Goal: Information Seeking & Learning: Check status

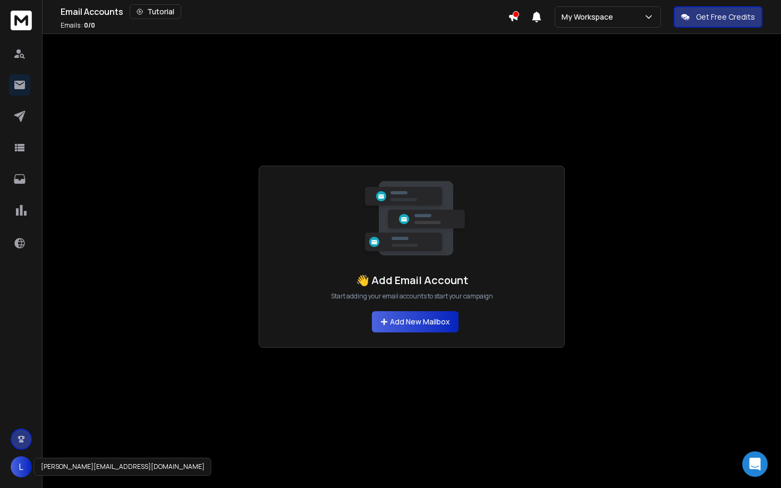
click at [24, 463] on span "L" at bounding box center [21, 467] width 21 height 21
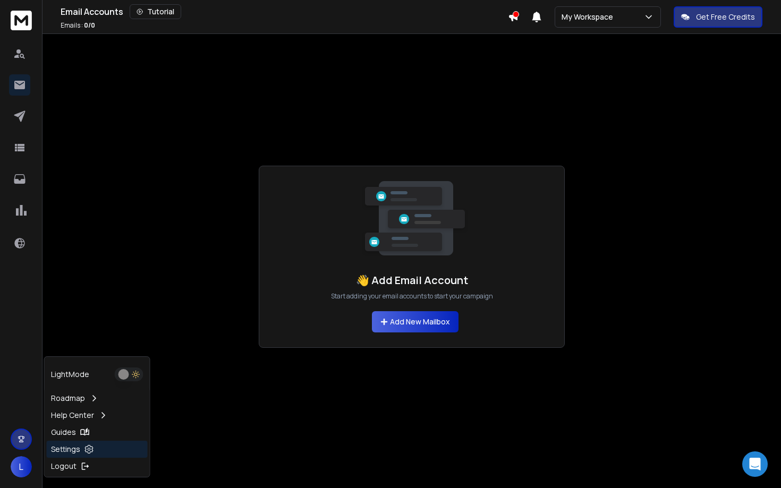
click at [60, 449] on p "Settings" at bounding box center [65, 449] width 29 height 11
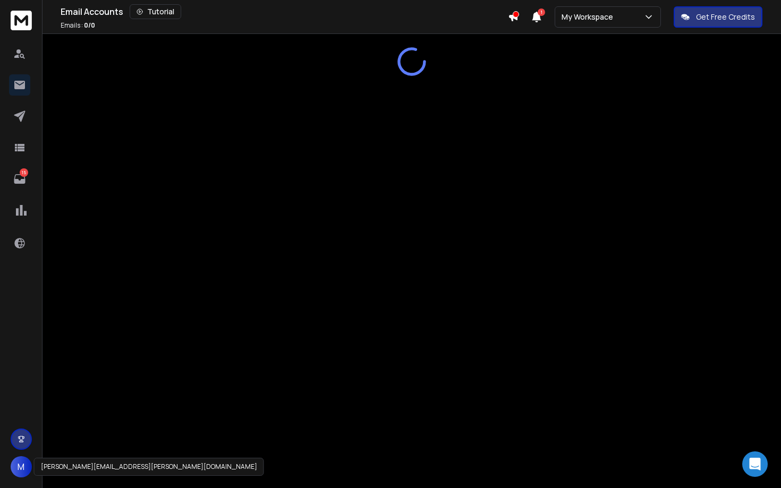
click at [26, 460] on span "M" at bounding box center [21, 467] width 21 height 21
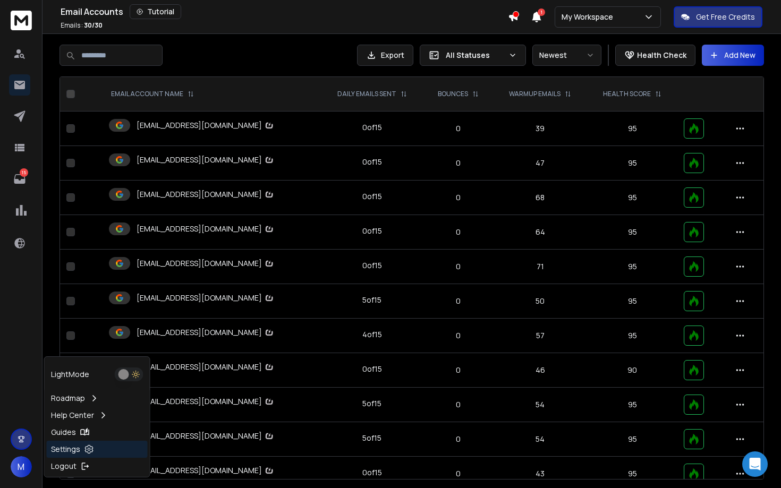
click at [58, 453] on p "Settings" at bounding box center [65, 449] width 29 height 11
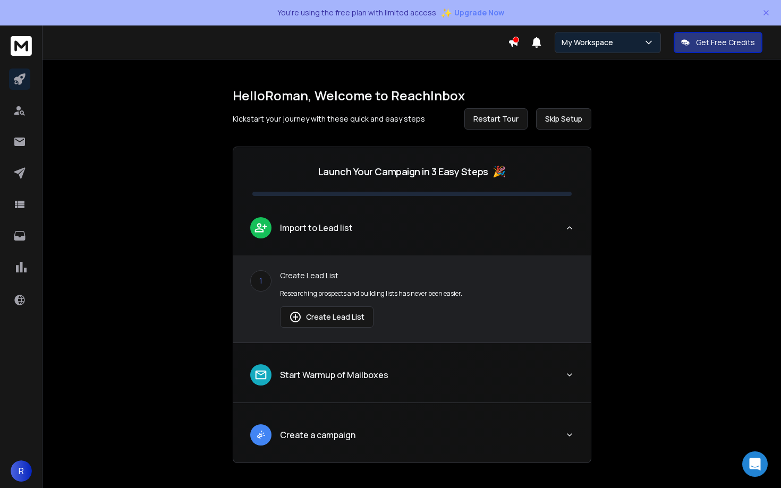
click at [579, 39] on p "My Workspace" at bounding box center [590, 42] width 56 height 11
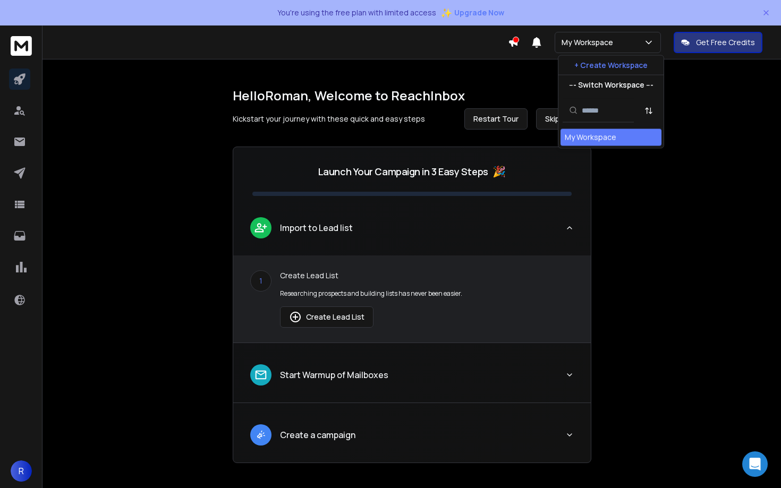
click at [26, 188] on div at bounding box center [21, 192] width 24 height 246
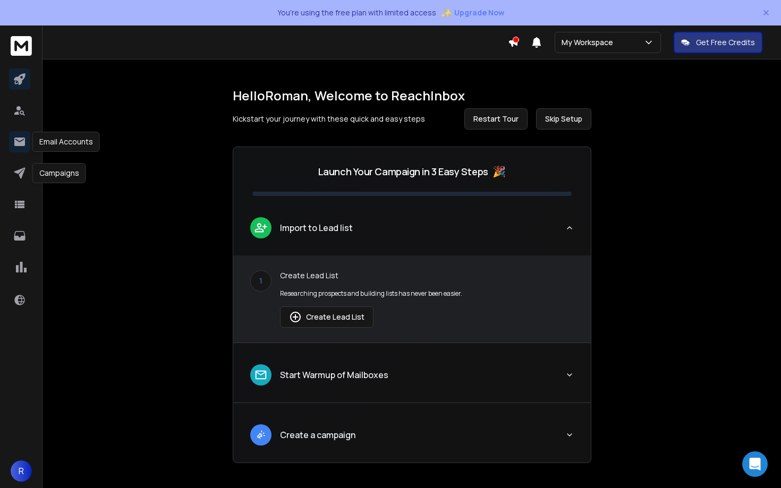
click at [17, 138] on icon at bounding box center [19, 142] width 11 height 9
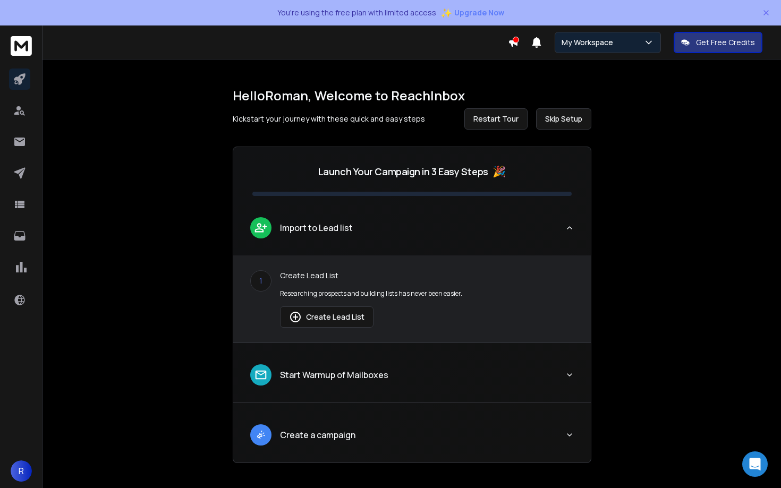
click at [606, 47] on p "My Workspace" at bounding box center [590, 42] width 56 height 11
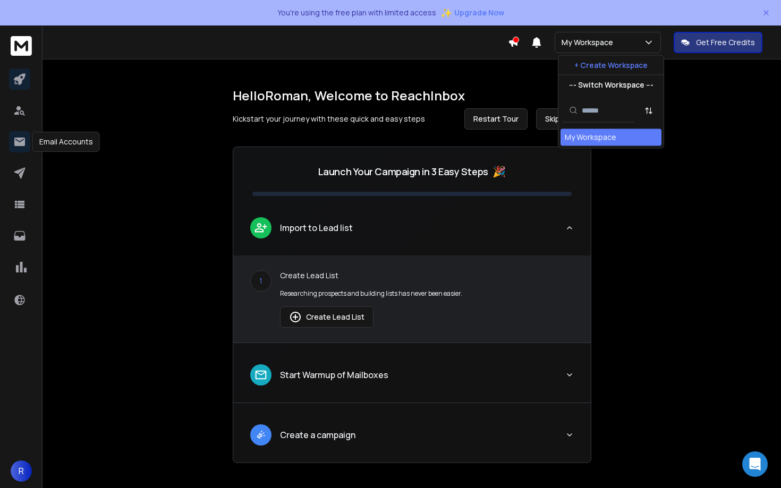
click at [18, 134] on link at bounding box center [19, 141] width 21 height 21
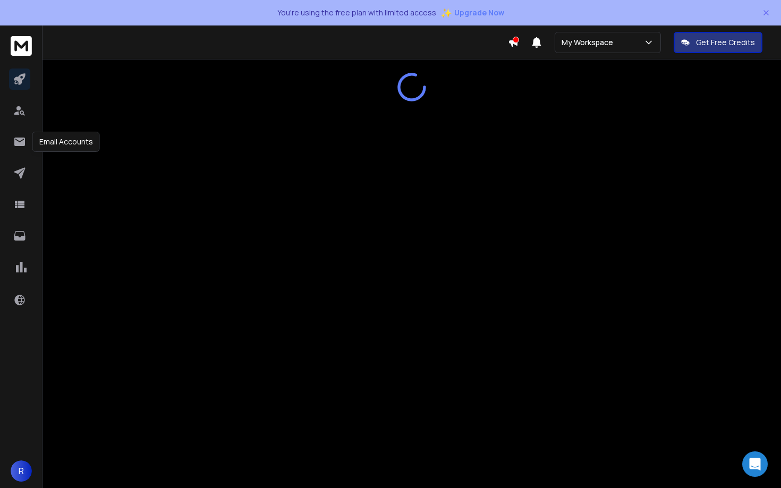
click at [9, 35] on div "R" at bounding box center [21, 259] width 43 height 467
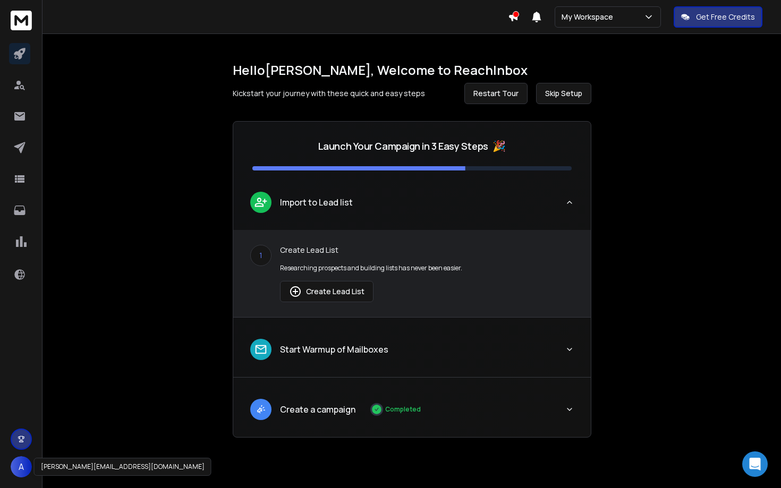
click at [20, 466] on span "A" at bounding box center [21, 467] width 21 height 21
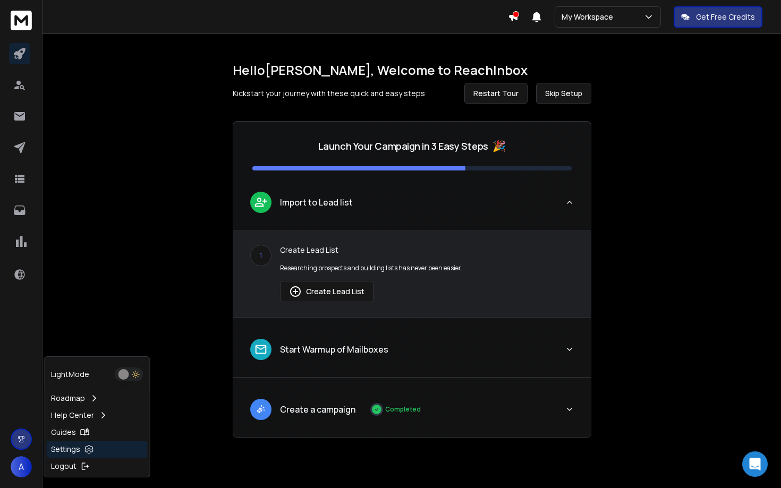
click at [80, 441] on div "Settings" at bounding box center [97, 449] width 101 height 17
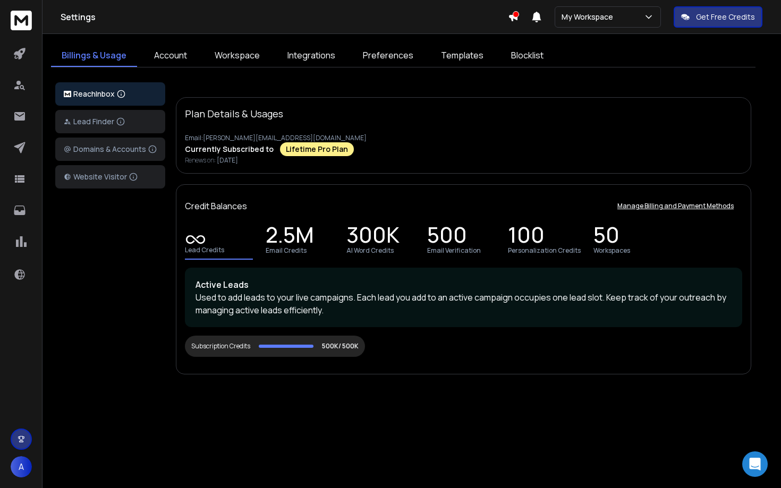
click at [242, 53] on link "Workspace" at bounding box center [237, 56] width 66 height 22
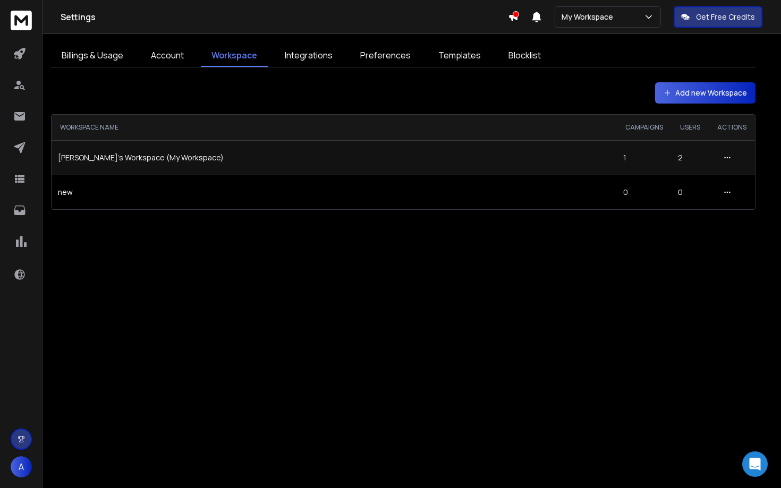
click at [317, 166] on td "[PERSON_NAME]'s Workspace (My Workspace)" at bounding box center [334, 157] width 565 height 35
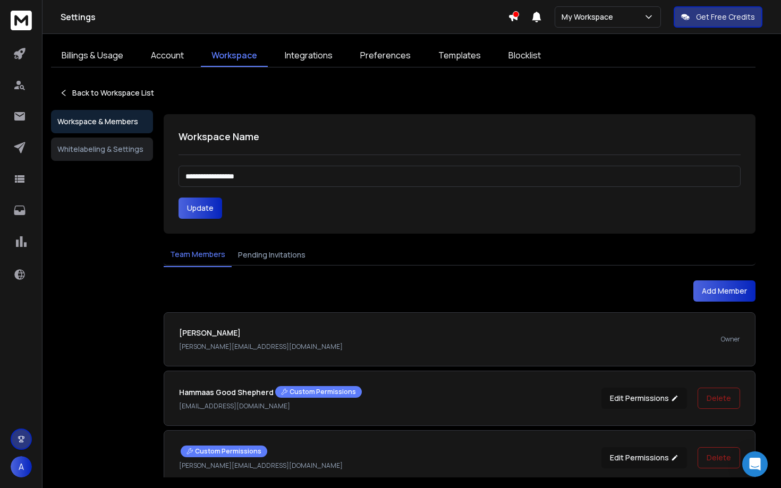
scroll to position [8, 0]
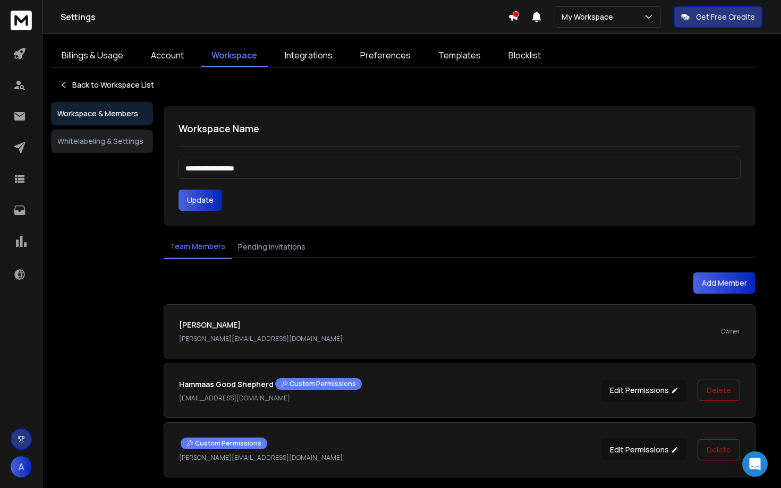
click at [264, 461] on p "[PERSON_NAME][EMAIL_ADDRESS][DOMAIN_NAME]" at bounding box center [261, 458] width 164 height 9
copy p "[PERSON_NAME][EMAIL_ADDRESS][DOMAIN_NAME]"
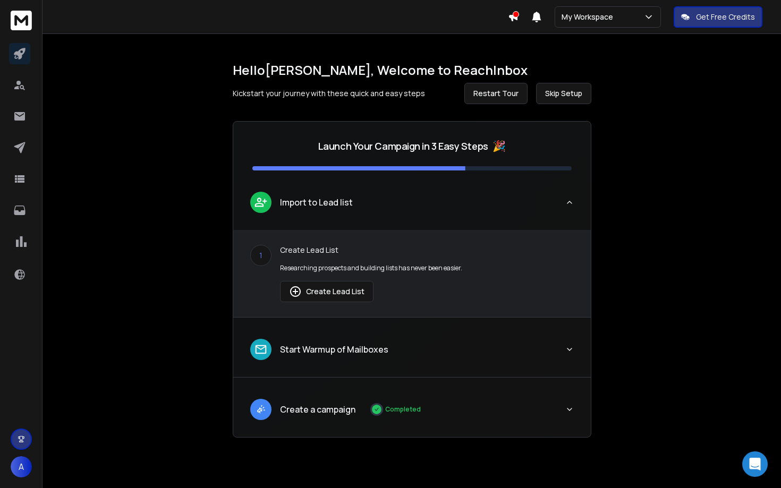
click at [27, 478] on div "A" at bounding box center [21, 244] width 43 height 488
click at [24, 469] on span "A" at bounding box center [21, 467] width 21 height 21
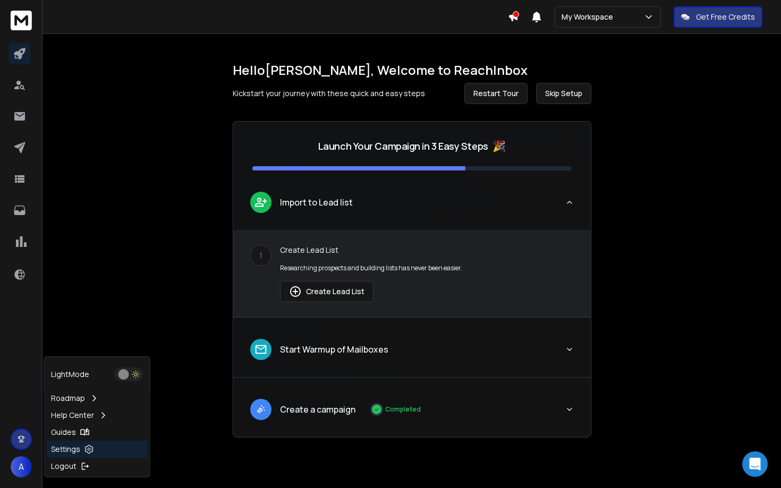
click at [59, 452] on p "Settings" at bounding box center [65, 449] width 29 height 11
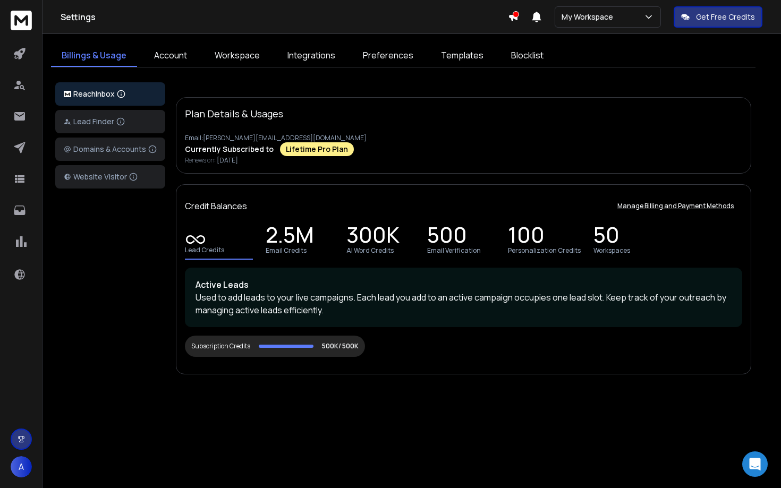
click at [232, 59] on link "Workspace" at bounding box center [237, 56] width 66 height 22
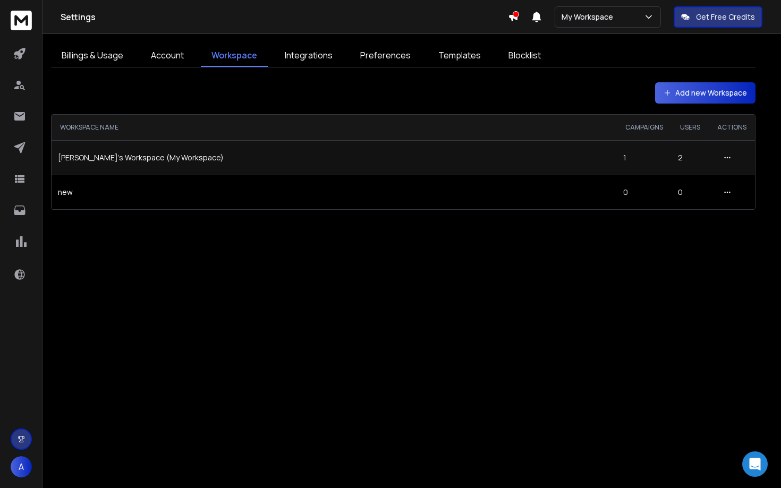
click at [189, 145] on td "[PERSON_NAME]'s Workspace (My Workspace)" at bounding box center [334, 157] width 565 height 35
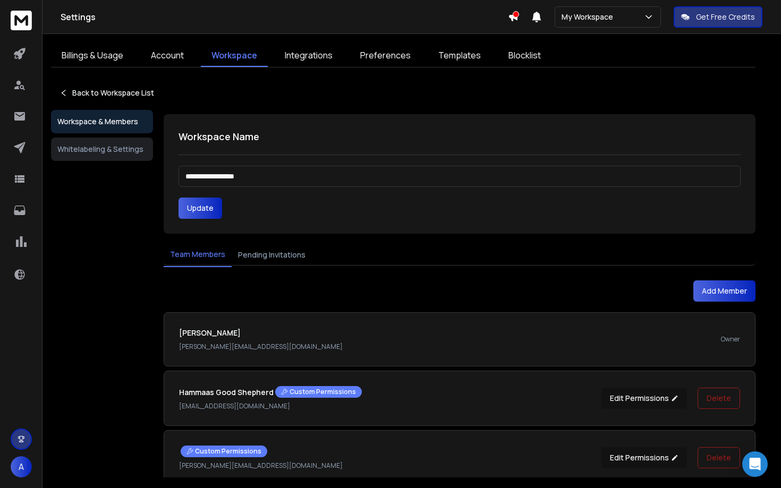
scroll to position [8, 0]
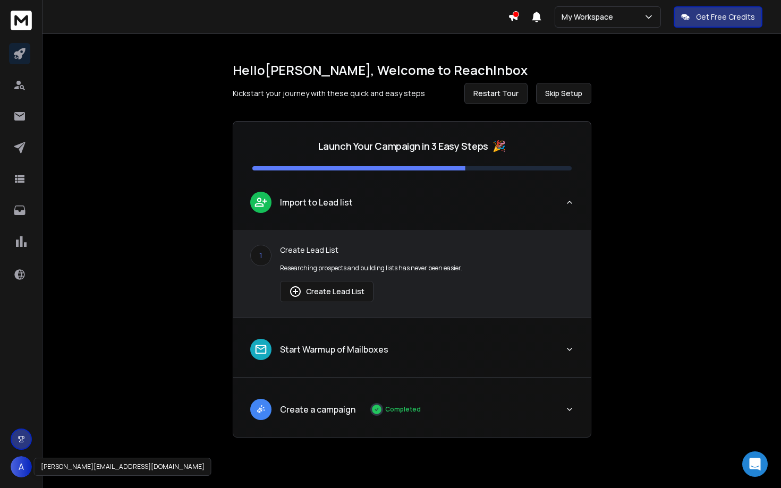
click at [18, 470] on span "A" at bounding box center [21, 467] width 21 height 21
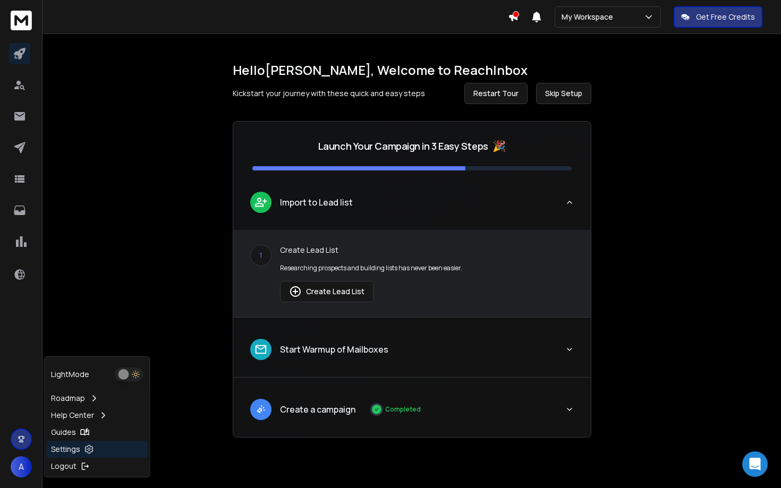
click at [78, 441] on div "Settings" at bounding box center [97, 449] width 101 height 17
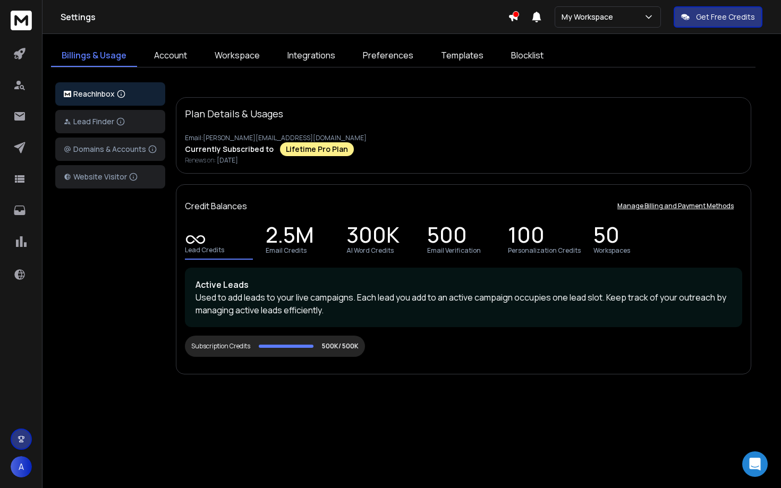
click at [242, 62] on link "Workspace" at bounding box center [237, 56] width 66 height 22
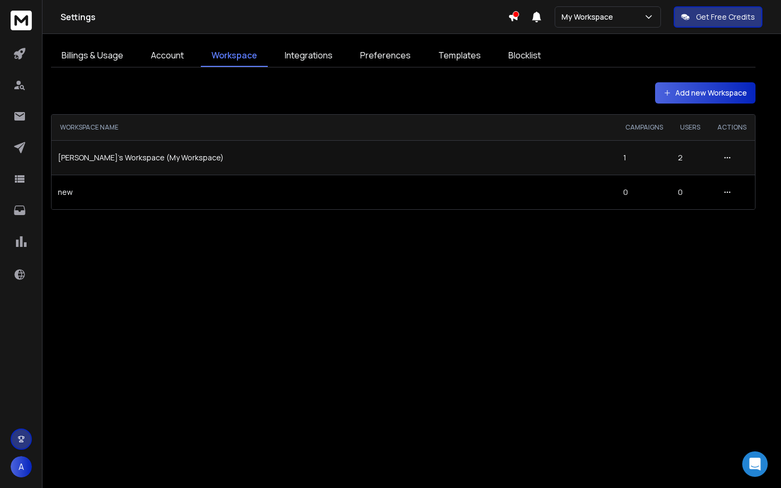
click at [208, 156] on td "[PERSON_NAME]'s Workspace (My Workspace)" at bounding box center [334, 157] width 565 height 35
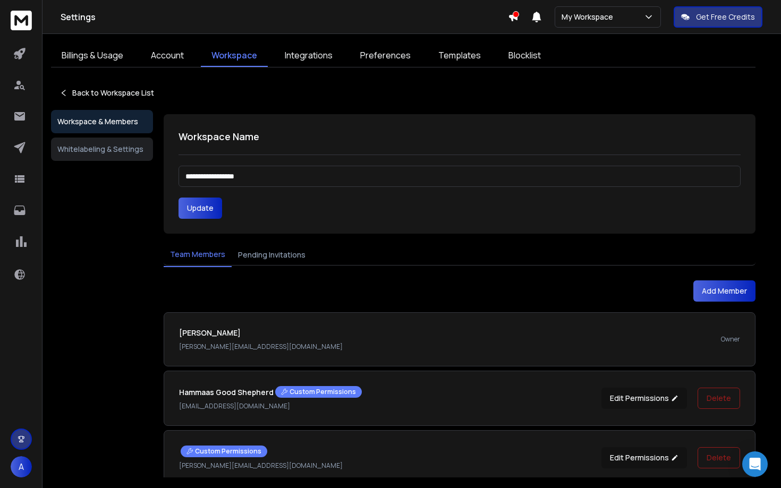
scroll to position [8, 0]
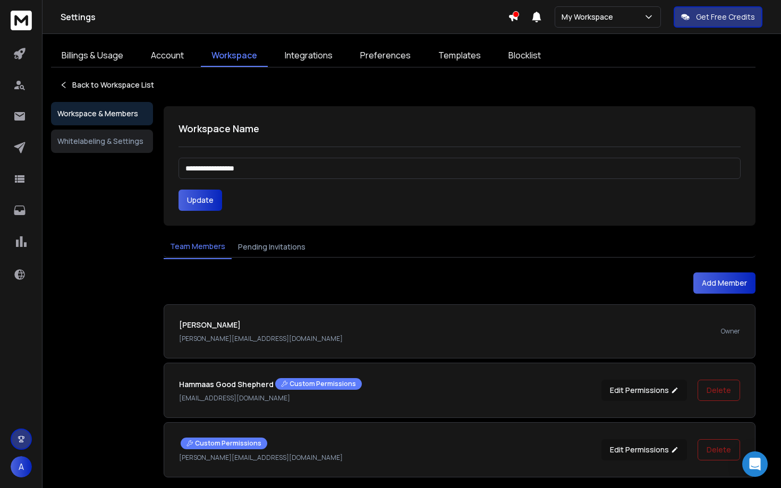
click at [106, 413] on div "**********" at bounding box center [403, 291] width 705 height 371
click at [327, 325] on div "Andrew Jacoby andrew@goodshepherdstaffing.com Owner" at bounding box center [459, 331] width 561 height 23
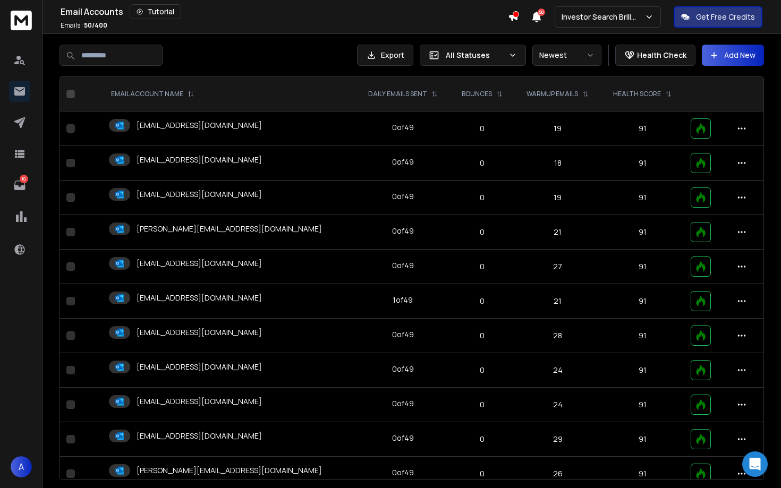
click at [125, 61] on input at bounding box center [111, 55] width 103 height 21
paste input "**********"
type input "**********"
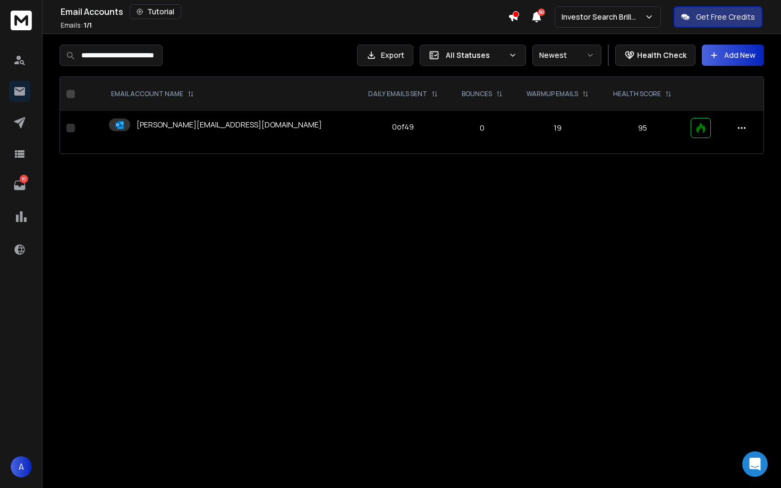
click at [285, 125] on div "sam@brillwood-strategic.com" at bounding box center [229, 125] width 240 height 13
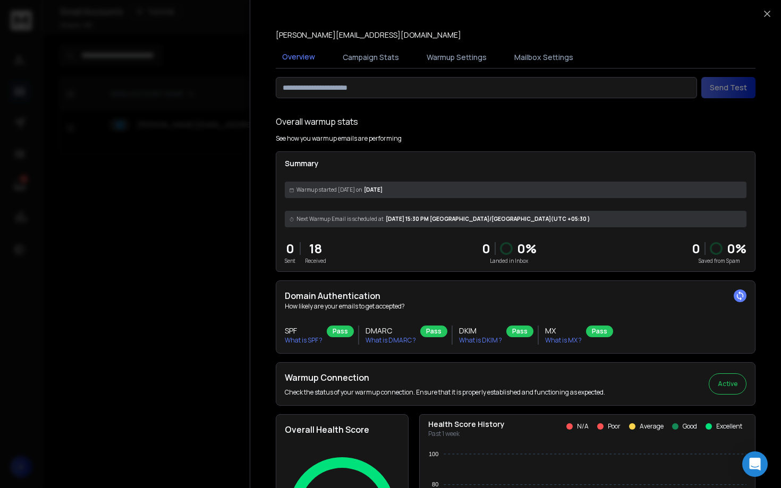
click at [514, 56] on button "Mailbox Settings" at bounding box center [544, 57] width 72 height 23
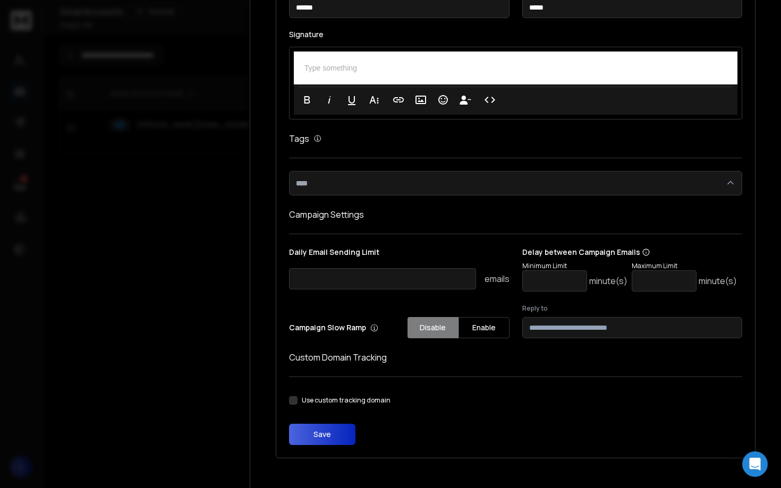
click at [159, 182] on div at bounding box center [390, 244] width 781 height 488
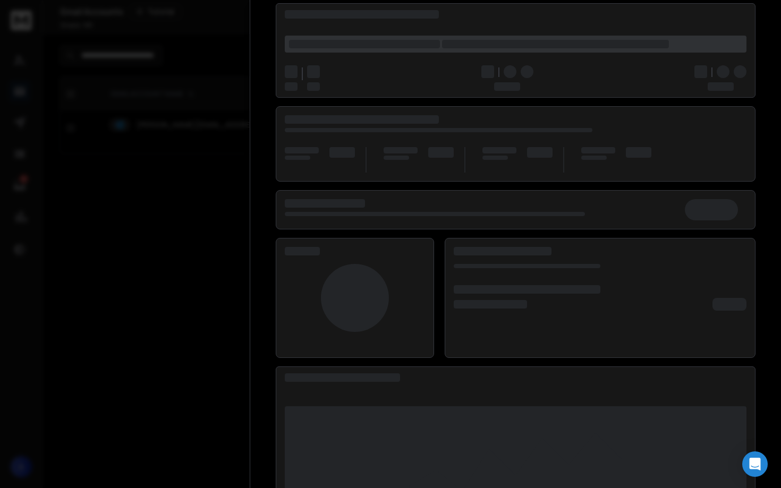
scroll to position [94, 0]
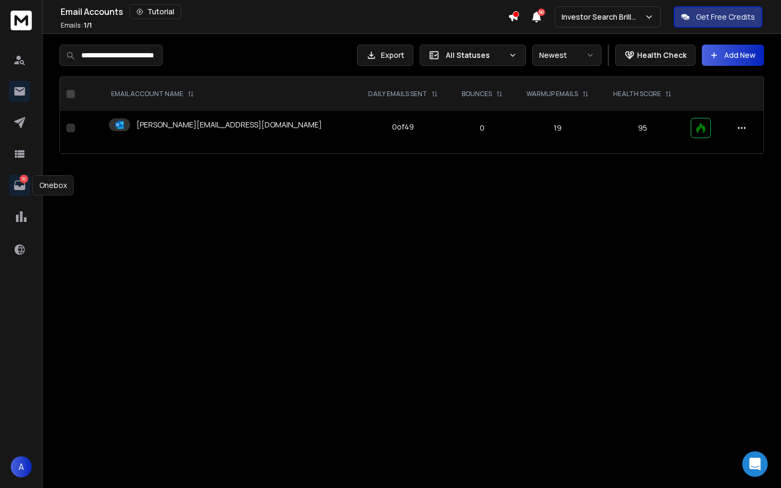
click at [22, 180] on p "10" at bounding box center [24, 179] width 9 height 9
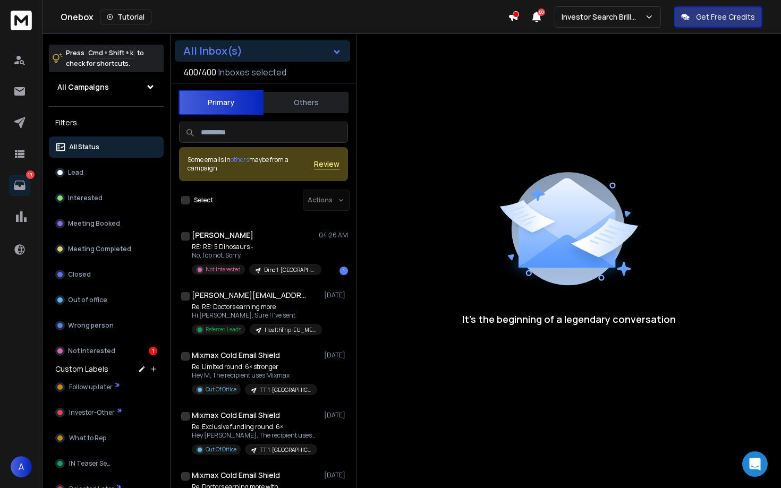
click at [222, 58] on button "All Inbox(s)" at bounding box center [262, 50] width 175 height 21
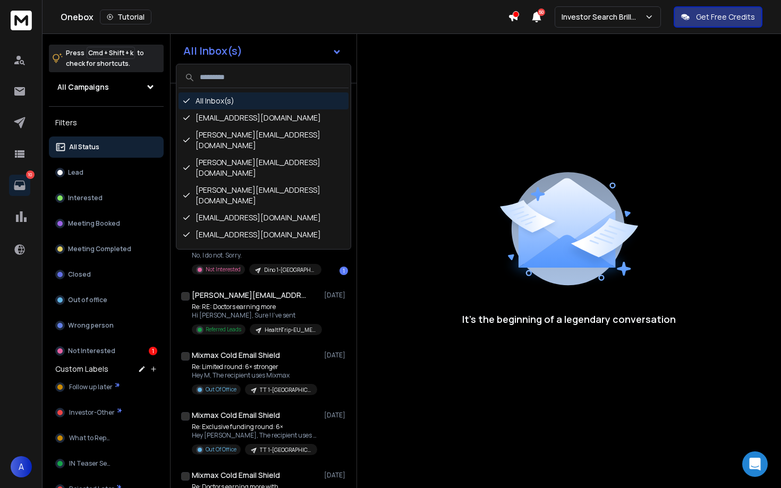
click at [221, 94] on div "All Inbox(s)" at bounding box center [264, 100] width 170 height 17
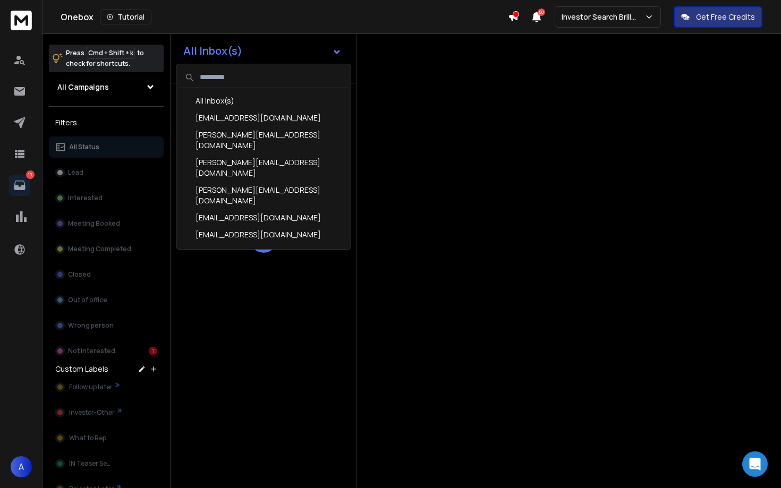
click at [222, 81] on input at bounding box center [264, 76] width 170 height 21
paste input "**********"
type input "**********"
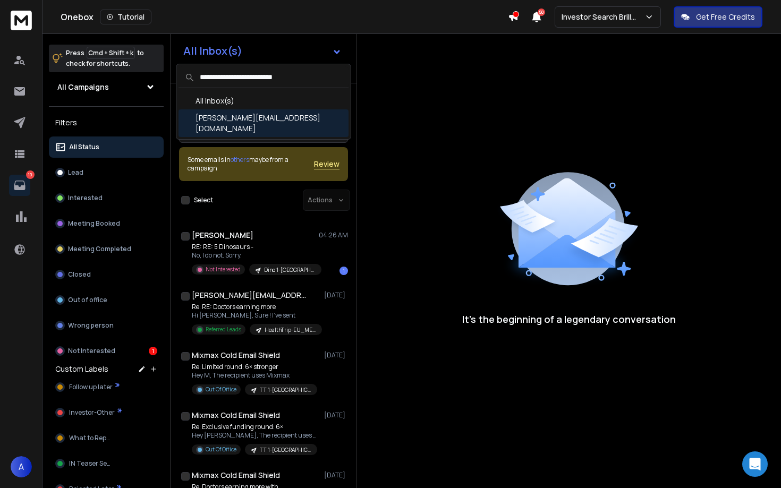
click at [232, 118] on div "sam@brillwood-strategic.com" at bounding box center [264, 123] width 170 height 28
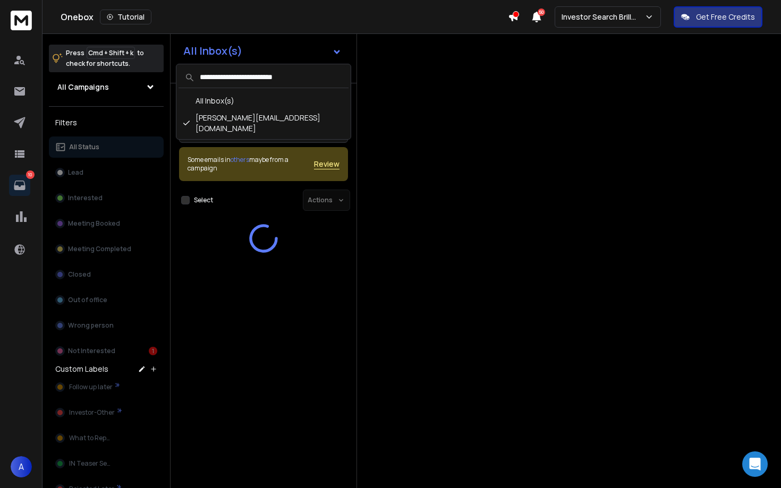
click at [410, 131] on div at bounding box center [569, 278] width 424 height 488
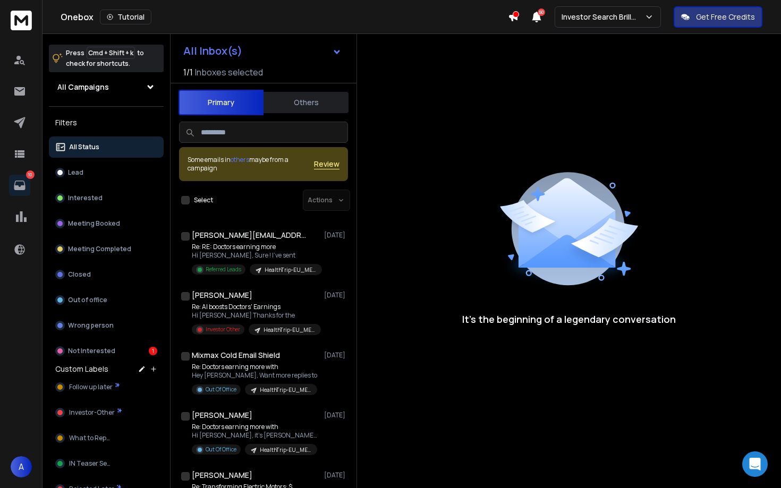
click at [242, 133] on input at bounding box center [263, 132] width 169 height 21
paste input "**********"
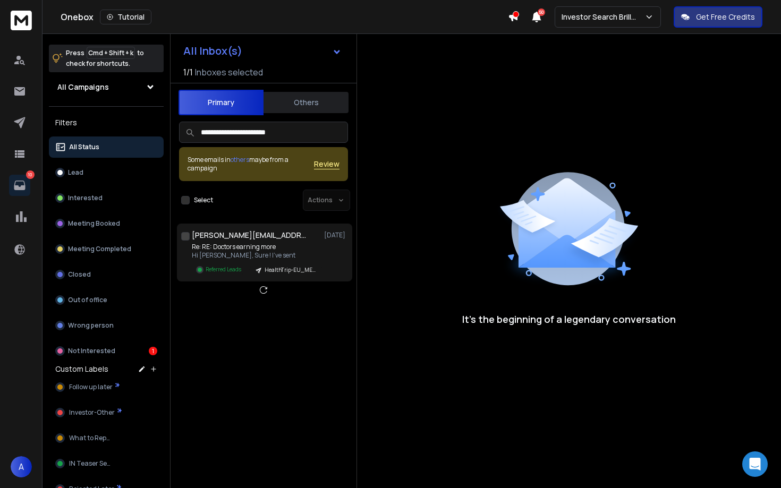
type input "**********"
click at [259, 235] on h1 "ryan.mazzie@certares.com" at bounding box center [250, 235] width 117 height 11
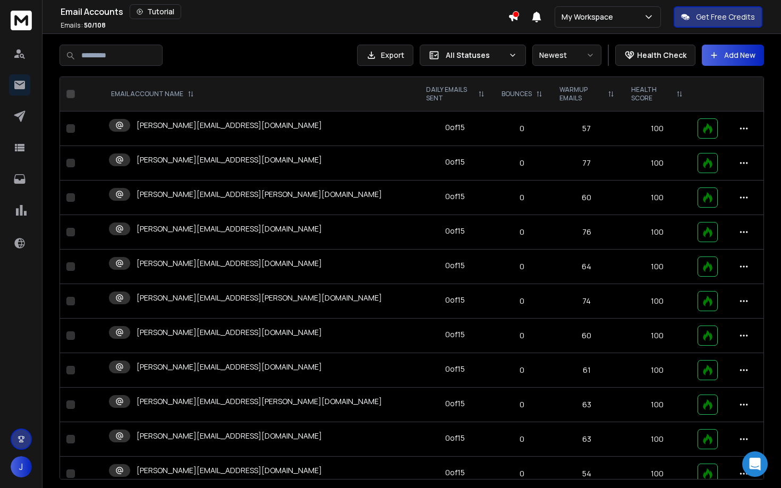
click at [500, 45] on div "All Statuses" at bounding box center [473, 55] width 106 height 21
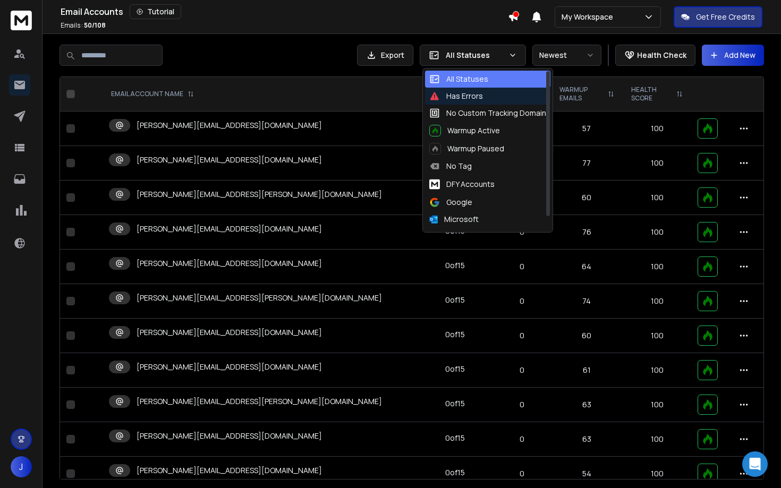
click at [463, 89] on div "Has Errors" at bounding box center [487, 96] width 125 height 17
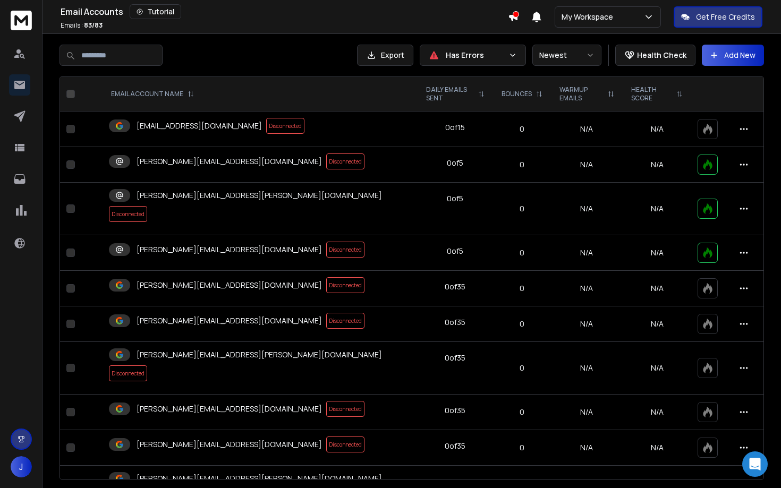
click at [276, 282] on td "k.jones@boubenefitsplus.com Disconnected" at bounding box center [260, 289] width 315 height 36
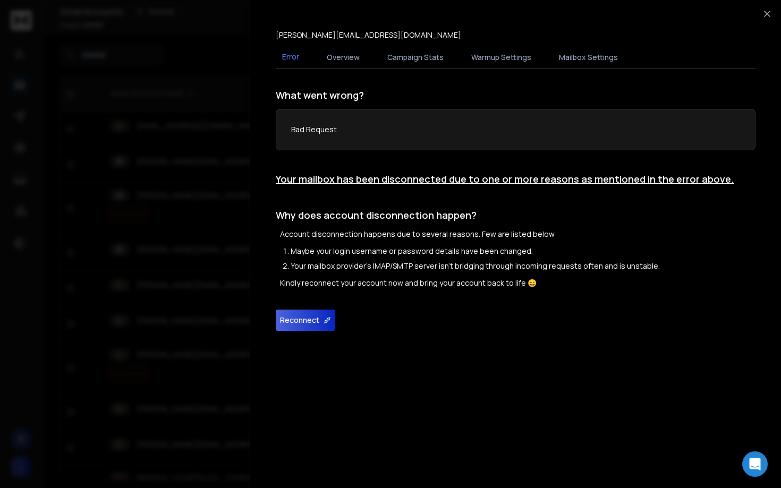
click at [332, 72] on div "Error Overview Campaign Stats Warmup Settings Mailbox Settings What went wrong?…" at bounding box center [516, 189] width 480 height 284
click at [331, 56] on button "Overview" at bounding box center [343, 57] width 46 height 23
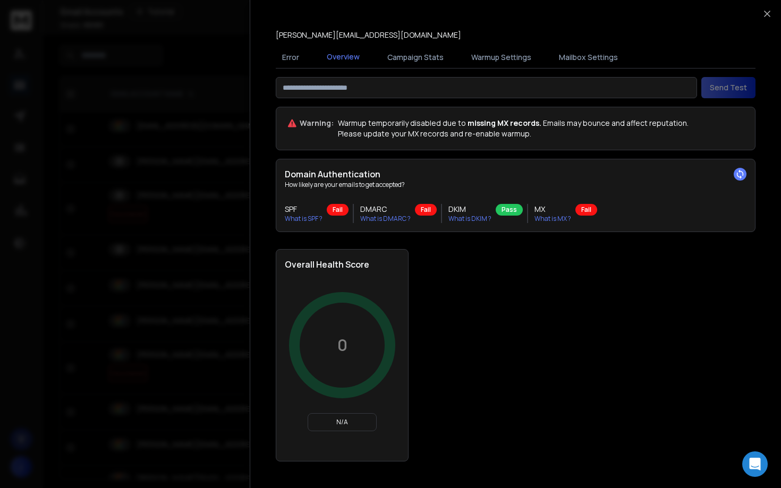
click at [331, 91] on input "email" at bounding box center [486, 87] width 421 height 21
click at [741, 173] on icon at bounding box center [740, 174] width 11 height 11
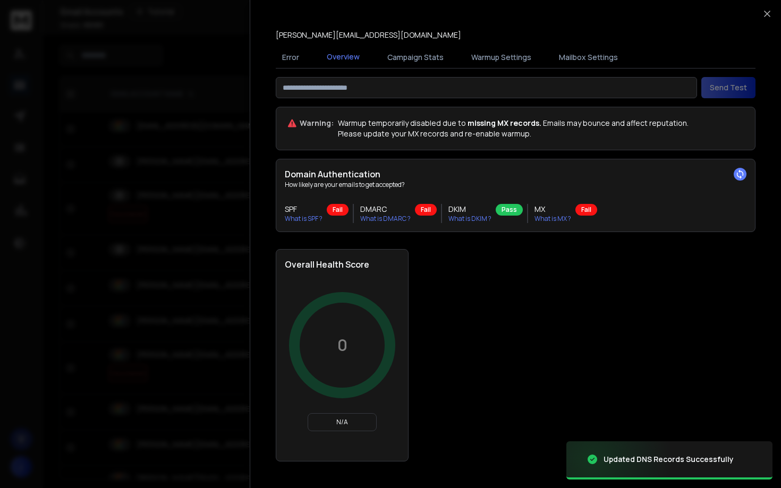
click at [146, 208] on div at bounding box center [390, 244] width 781 height 488
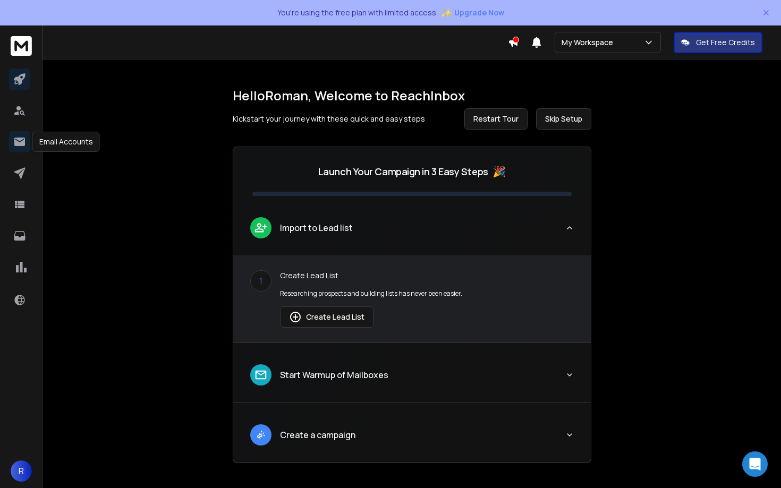
click at [19, 140] on icon at bounding box center [19, 142] width 11 height 9
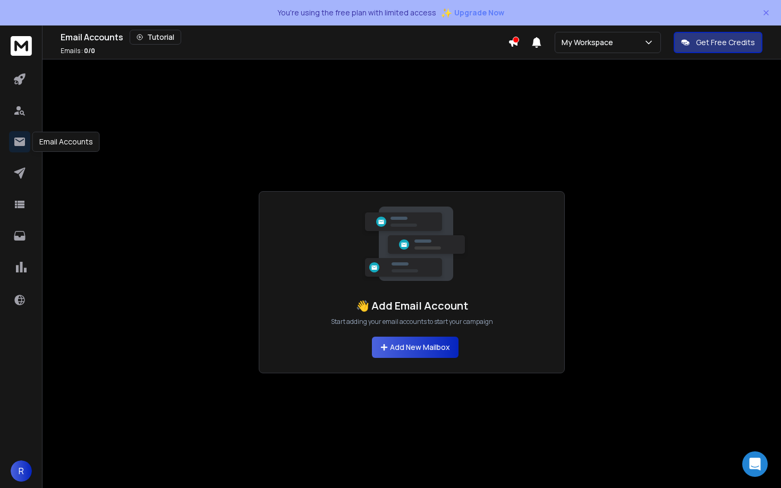
click at [568, 148] on div "👋 Add Email Account Start adding your email accounts to start your campaign Add…" at bounding box center [412, 282] width 705 height 425
click at [604, 40] on p "My Workspace" at bounding box center [590, 42] width 56 height 11
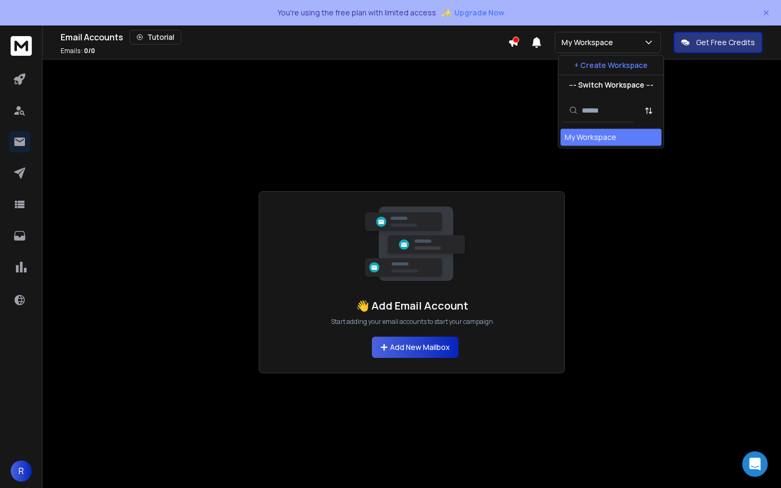
click at [425, 151] on div "👋 Add Email Account Start adding your email accounts to start your campaign Add…" at bounding box center [412, 282] width 705 height 425
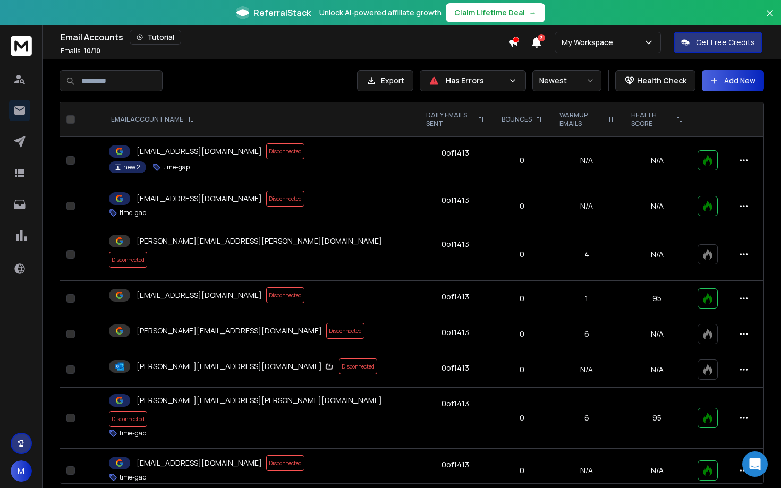
click at [33, 466] on div "M" at bounding box center [21, 259] width 43 height 467
click at [21, 467] on span "M" at bounding box center [21, 471] width 21 height 21
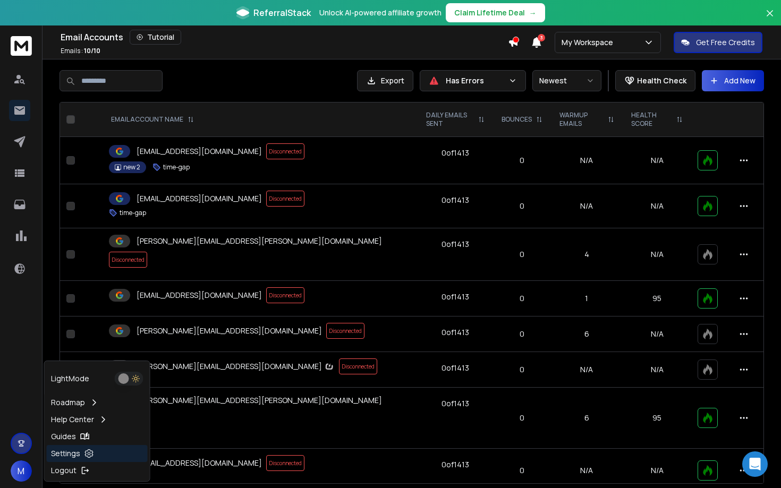
click at [66, 450] on p "Settings" at bounding box center [65, 454] width 29 height 11
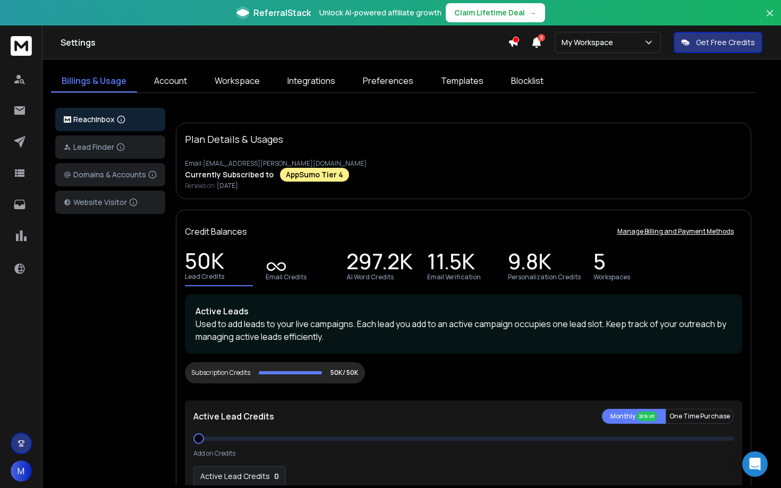
click at [224, 82] on link "Workspace" at bounding box center [237, 81] width 66 height 22
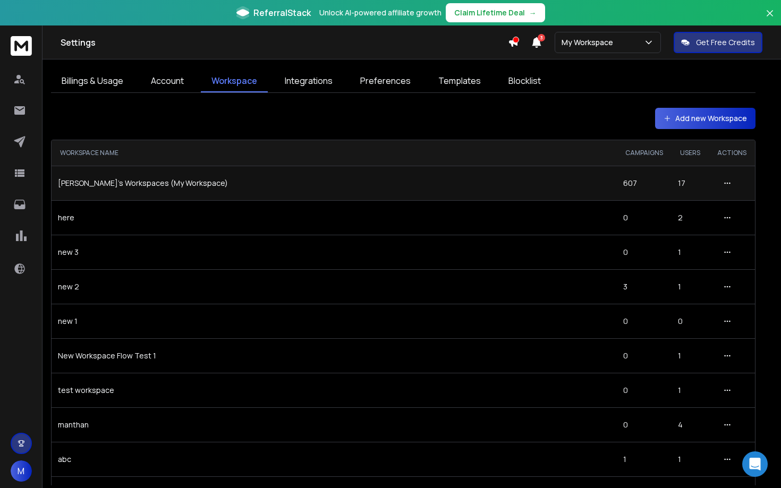
click at [155, 169] on td "[PERSON_NAME]'s Workspaces (My Workspace)" at bounding box center [334, 183] width 565 height 35
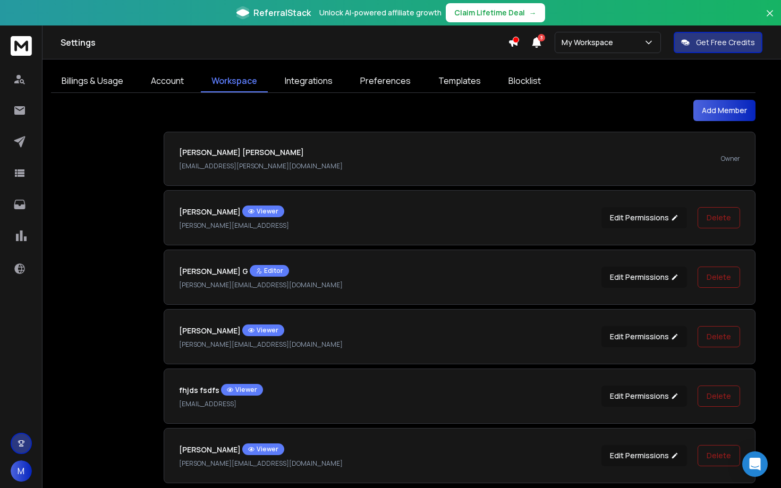
scroll to position [189, 0]
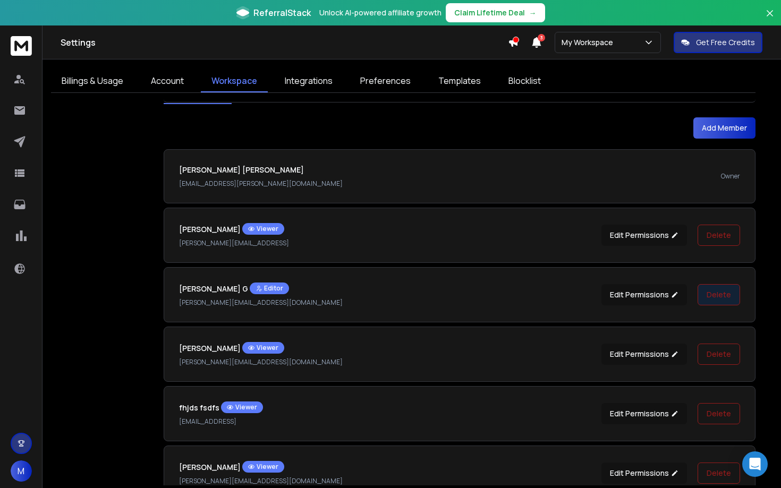
click at [707, 290] on button "Delete" at bounding box center [719, 294] width 43 height 21
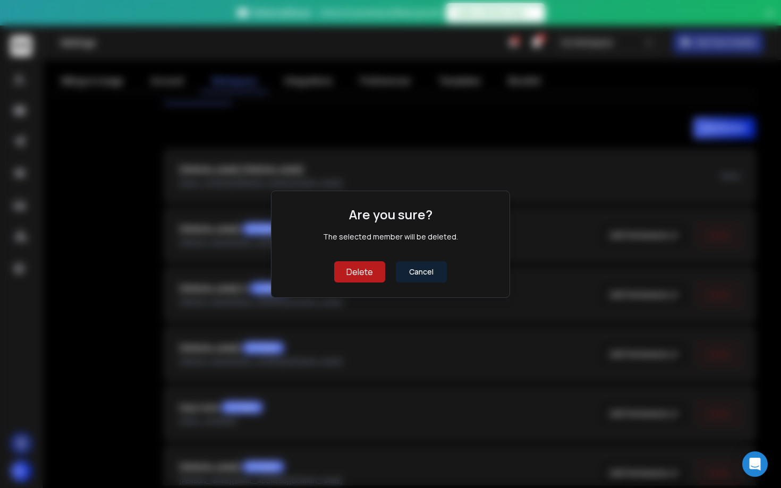
click at [345, 275] on button "Delete" at bounding box center [359, 271] width 51 height 21
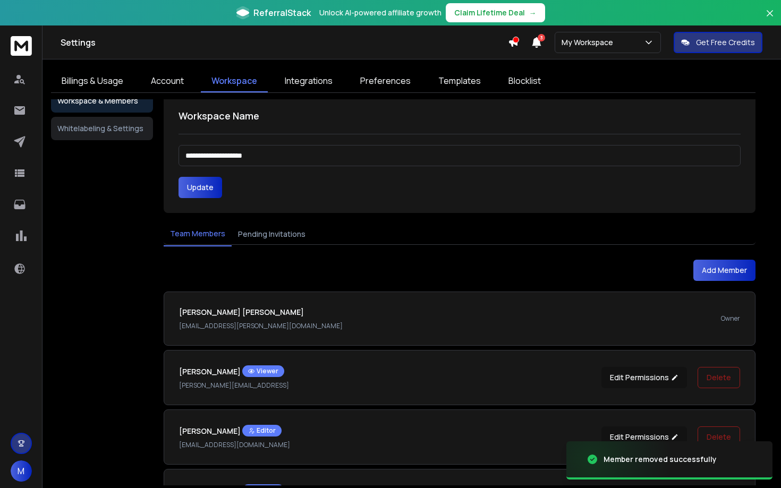
scroll to position [0, 0]
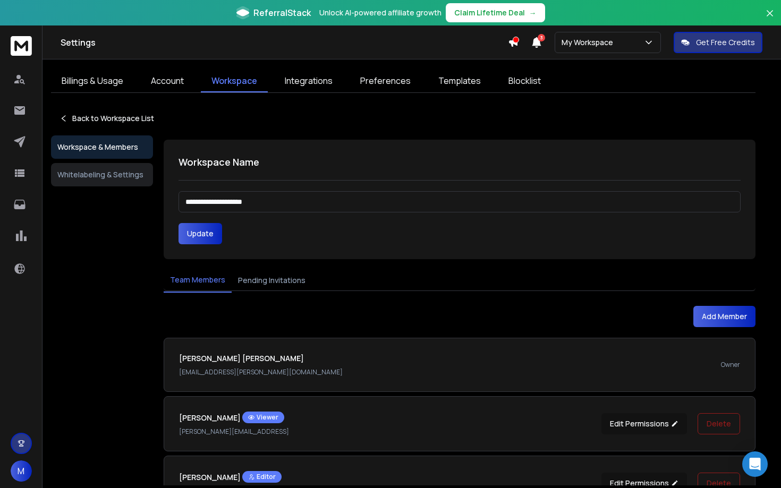
click at [250, 286] on button "Pending Invitations" at bounding box center [272, 280] width 80 height 23
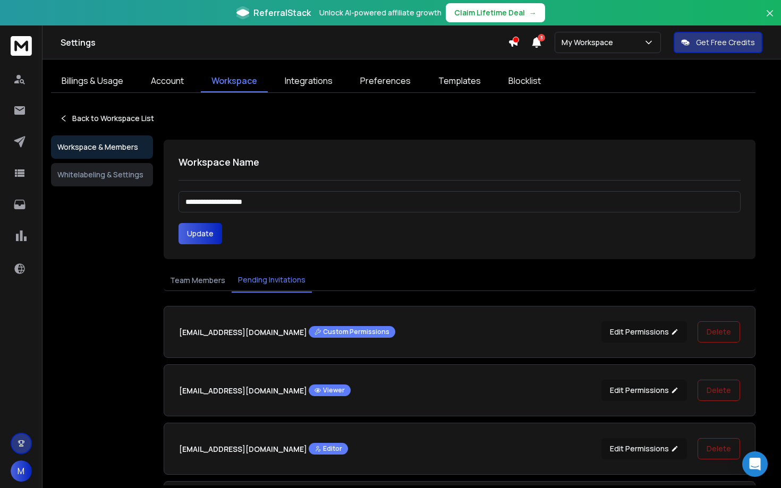
click at [218, 282] on button "Team Members" at bounding box center [198, 280] width 68 height 23
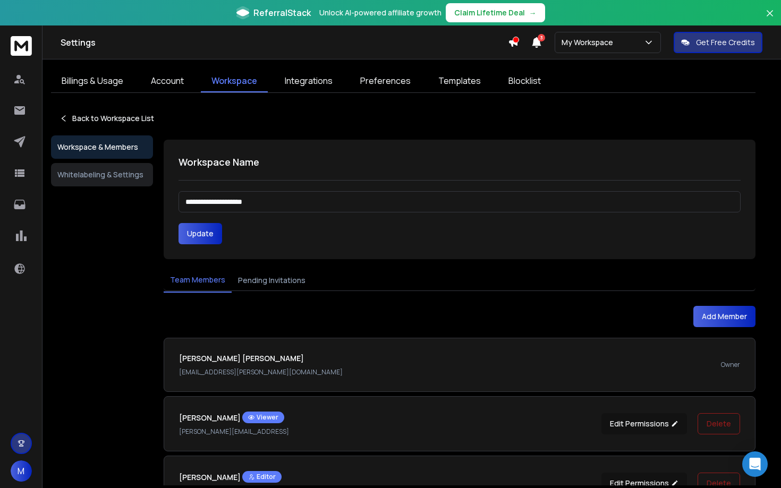
click at [716, 308] on button "Add Member" at bounding box center [725, 316] width 62 height 21
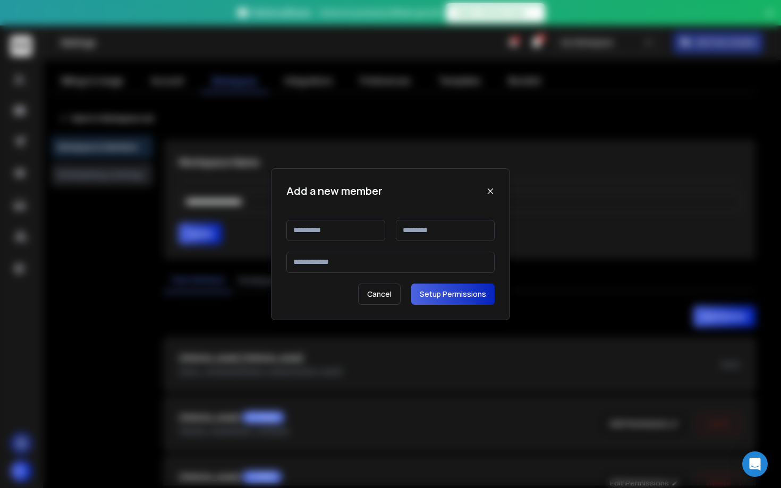
click at [366, 237] on input at bounding box center [335, 230] width 99 height 21
type input "********"
click at [438, 238] on input at bounding box center [445, 230] width 99 height 21
type input "*****"
click at [381, 266] on input at bounding box center [390, 262] width 208 height 21
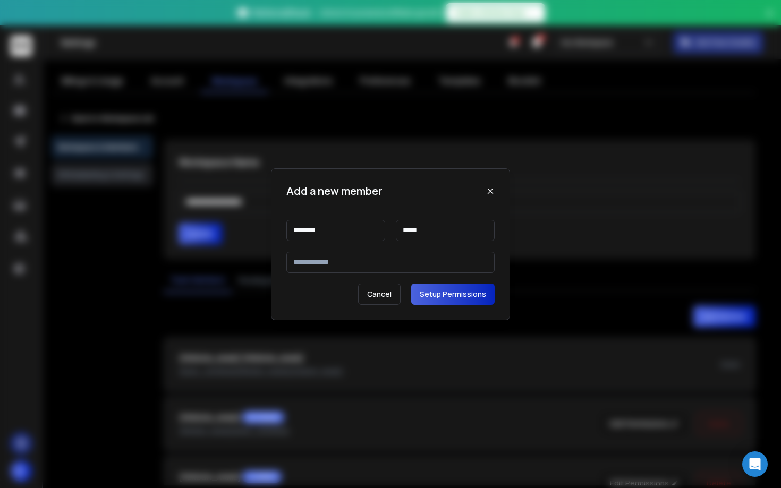
type input "**********"
click at [463, 294] on button "Setup Permissions" at bounding box center [452, 294] width 83 height 21
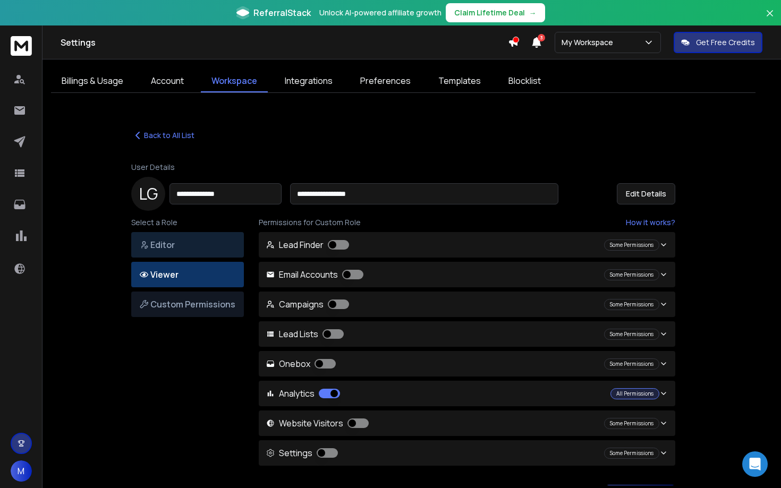
click at [173, 238] on div "Editor" at bounding box center [187, 245] width 113 height 26
click at [170, 248] on p "Editor" at bounding box center [188, 245] width 96 height 13
click at [148, 248] on button "Editor" at bounding box center [143, 245] width 9 height 27
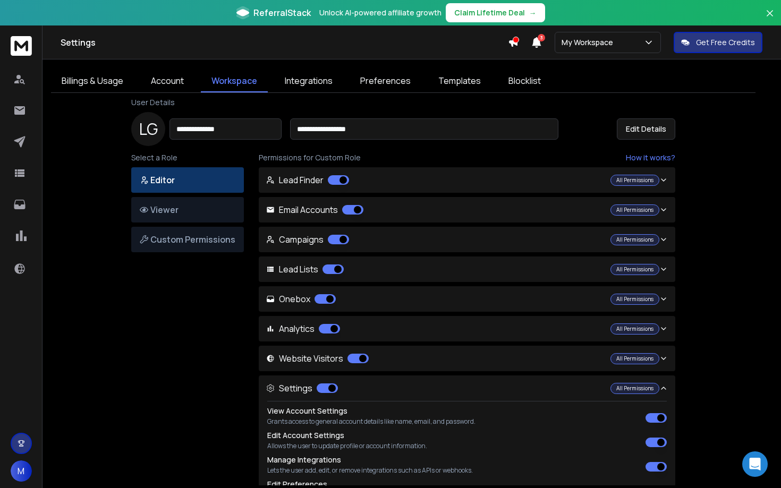
scroll to position [198, 0]
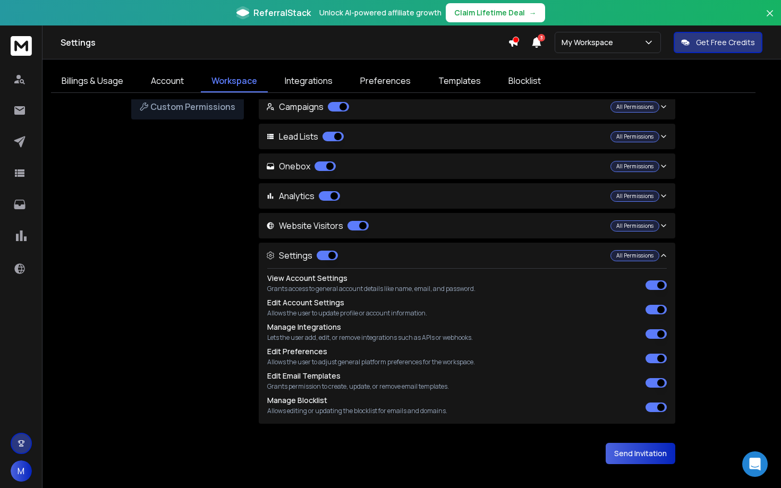
click at [626, 451] on button "Send Invitation" at bounding box center [641, 453] width 70 height 21
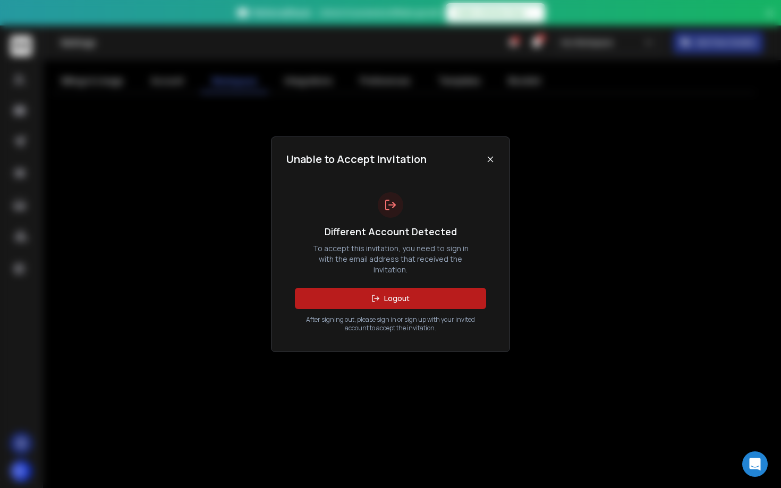
click at [358, 301] on button "Logout" at bounding box center [390, 298] width 191 height 21
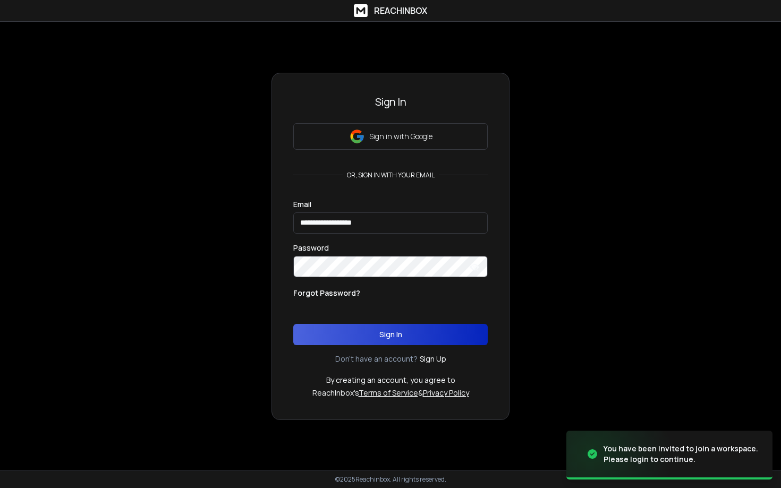
click at [345, 342] on button "Sign In" at bounding box center [390, 334] width 195 height 21
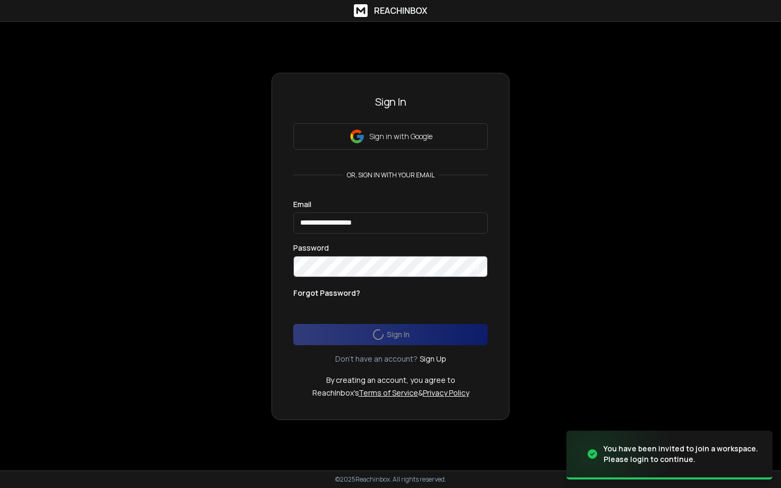
click at [330, 222] on input "**********" at bounding box center [390, 223] width 195 height 21
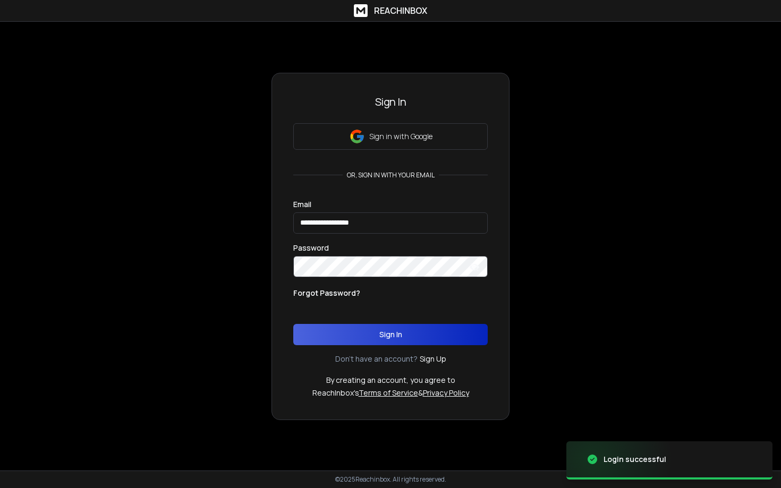
click at [390, 222] on input "**********" at bounding box center [390, 223] width 195 height 21
type input "**********"
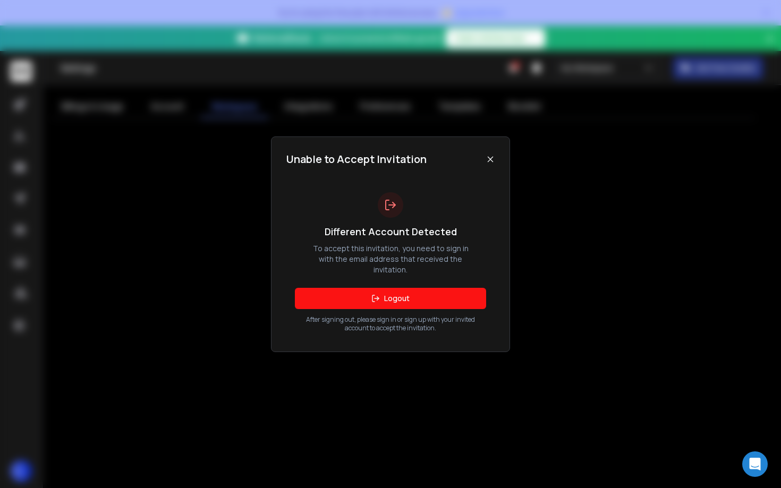
click at [330, 197] on div "Different Account Detected To accept this invitation, you need to sign in with …" at bounding box center [390, 233] width 159 height 83
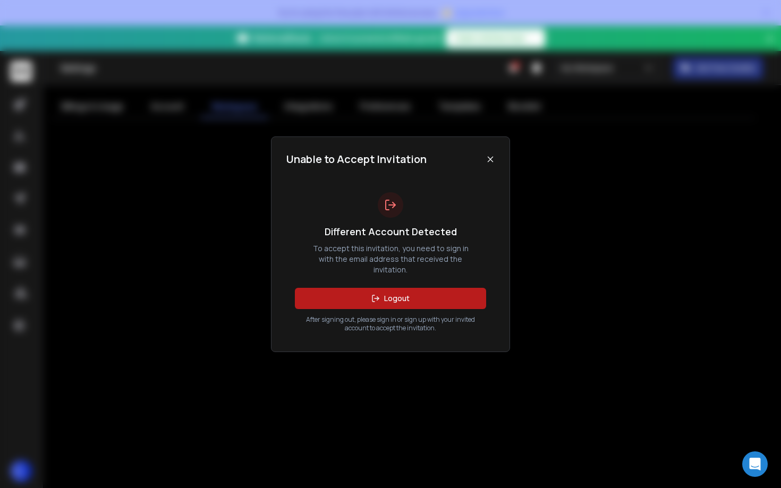
click at [350, 307] on button "Logout" at bounding box center [390, 298] width 191 height 21
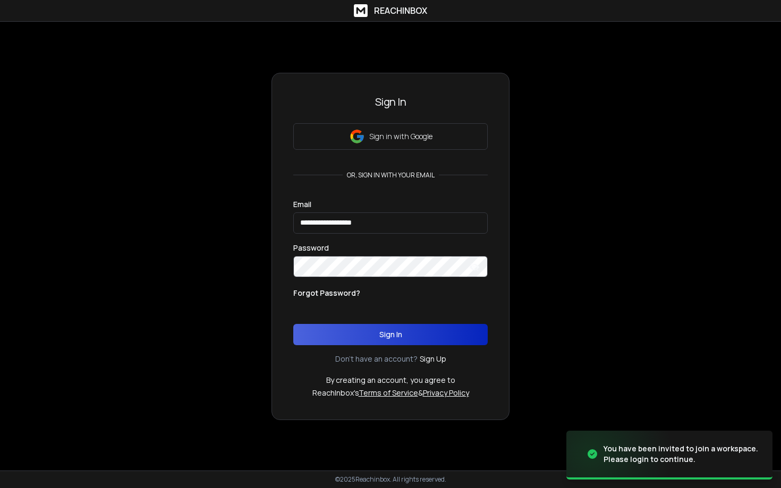
click at [351, 233] on input "**********" at bounding box center [390, 223] width 195 height 21
type input "**********"
click at [422, 340] on button "Sign In" at bounding box center [390, 334] width 195 height 21
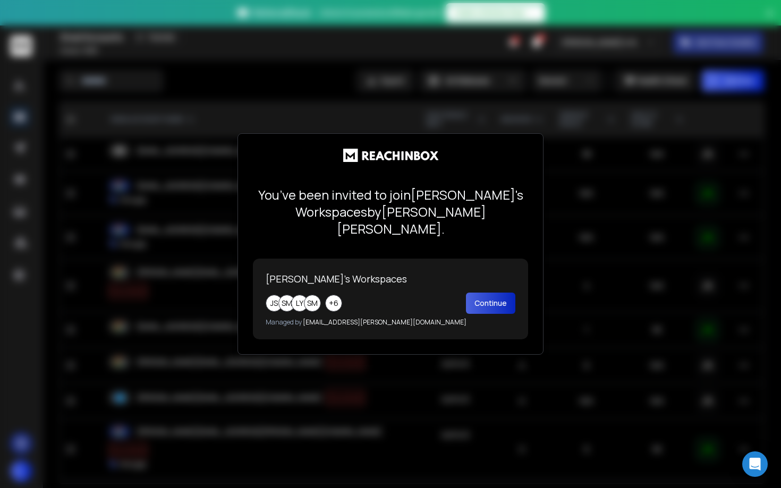
click at [399, 201] on p "You’ve been invited to join Mitrajit's Workspaces by [PERSON_NAME] [PERSON_NAME…" at bounding box center [390, 212] width 275 height 51
click at [486, 299] on button "Continue" at bounding box center [490, 303] width 49 height 21
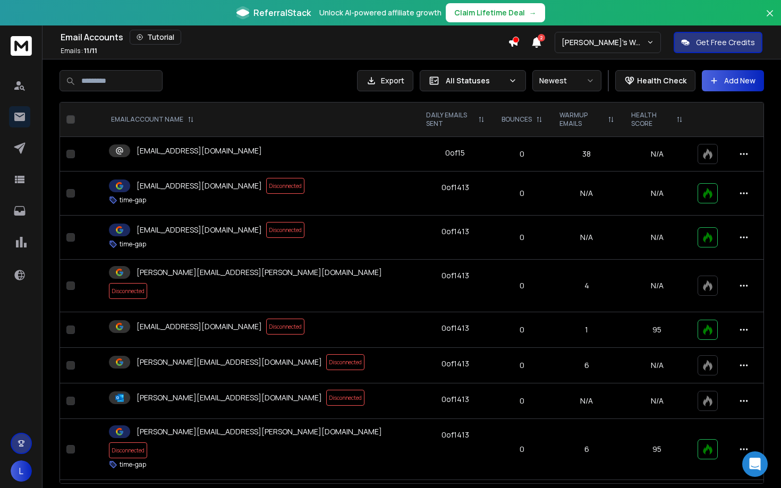
click at [626, 30] on div "Email Accounts Tutorial Emails : 11 / 11 2 Mitrajit's Workspaces Get Free Credi…" at bounding box center [390, 43] width 781 height 34
click at [618, 40] on p "Mitrajit's Workspaces" at bounding box center [604, 42] width 85 height 11
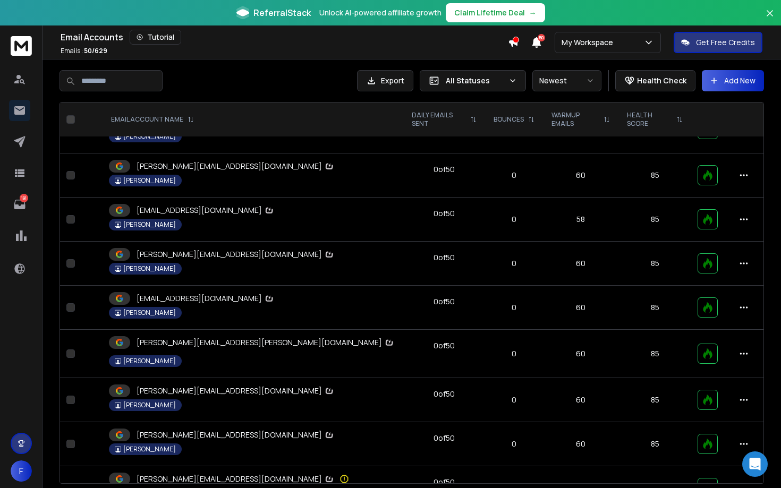
scroll to position [1884, 0]
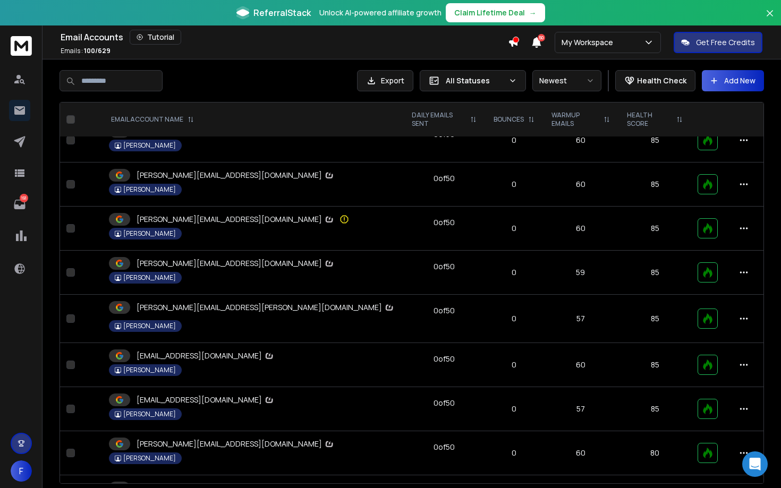
click at [459, 83] on p "All Statuses" at bounding box center [475, 80] width 58 height 11
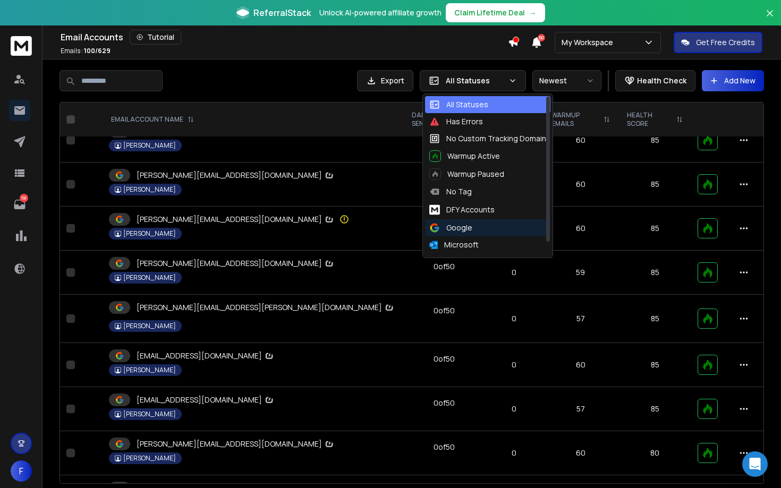
scroll to position [15, 0]
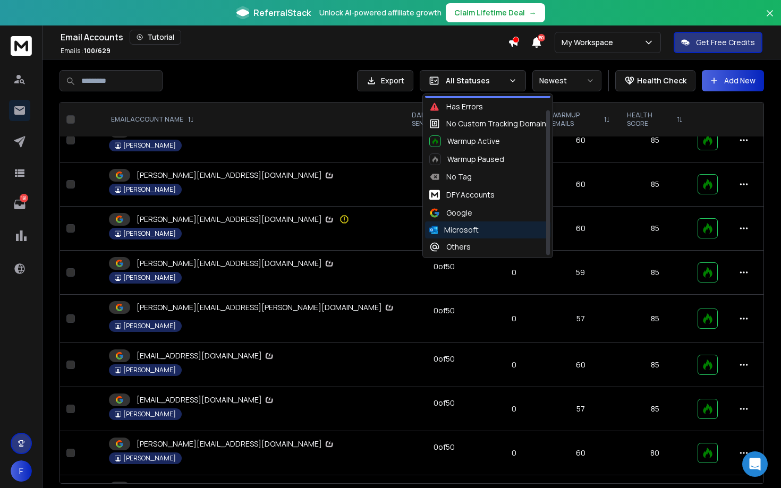
click at [308, 102] on div "EMAIL ACCOUNT NAME DAILY EMAILS SENT BOUNCES WARMUP EMAILS HEALTH SCORE m.algie…" at bounding box center [412, 293] width 705 height 382
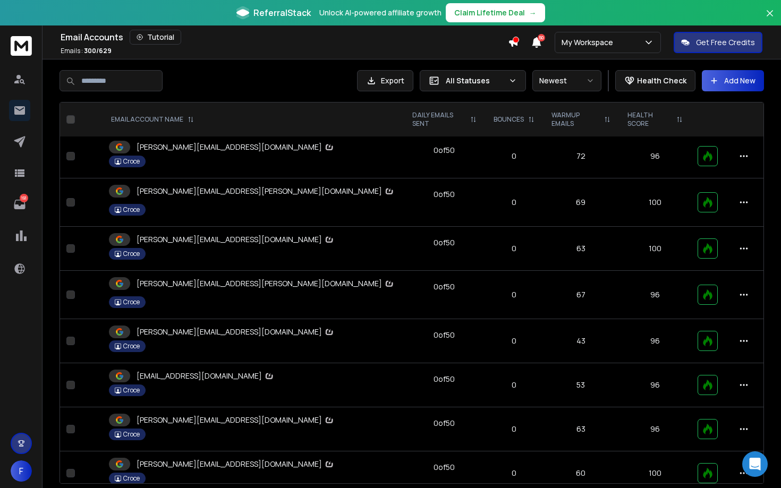
scroll to position [12911, 0]
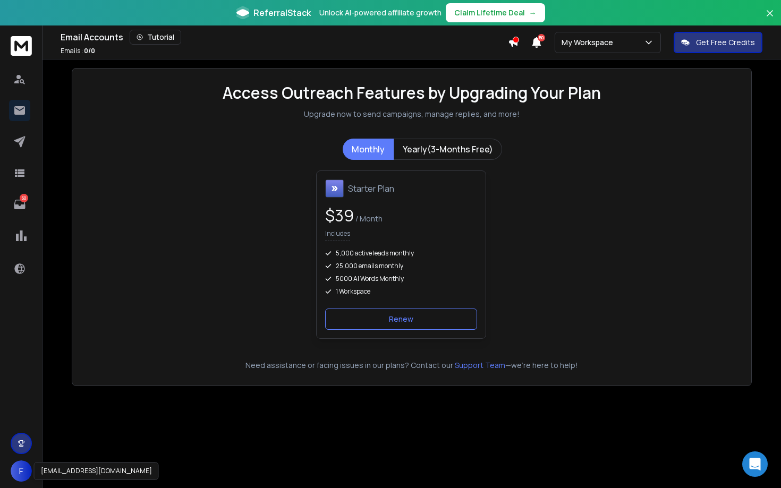
click at [19, 469] on span "F" at bounding box center [21, 471] width 21 height 21
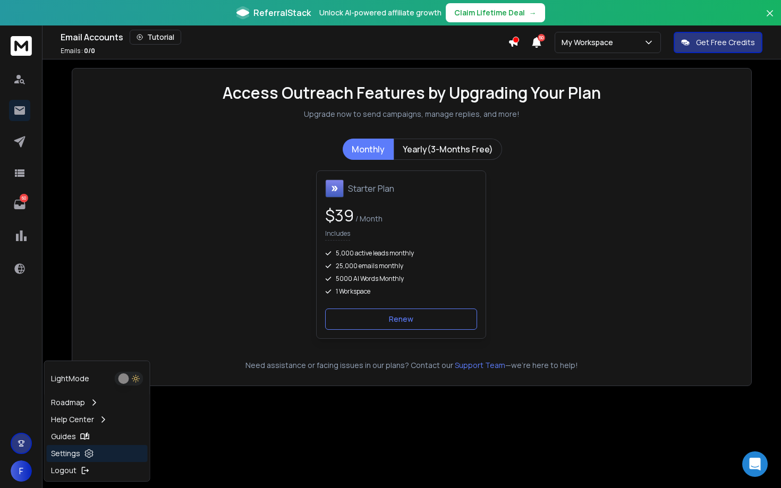
click at [72, 454] on p "Settings" at bounding box center [65, 454] width 29 height 11
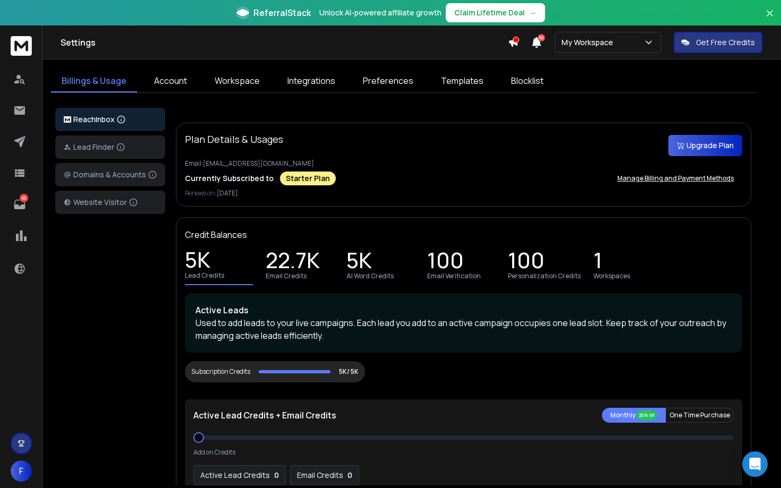
click at [655, 176] on p "Manage Billing and Payment Methods" at bounding box center [676, 178] width 116 height 9
click at [69, 305] on div "ReachInbox Lead Finder Domains & Accounts Website Visitor Plan Details & Usages…" at bounding box center [403, 292] width 696 height 369
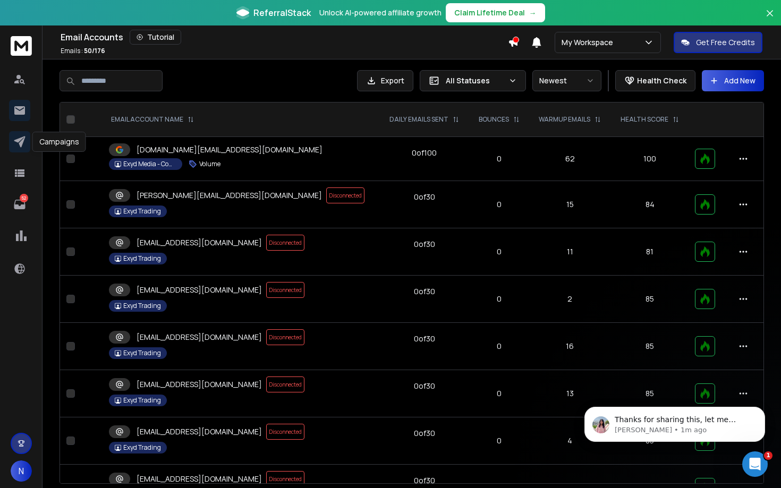
click at [18, 142] on icon at bounding box center [19, 142] width 13 height 13
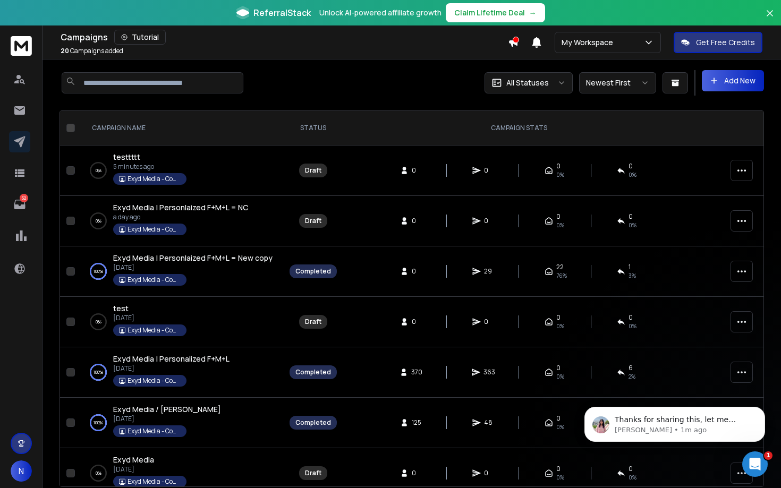
click at [384, 93] on div at bounding box center [236, 83] width 352 height 26
click at [172, 80] on input at bounding box center [153, 82] width 182 height 21
paste input "**********"
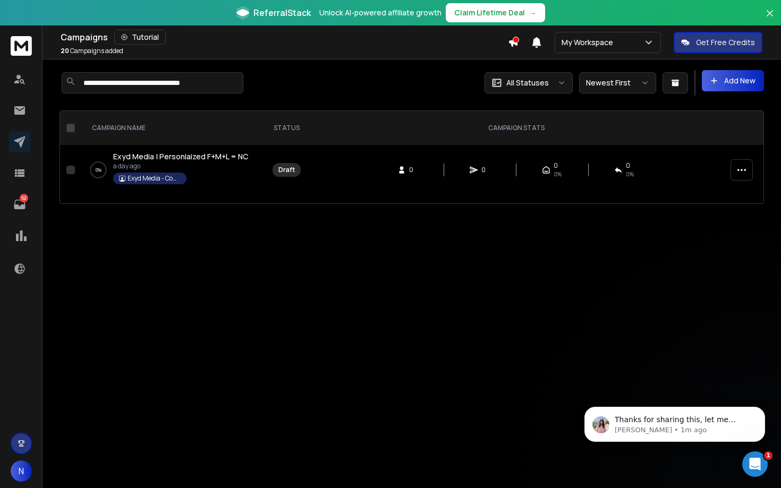
type input "**********"
click at [214, 179] on div "Exyd Media - Commercial Cleaning" at bounding box center [180, 179] width 135 height 12
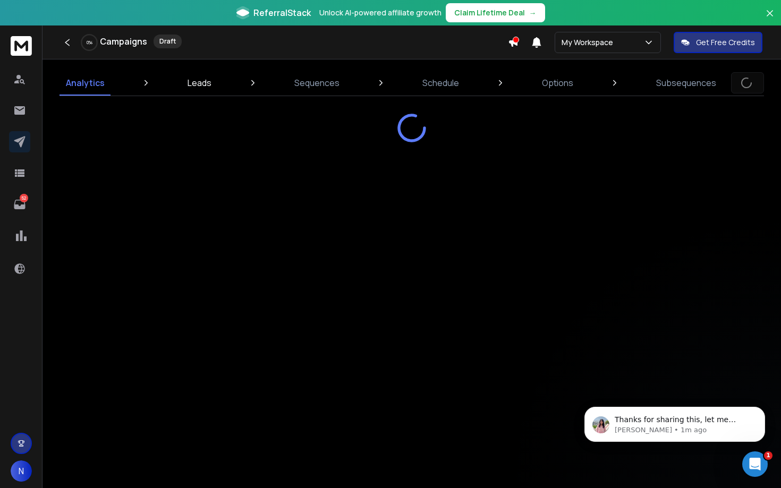
click at [201, 87] on p "Leads" at bounding box center [200, 83] width 24 height 13
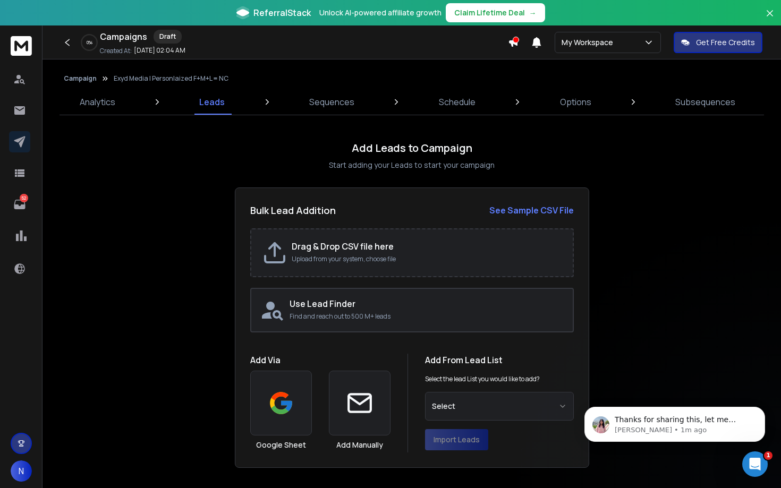
click at [69, 57] on div "0 % Campaigns Draft Created At: [DATE] 02:04 AM My Workspace Get Free Credits" at bounding box center [390, 43] width 781 height 34
click at [65, 45] on icon at bounding box center [68, 43] width 10 height 10
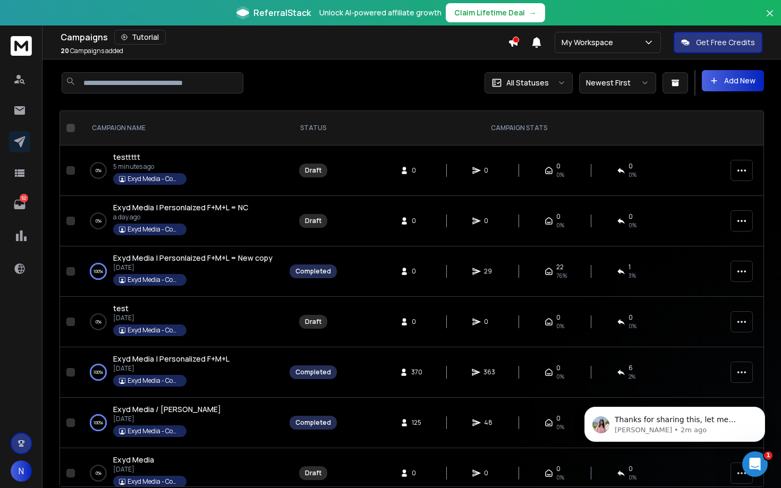
click at [130, 82] on input at bounding box center [153, 82] width 182 height 21
paste input "**********"
click at [211, 79] on input "**********" at bounding box center [153, 82] width 182 height 21
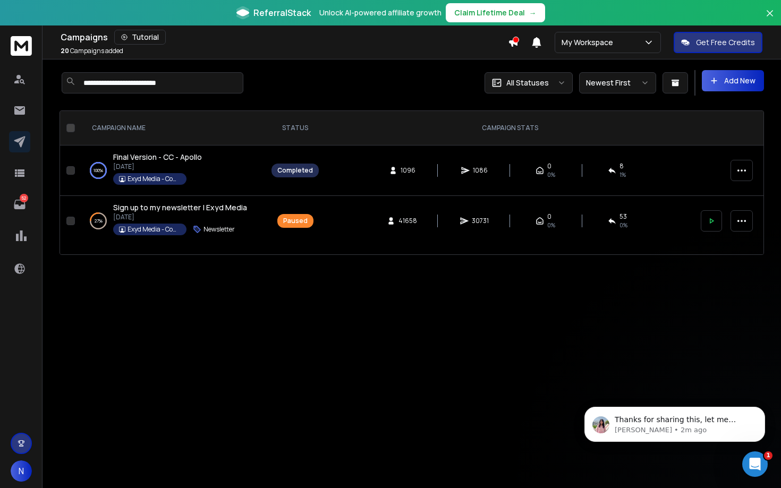
click at [201, 316] on div "**********" at bounding box center [412, 314] width 705 height 488
click at [178, 81] on input "**********" at bounding box center [153, 82] width 182 height 21
paste input "*"
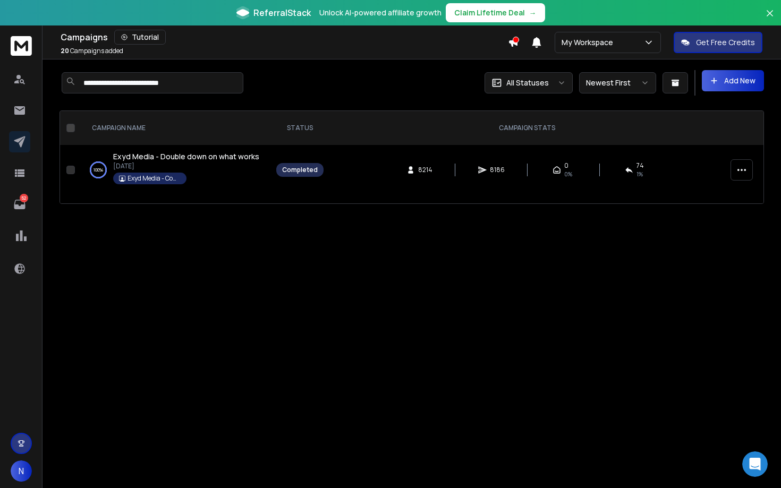
paste input
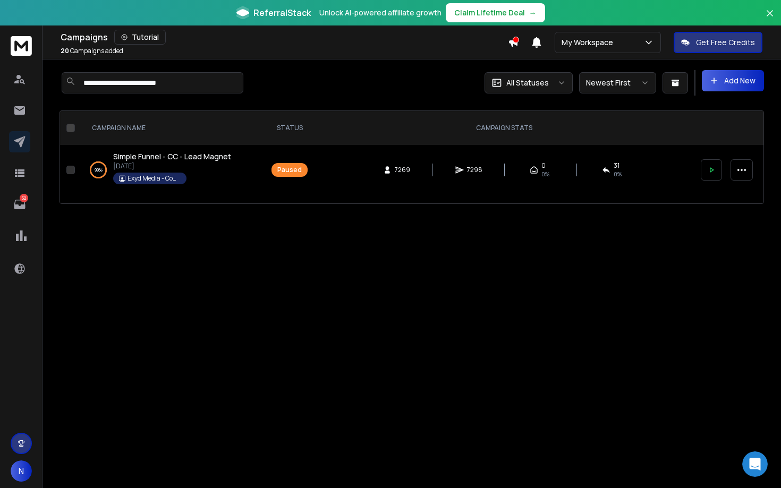
paste input
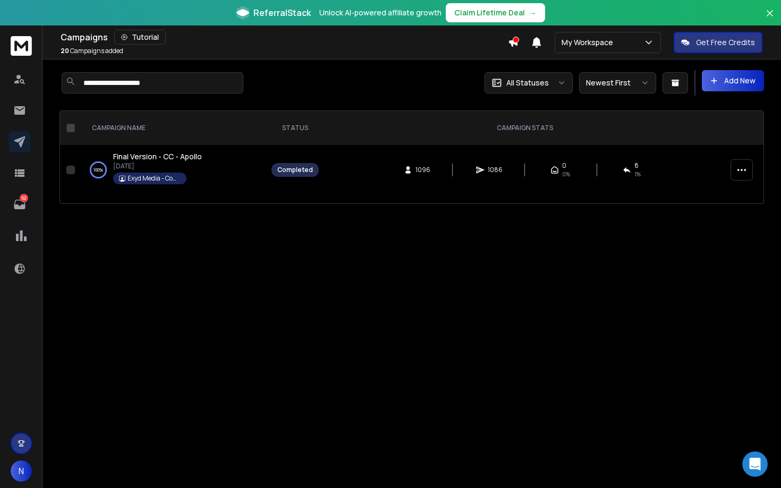
type input "**********"
click at [214, 235] on div "**********" at bounding box center [412, 314] width 705 height 488
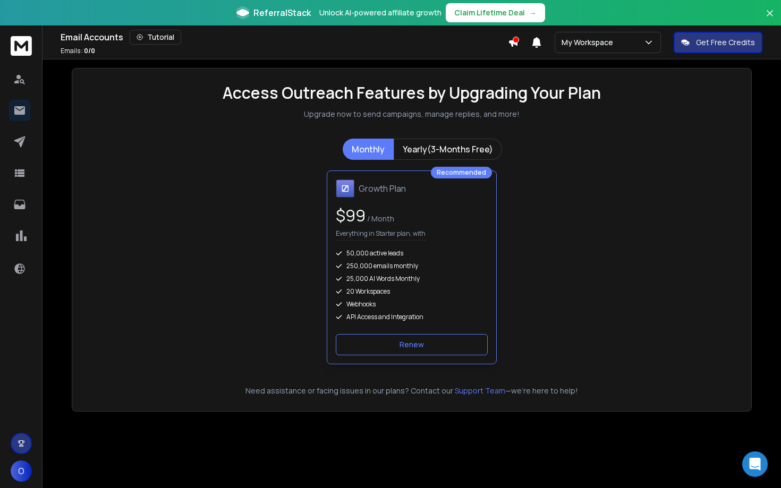
click at [123, 172] on div "Recommended Growth Plan $ 99 / Month Everything in Starter plan, with 50,000 ac…" at bounding box center [411, 273] width 649 height 205
click at [23, 482] on div "O" at bounding box center [21, 259] width 43 height 467
click at [34, 468] on div "[EMAIL_ADDRESS][DOMAIN_NAME]" at bounding box center [96, 471] width 125 height 18
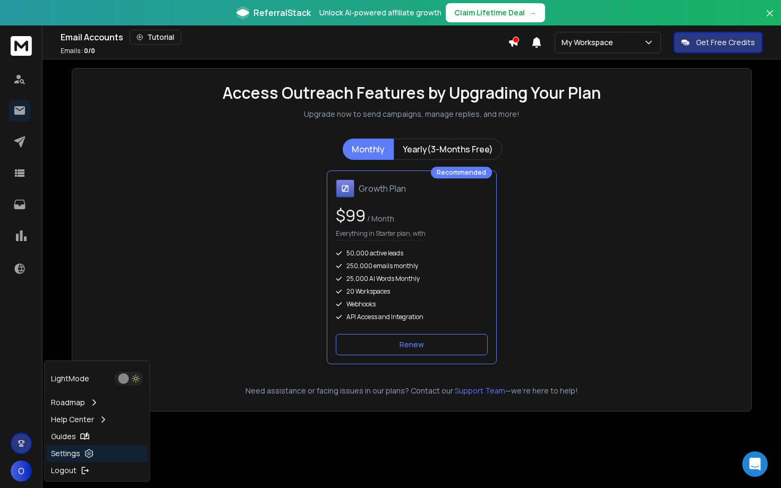
click at [89, 446] on div "Settings" at bounding box center [97, 453] width 101 height 17
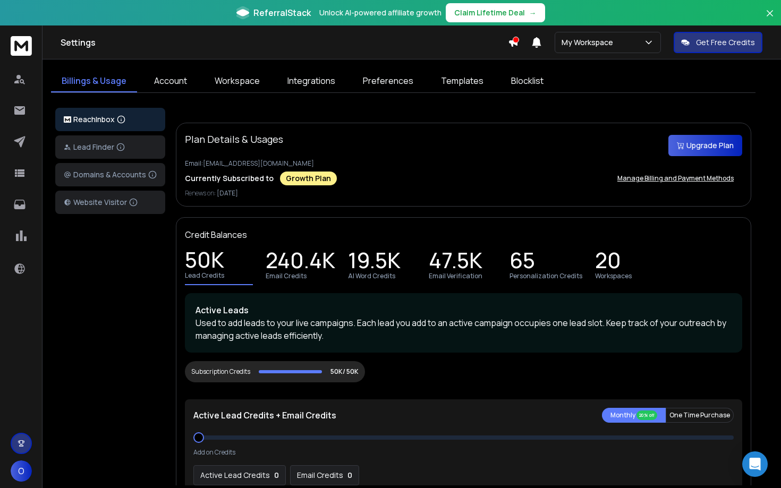
click at [685, 177] on p "Manage Billing and Payment Methods" at bounding box center [676, 178] width 116 height 9
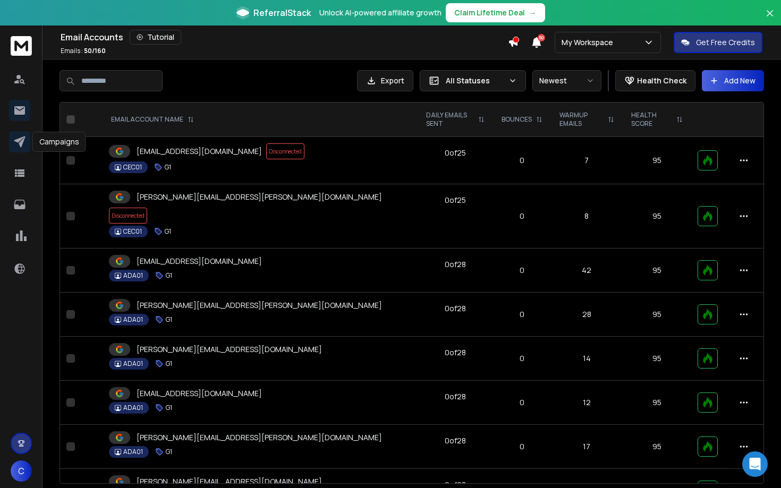
click at [24, 138] on icon at bounding box center [19, 142] width 11 height 11
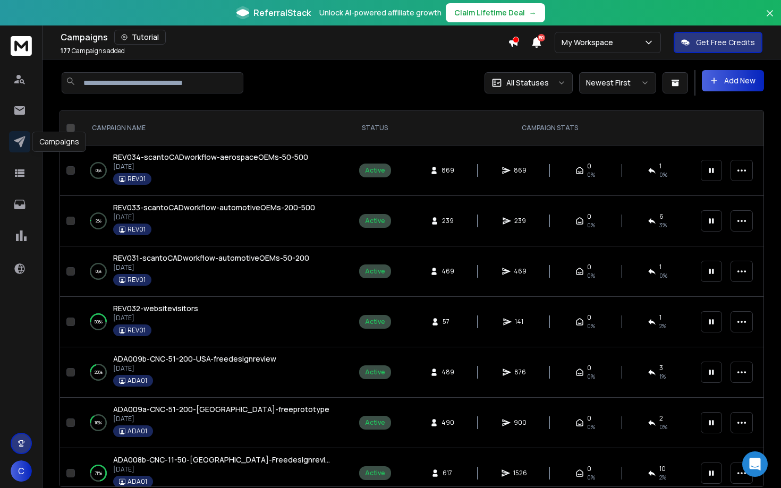
click at [165, 218] on p "4 days ago" at bounding box center [214, 217] width 202 height 9
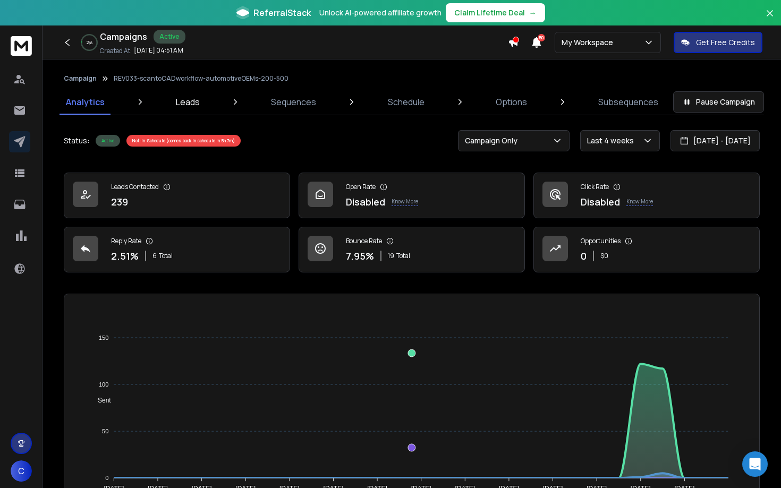
click at [183, 101] on p "Leads" at bounding box center [188, 102] width 24 height 13
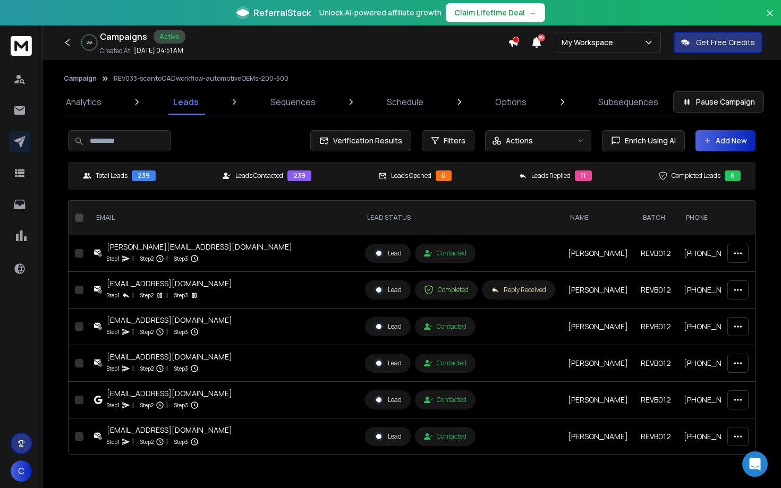
click at [32, 328] on div "C" at bounding box center [21, 259] width 43 height 467
click at [455, 140] on span "Filters" at bounding box center [455, 141] width 22 height 11
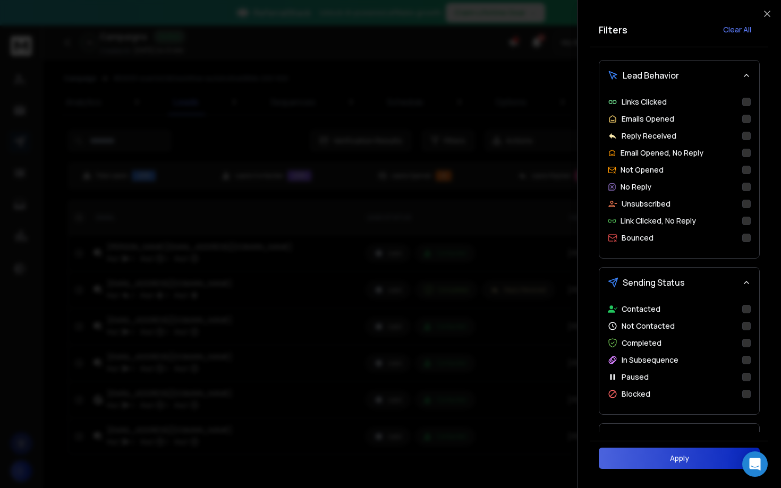
click at [646, 132] on p "Reply Received" at bounding box center [649, 136] width 55 height 11
click at [742, 132] on button "Reply Received" at bounding box center [746, 136] width 9 height 9
click at [635, 459] on button "Apply" at bounding box center [679, 458] width 161 height 21
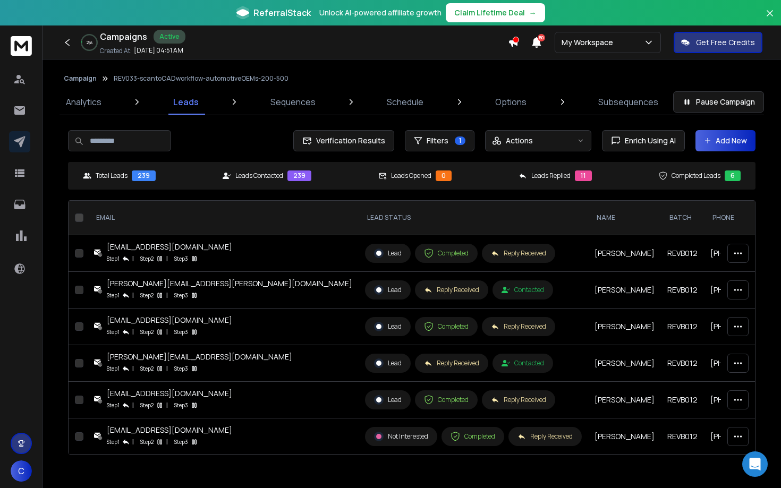
click at [226, 250] on div "apurdue@oakleysubassembly.com Step 1 | Step 2 | Step 3" at bounding box center [223, 253] width 258 height 23
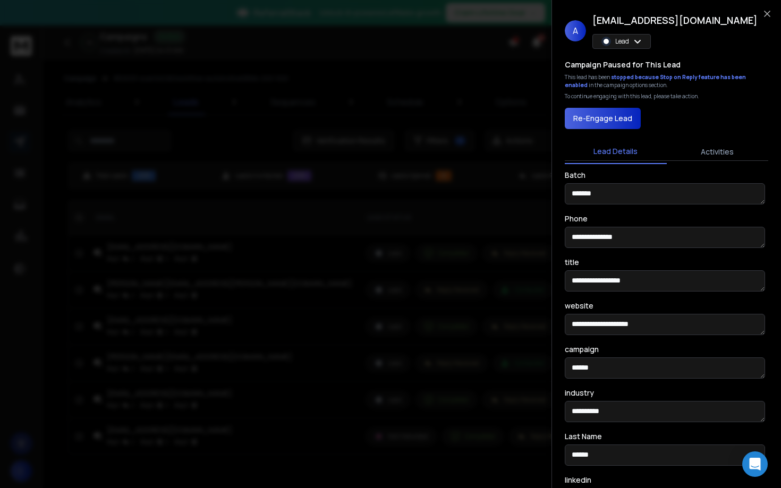
click at [226, 250] on div at bounding box center [390, 244] width 781 height 488
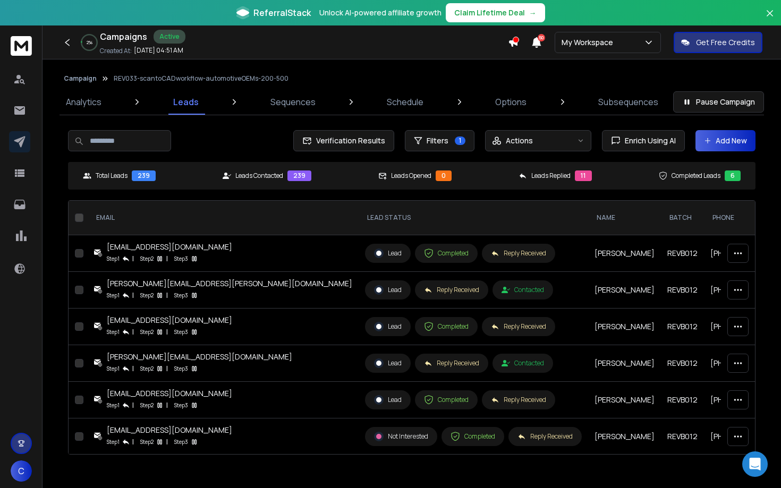
click at [235, 255] on td "apurdue@oakleysubassembly.com Step 1 | Step 2 | Step 3" at bounding box center [223, 253] width 271 height 37
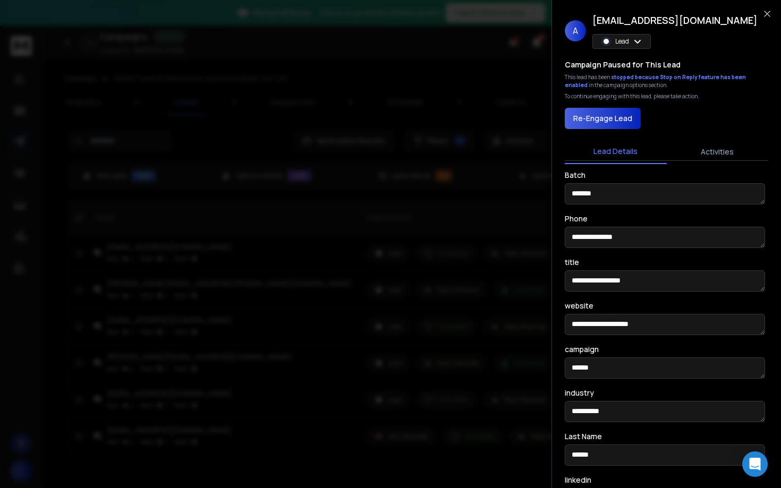
click at [678, 18] on h1 "apurdue@oakleysubassembly.com" at bounding box center [675, 20] width 165 height 15
copy h1 "apurdue@oakleysubassembly.com"
click at [661, 101] on div "Campaign Paused for This Lead This lead has been stopped because Stop on Reply …" at bounding box center [667, 95] width 204 height 70
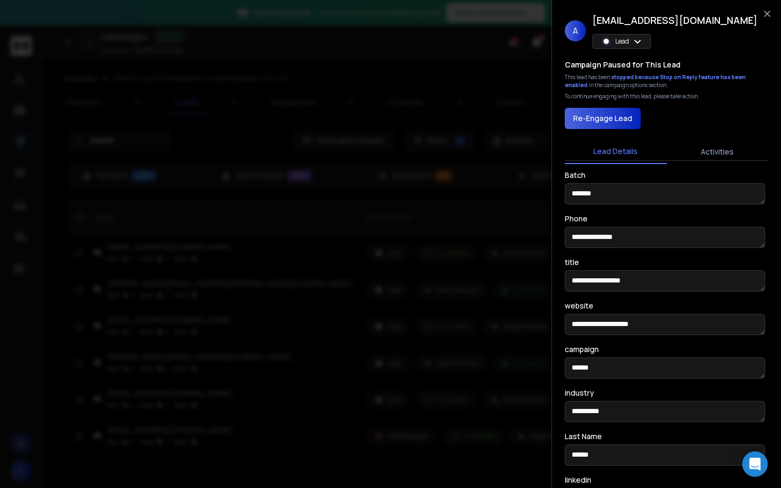
click at [724, 151] on button "Activities" at bounding box center [718, 151] width 102 height 23
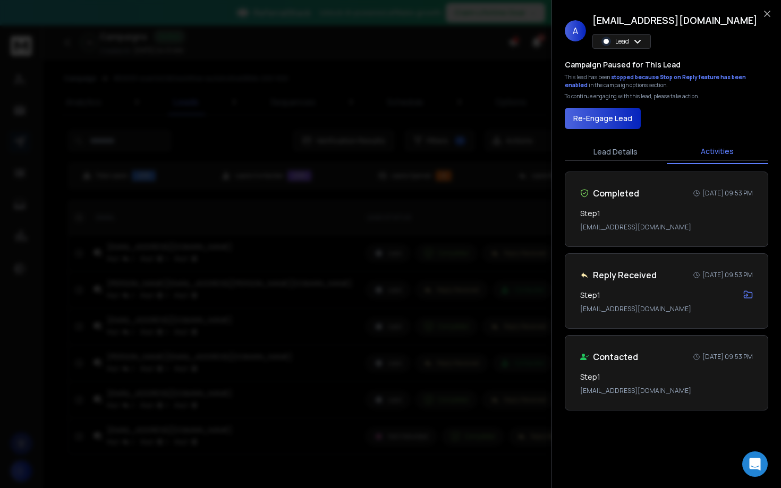
click at [483, 266] on div at bounding box center [390, 244] width 781 height 488
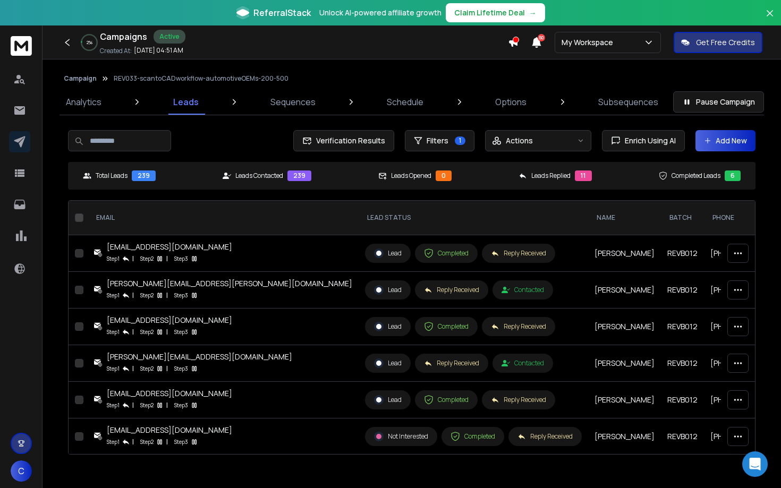
click at [79, 252] on button "button" at bounding box center [79, 253] width 9 height 9
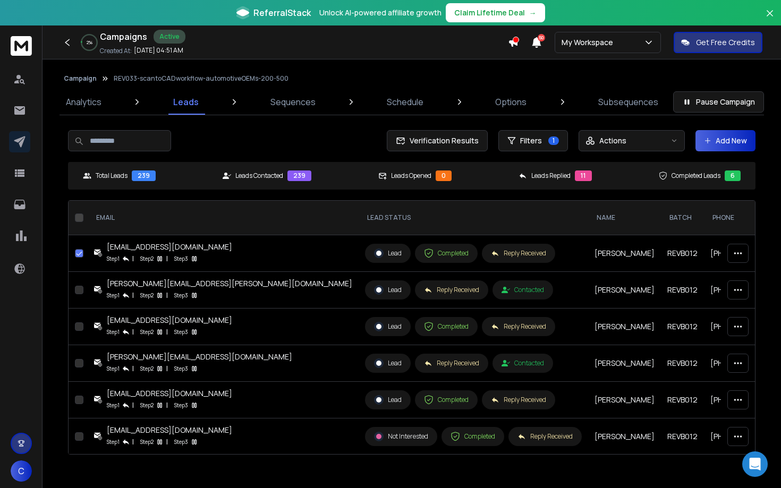
click at [172, 289] on div "robert.cox@advics.com" at bounding box center [230, 283] width 246 height 11
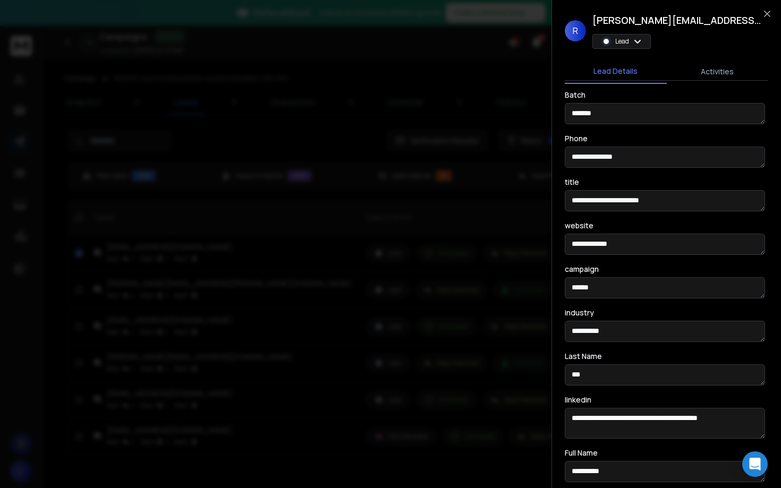
click at [635, 19] on h1 "robert.cox@advics.com" at bounding box center [678, 20] width 170 height 15
copy h1 "robert.cox@advics.com"
click at [301, 226] on div at bounding box center [390, 244] width 781 height 488
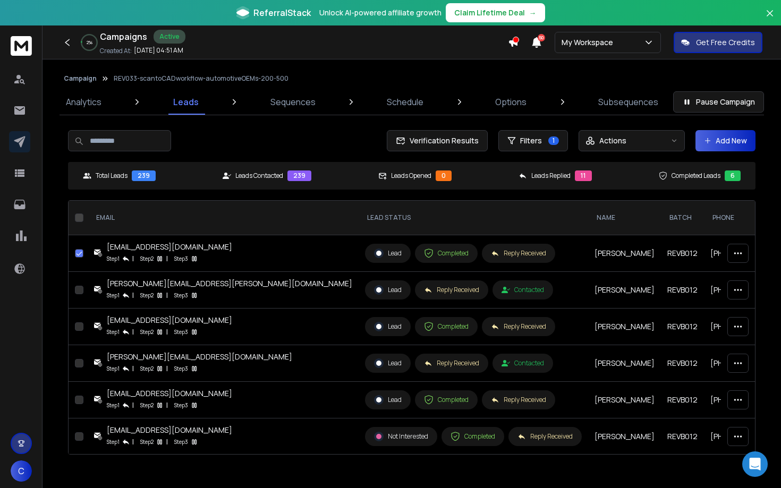
click at [80, 288] on button "button" at bounding box center [79, 290] width 9 height 9
click at [230, 318] on div "This step has been paused as Lead has replied" at bounding box center [156, 316] width 146 height 18
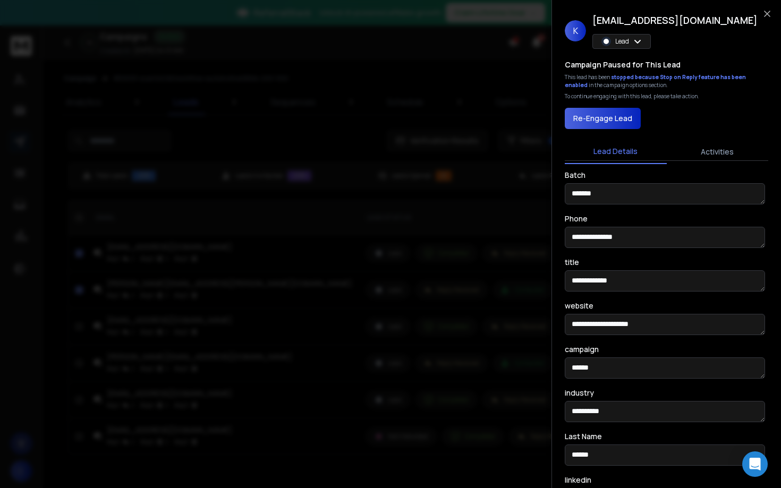
click at [635, 16] on h1 "kkirwen@oakleysubassembly.com" at bounding box center [675, 20] width 165 height 15
copy h1 "kkirwen@oakleysubassembly.com"
click at [397, 162] on div at bounding box center [390, 244] width 781 height 488
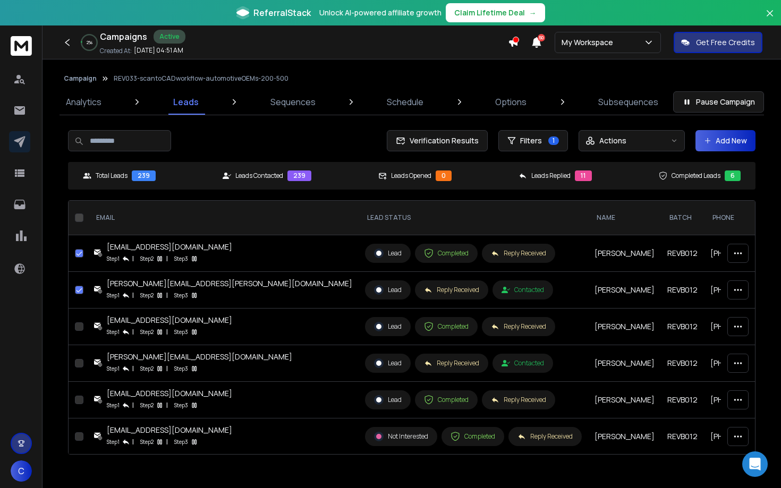
click at [79, 326] on button "button" at bounding box center [79, 327] width 9 height 9
click at [134, 355] on div "andrew_gray@kayautomotive.net" at bounding box center [199, 357] width 185 height 11
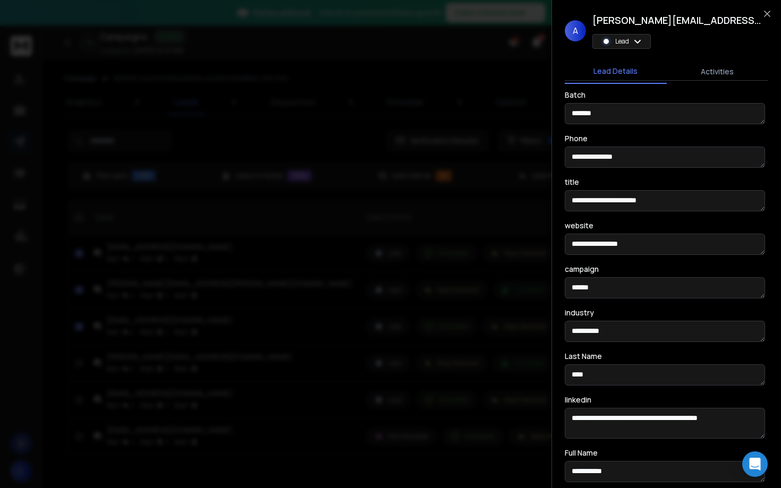
click at [646, 22] on h1 "andrew_gray@kayautomotive.net" at bounding box center [678, 20] width 170 height 15
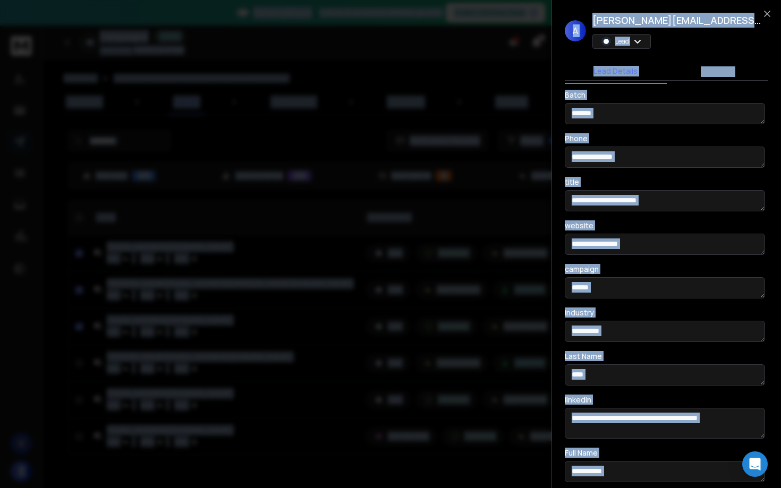
click at [662, 37] on body "ReferralStack Unlock AI-powered affiliate growth Lifetime Deals available! Clai…" at bounding box center [390, 244] width 781 height 488
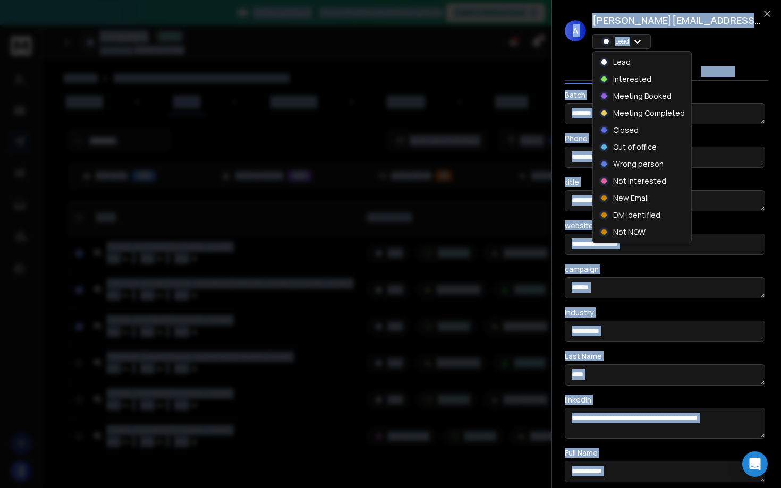
click at [670, 34] on div at bounding box center [390, 244] width 781 height 488
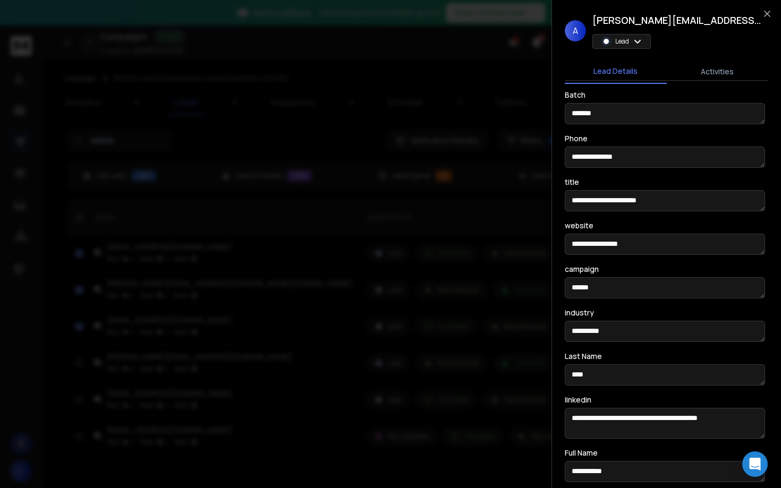
click at [685, 22] on h1 "andrew_gray@kayautomotive.net" at bounding box center [678, 20] width 170 height 15
copy h1 "andrew_gray@kayautomotive.net"
click at [731, 62] on button "Activities" at bounding box center [718, 71] width 102 height 23
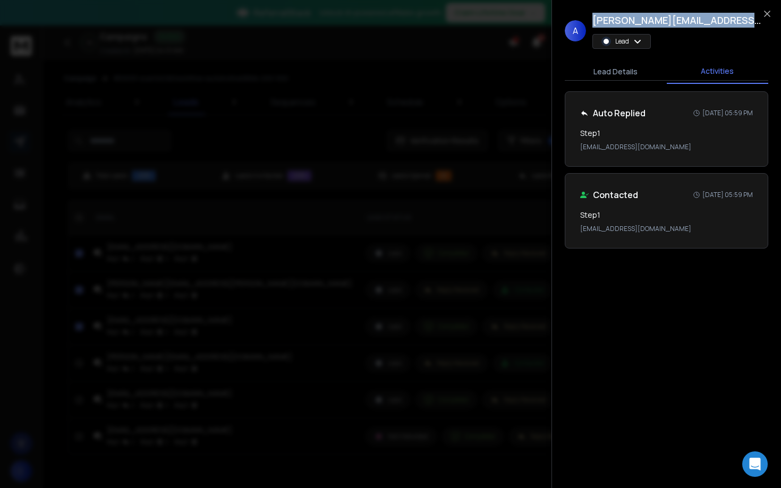
click at [693, 39] on body "ReferralStack Unlock AI-powered affiliate growth Lifetime Deals available! Clai…" at bounding box center [390, 244] width 781 height 488
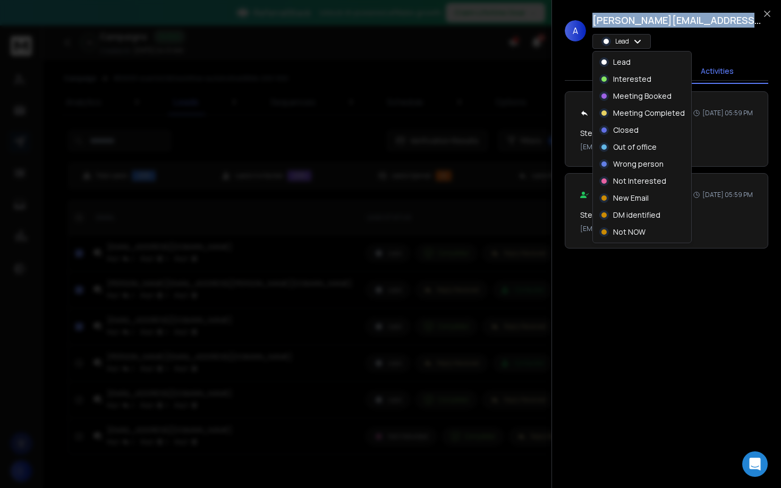
click at [682, 266] on div at bounding box center [390, 244] width 781 height 488
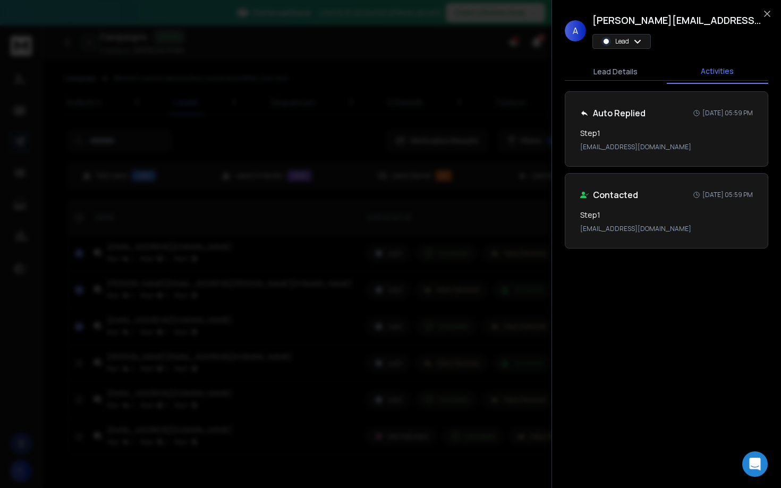
click at [674, 14] on h1 "andrew_gray@kayautomotive.net" at bounding box center [678, 20] width 170 height 15
click at [674, 15] on h1 "andrew_gray@kayautomotive.net" at bounding box center [678, 20] width 170 height 15
click at [618, 21] on h1 "andrew_gray@kayautomotive.net" at bounding box center [678, 20] width 170 height 15
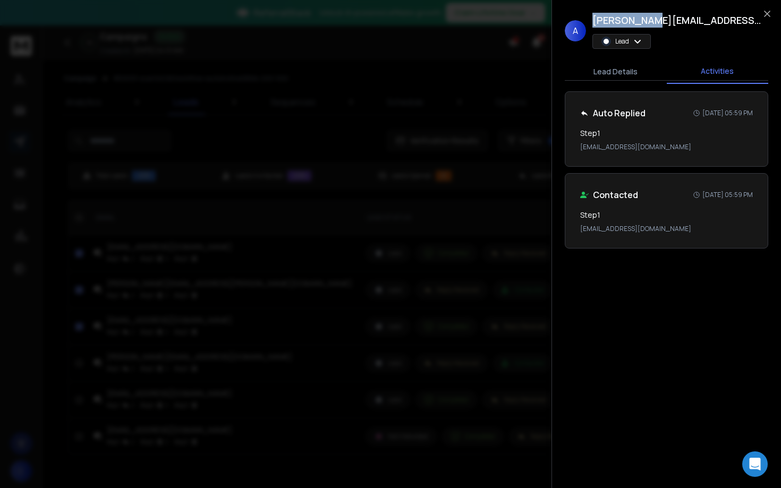
click at [618, 21] on h1 "andrew_gray@kayautomotive.net" at bounding box center [678, 20] width 170 height 15
copy h1 "andrew_gray@kayautomotive.net"
click at [638, 261] on div "Multi Select Table Sheet A andrew_gray@kayautomotive.net Lead Lead Details Acti…" at bounding box center [667, 244] width 230 height 488
click at [311, 238] on div at bounding box center [390, 244] width 781 height 488
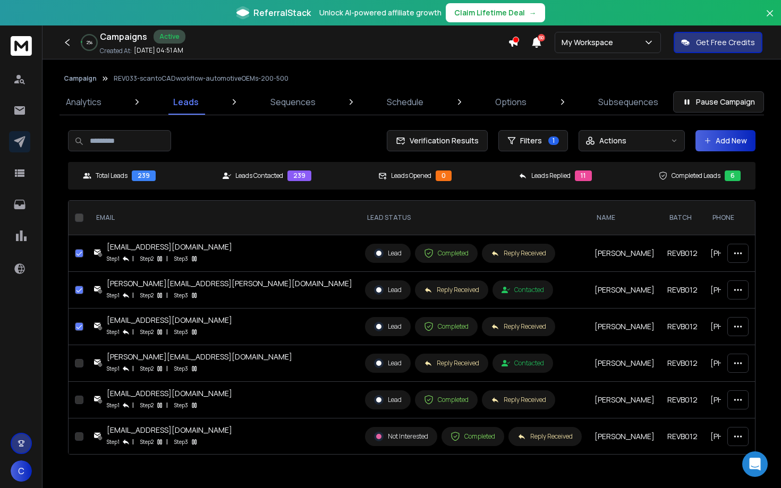
click at [78, 362] on button "button" at bounding box center [79, 363] width 9 height 9
click at [131, 397] on div "ykachouh@oakleysubassembly.com" at bounding box center [169, 393] width 125 height 11
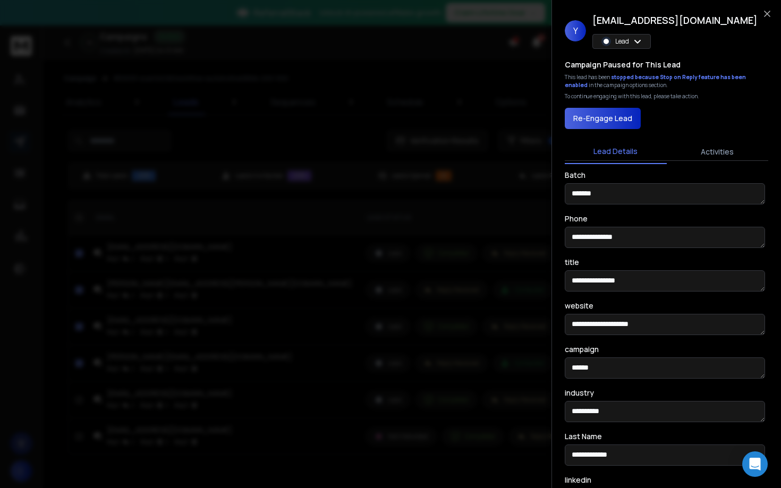
click at [668, 20] on h1 "ykachouh@oakleysubassembly.com" at bounding box center [675, 20] width 165 height 15
copy h1 "ykachouh@oakleysubassembly.com"
click at [131, 343] on div at bounding box center [390, 244] width 781 height 488
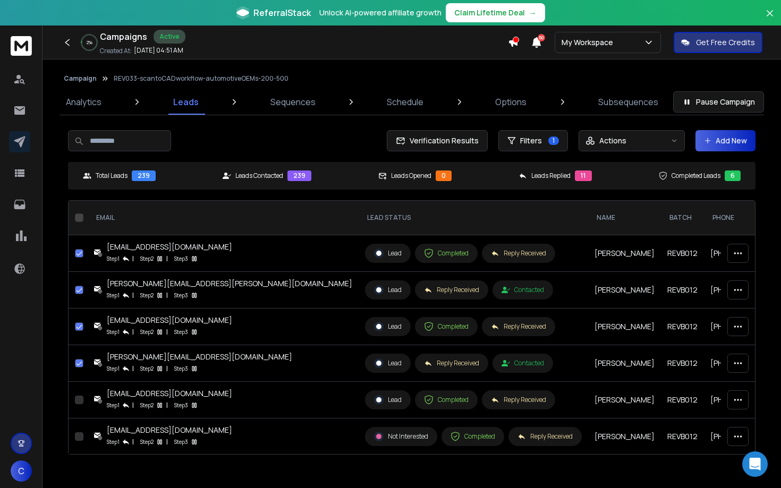
click at [77, 400] on button "button" at bounding box center [79, 400] width 9 height 9
click at [143, 428] on div "rwaltemate@lejones.com" at bounding box center [169, 430] width 125 height 11
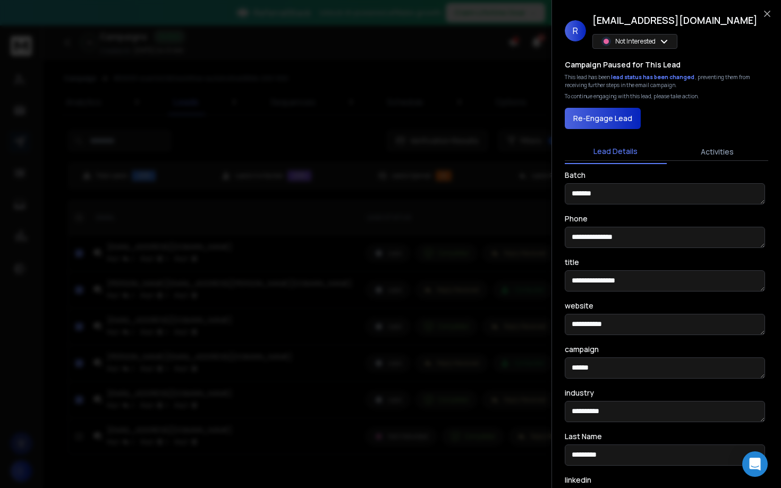
click at [662, 24] on h1 "rwaltemate@lejones.com" at bounding box center [675, 20] width 165 height 15
click at [399, 204] on div at bounding box center [390, 244] width 781 height 488
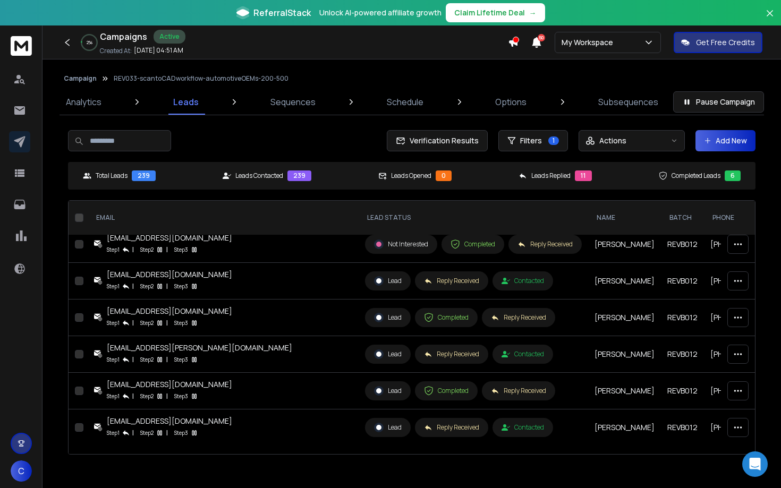
scroll to position [178, 0]
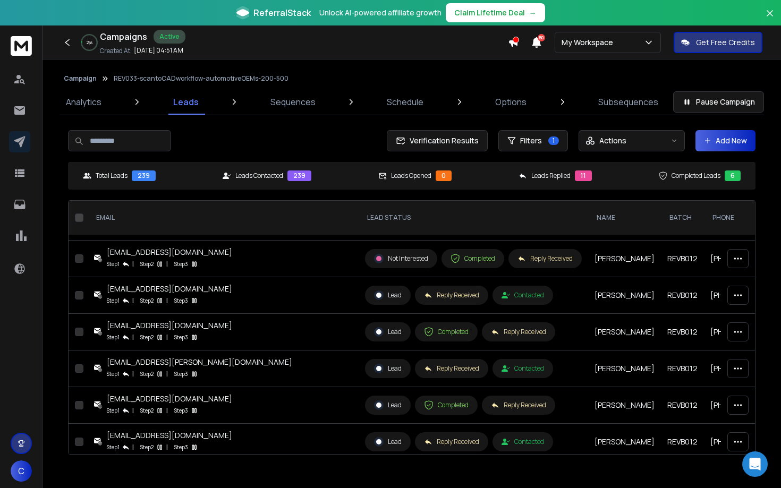
click at [77, 258] on button "button" at bounding box center [79, 259] width 9 height 9
click at [134, 290] on div "josies@fortrecoveryindustries.com" at bounding box center [169, 289] width 125 height 11
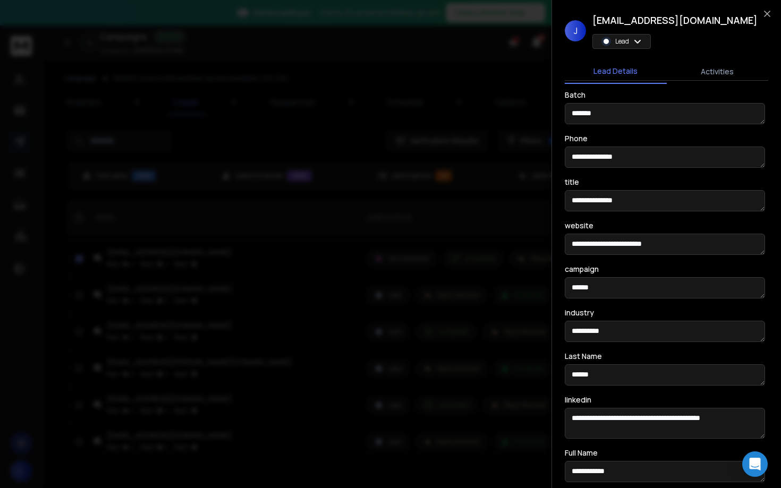
click at [640, 22] on h1 "josies@fortrecoveryindustries.com" at bounding box center [675, 20] width 165 height 15
copy h1 "josies@fortrecoveryindustries.com"
click at [528, 140] on div at bounding box center [390, 244] width 781 height 488
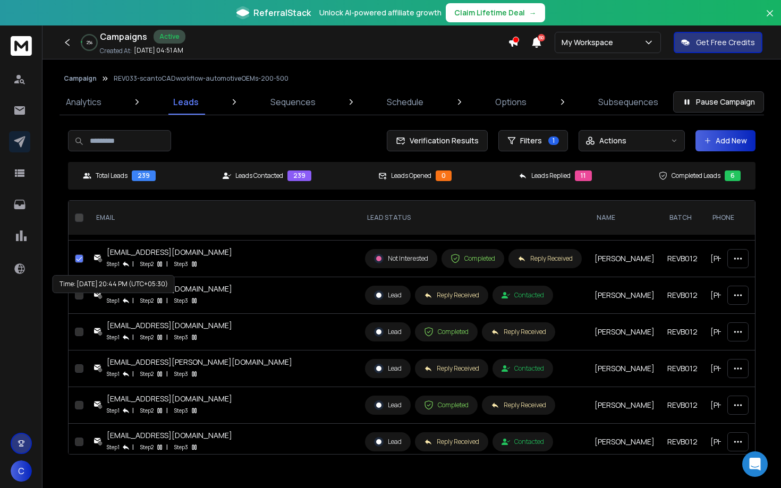
click at [136, 295] on div "josies@fortrecoveryindustries.com Step 1 | Step 2 | Step 3" at bounding box center [169, 295] width 125 height 23
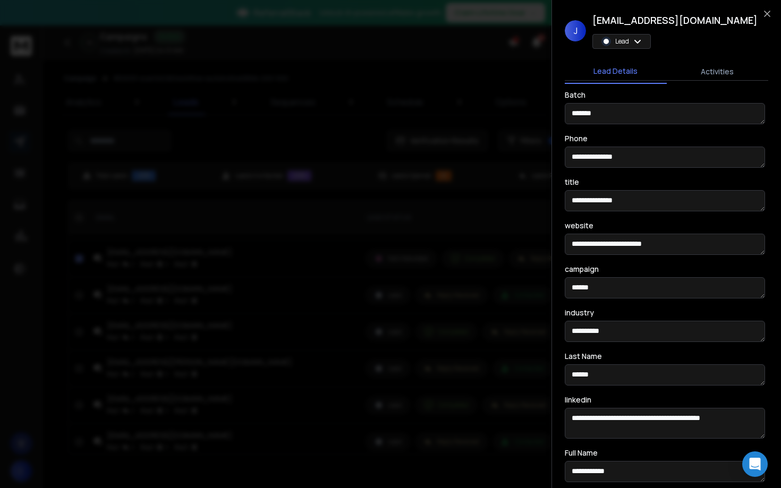
click at [691, 67] on button "Activities" at bounding box center [718, 71] width 102 height 23
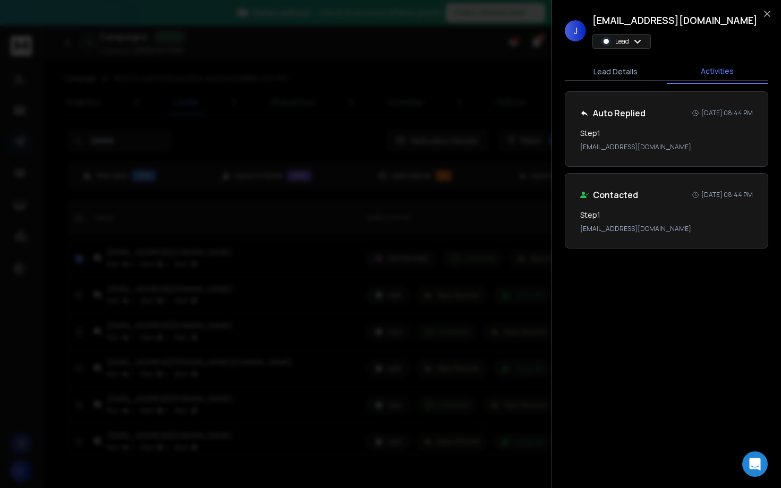
click at [632, 32] on div "josies@fortrecoveryindustries.com Lead" at bounding box center [675, 31] width 165 height 36
click at [620, 18] on h1 "josies@fortrecoveryindustries.com" at bounding box center [675, 20] width 165 height 15
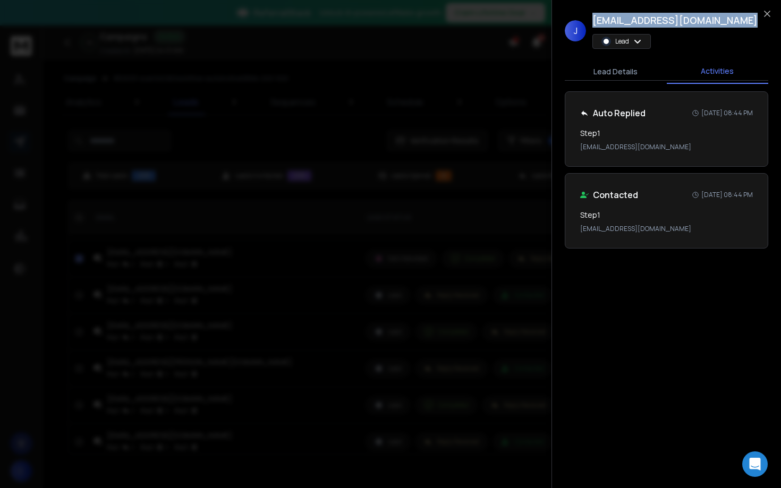
copy h1 "josies@fortrecoveryindustries.com"
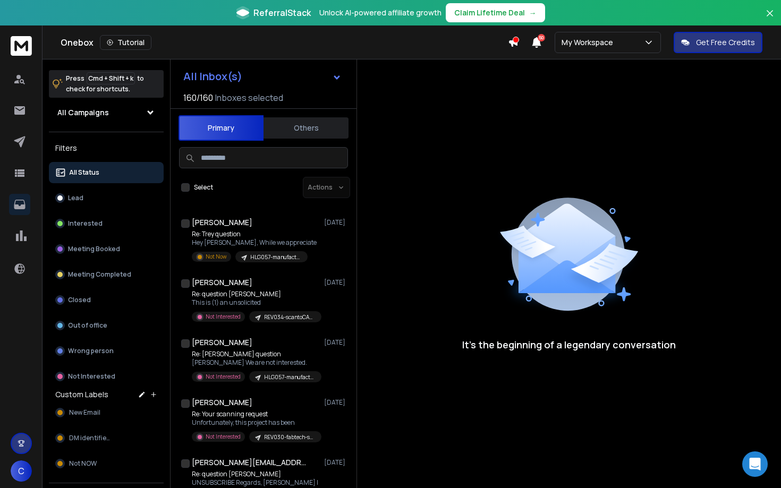
click at [222, 162] on input at bounding box center [263, 157] width 169 height 21
paste input "**********"
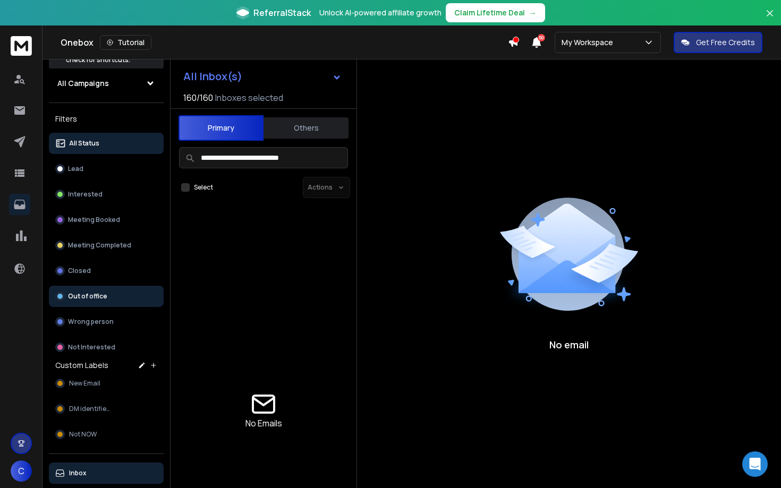
scroll to position [67, 0]
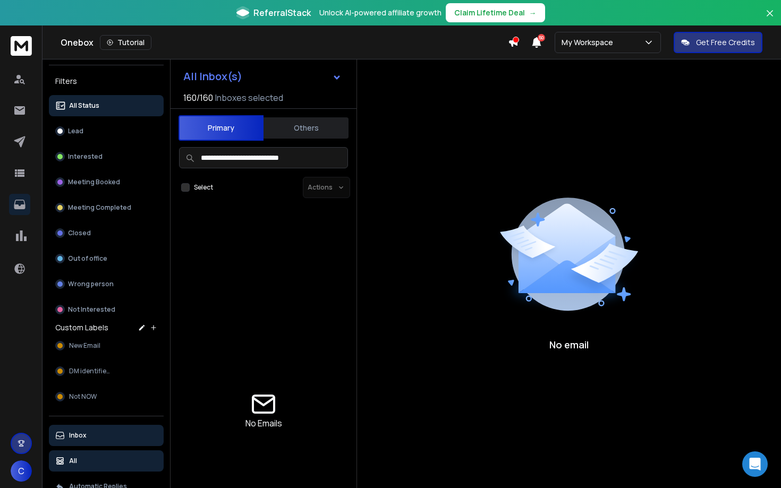
click at [79, 455] on button "All" at bounding box center [106, 461] width 115 height 21
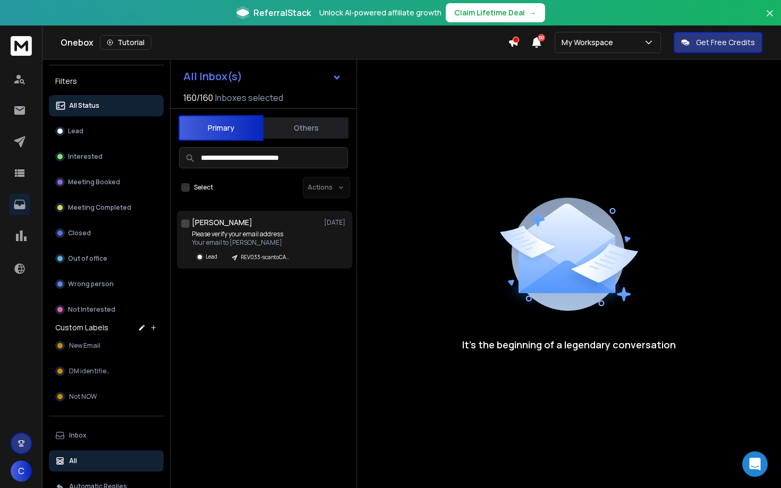
click at [271, 256] on p "REV033-scantoCADworkflow-automotiveOEMs-200-500" at bounding box center [266, 257] width 51 height 8
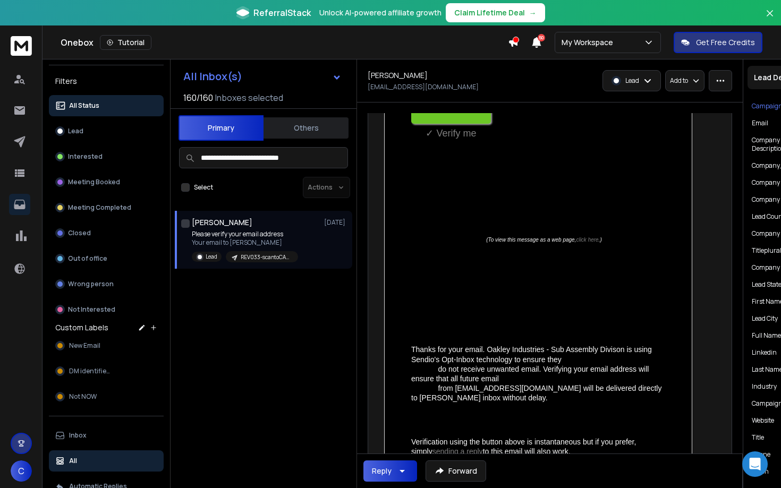
scroll to position [0, 0]
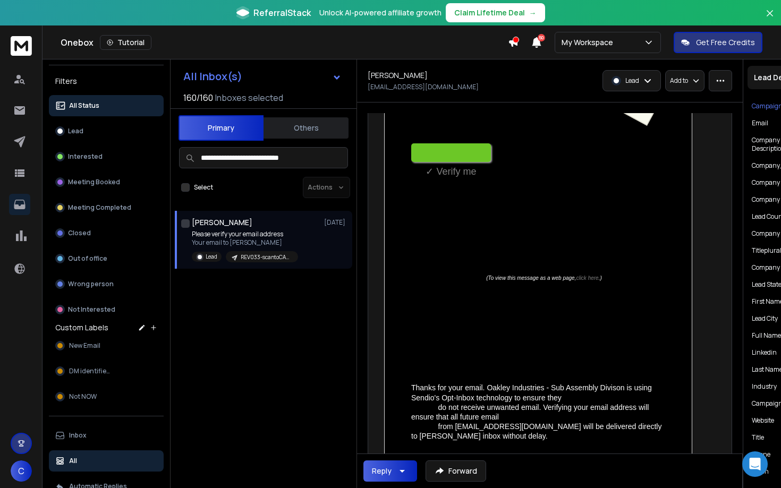
click at [289, 162] on input "**********" at bounding box center [263, 157] width 169 height 21
paste input
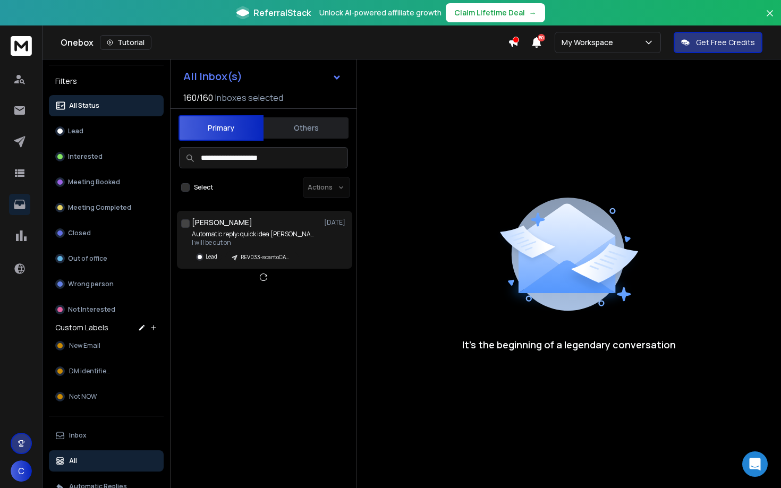
click at [298, 235] on p "Automatic reply: quick idea Robert" at bounding box center [256, 234] width 128 height 9
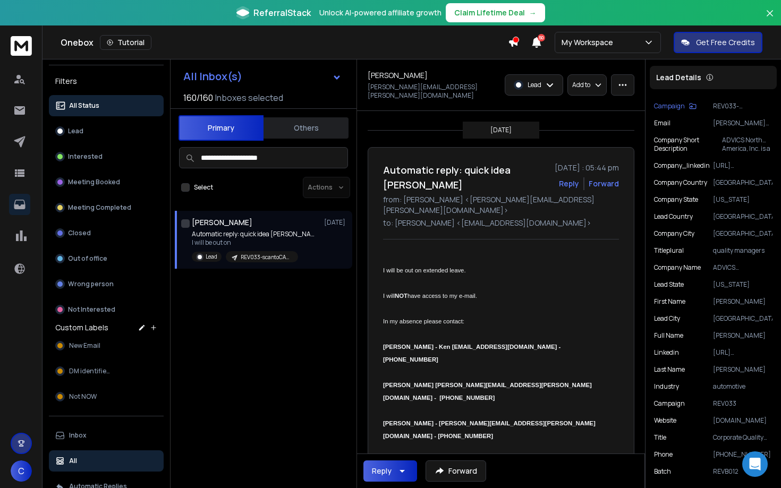
click at [270, 160] on input "**********" at bounding box center [263, 157] width 169 height 21
paste input "********"
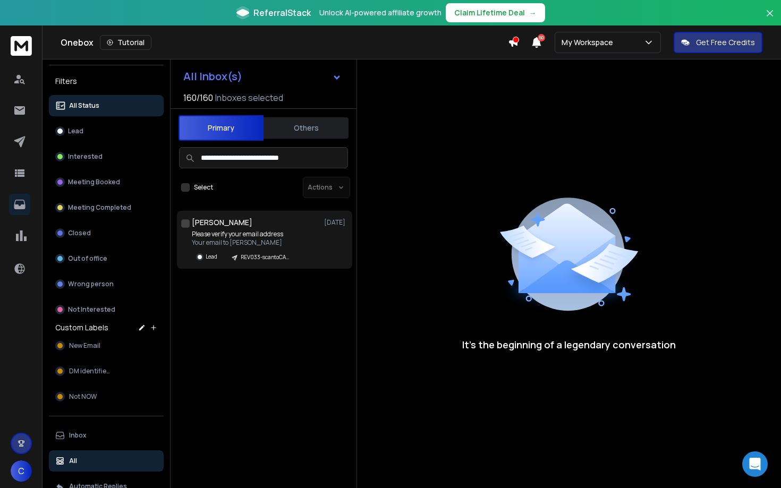
click at [268, 242] on p "Your email to Kevin Kirwen" at bounding box center [245, 243] width 106 height 9
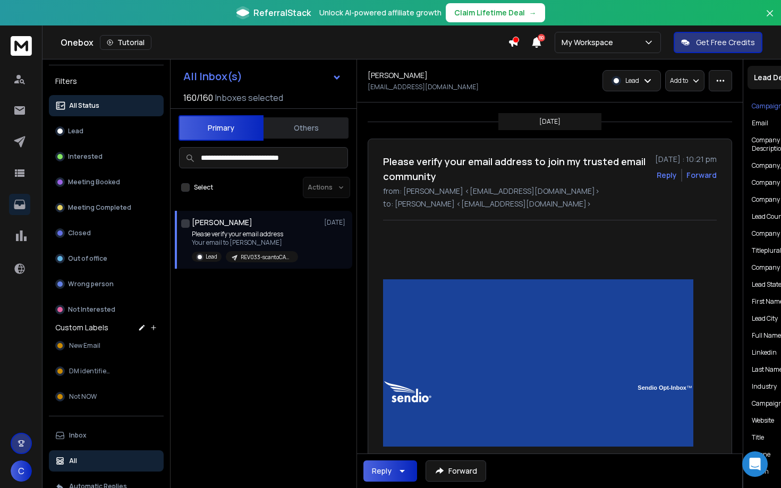
click at [278, 162] on input "**********" at bounding box center [263, 157] width 169 height 21
paste input
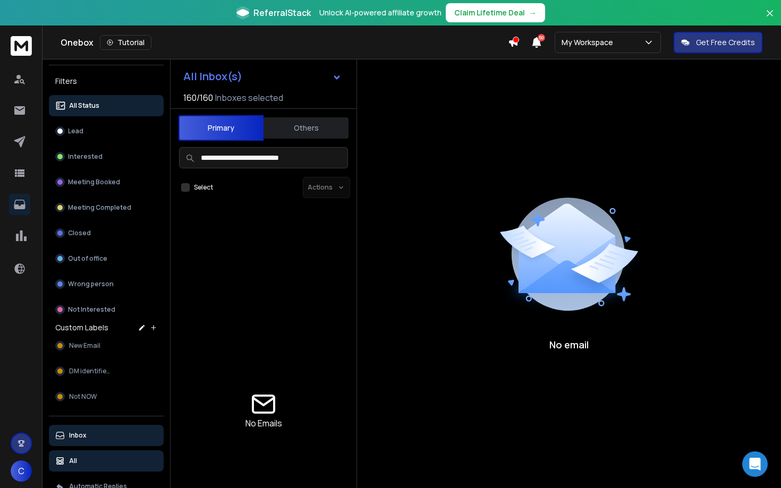
click at [85, 434] on p "Inbox" at bounding box center [78, 436] width 18 height 9
click at [83, 460] on button "All" at bounding box center [106, 461] width 115 height 21
click at [93, 462] on button "All" at bounding box center [106, 461] width 115 height 21
click at [82, 483] on p "Automatic Replies" at bounding box center [98, 487] width 58 height 9
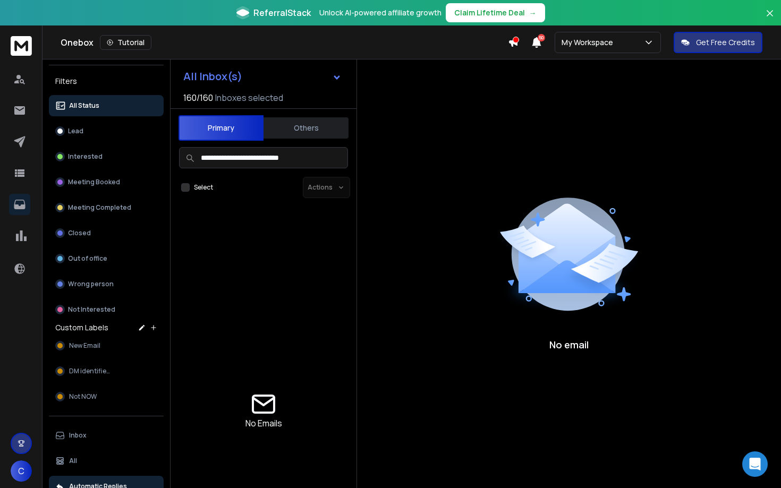
click at [263, 158] on input "**********" at bounding box center [263, 157] width 169 height 21
click at [80, 457] on button "All" at bounding box center [106, 461] width 115 height 21
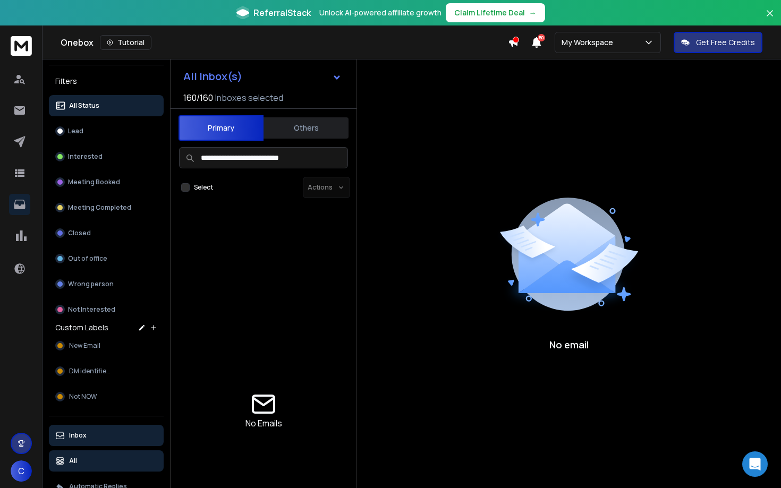
click at [84, 441] on div "Inbox" at bounding box center [70, 435] width 31 height 13
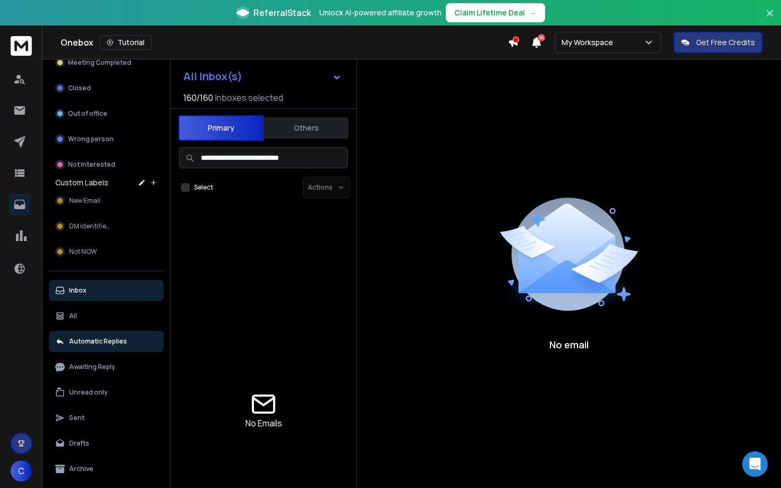
click at [111, 337] on p "Automatic Replies" at bounding box center [98, 341] width 58 height 9
click at [100, 281] on button "Inbox" at bounding box center [106, 290] width 115 height 21
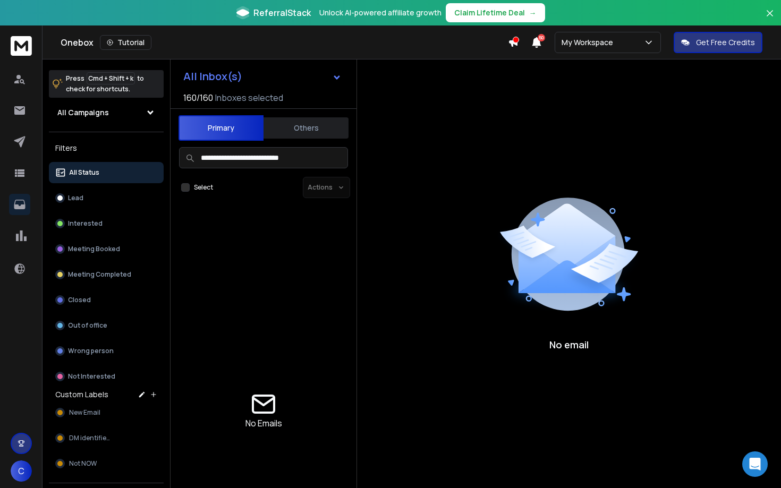
click at [255, 160] on input "**********" at bounding box center [263, 157] width 169 height 21
paste input "*"
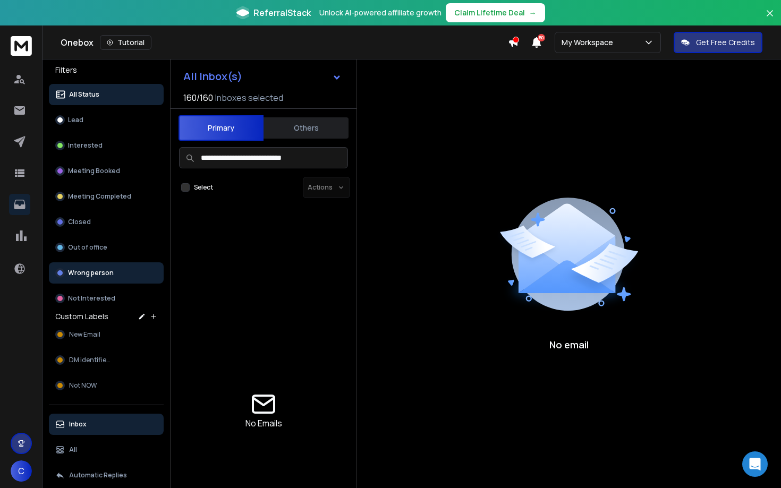
scroll to position [170, 0]
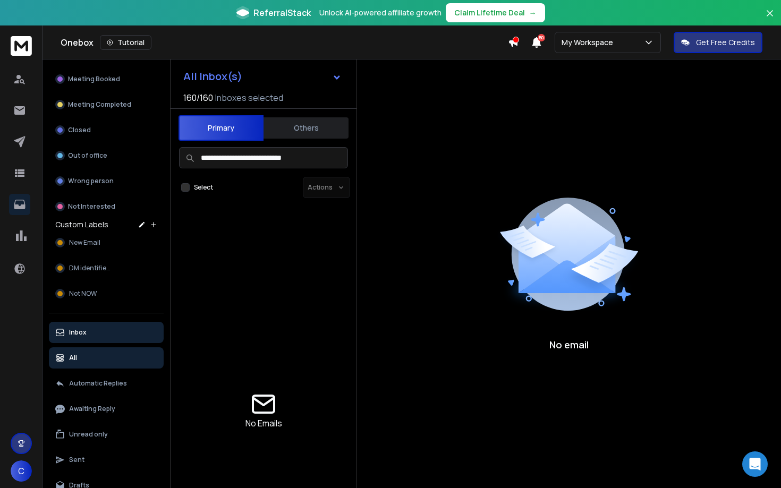
click at [95, 352] on button "All" at bounding box center [106, 358] width 115 height 21
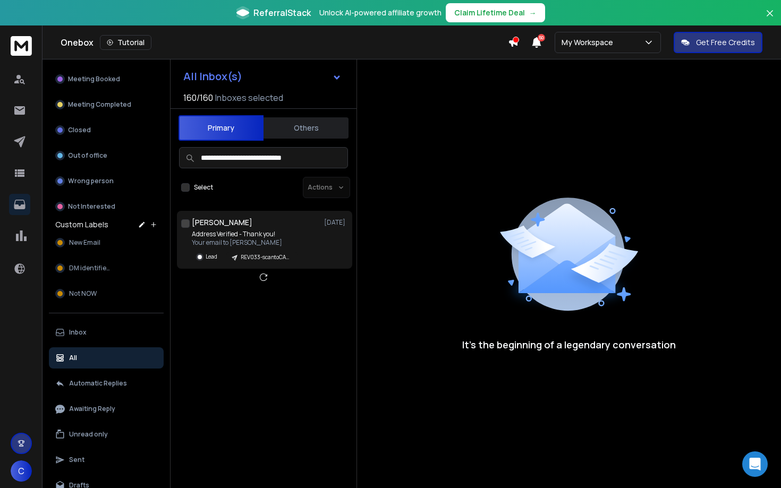
click at [264, 242] on p "Your email to Youssef Kachouh" at bounding box center [245, 243] width 106 height 9
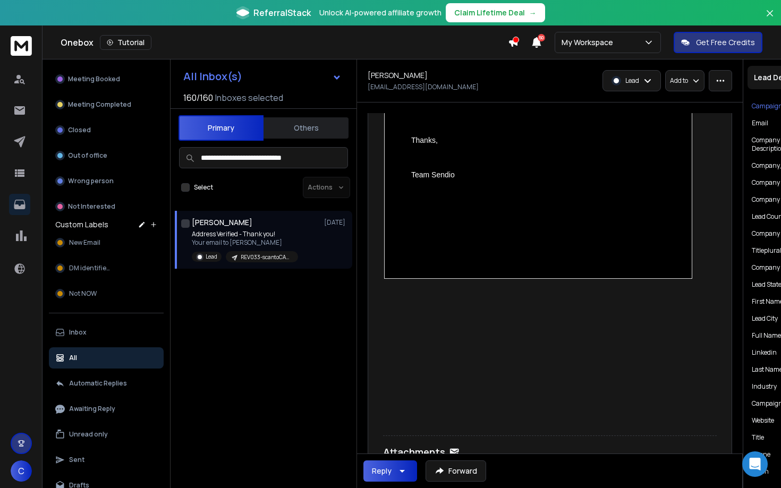
scroll to position [1071, 0]
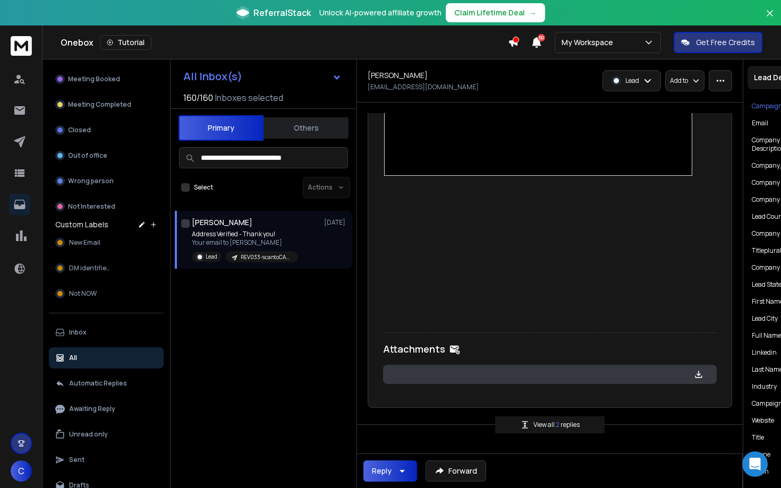
click at [227, 149] on input "**********" at bounding box center [263, 157] width 169 height 21
paste input "***"
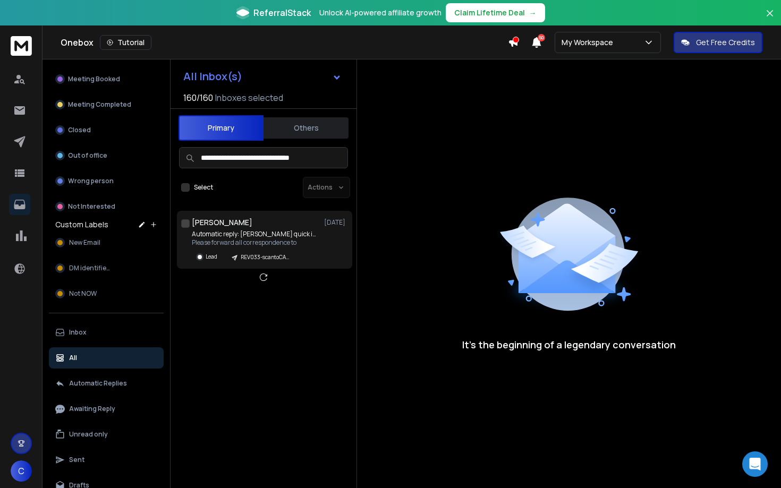
click at [254, 232] on p "Automatic reply: Josie quick idea" at bounding box center [256, 234] width 128 height 9
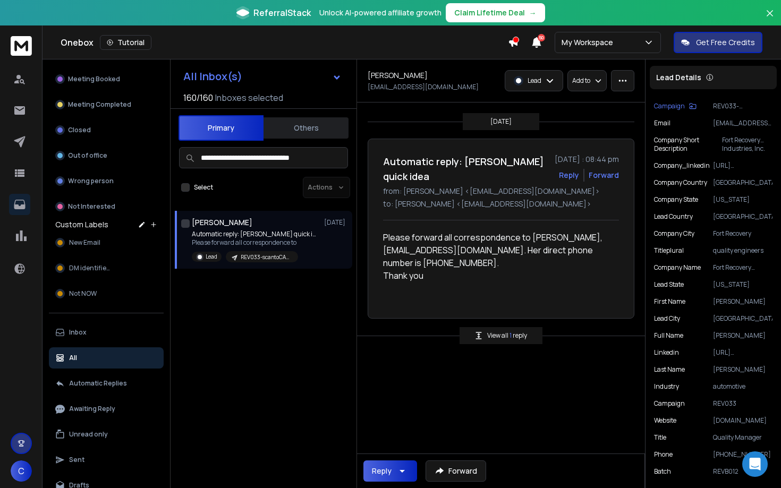
click at [279, 158] on input "**********" at bounding box center [263, 157] width 169 height 21
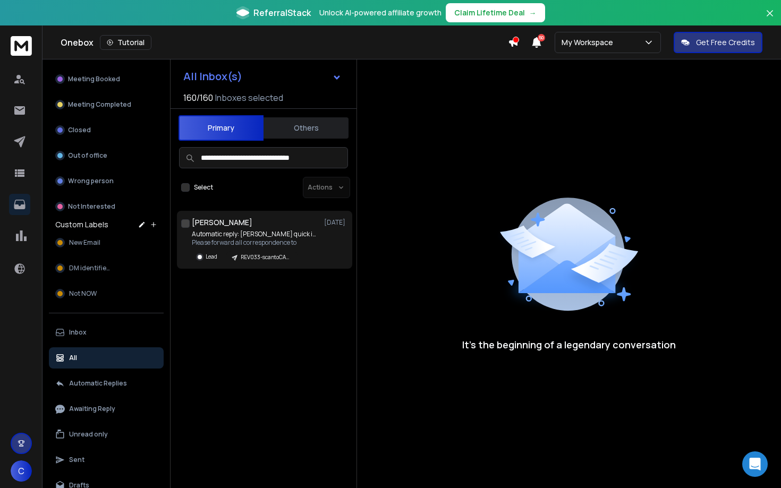
click at [263, 235] on p "Automatic reply: Josie quick idea" at bounding box center [256, 234] width 128 height 9
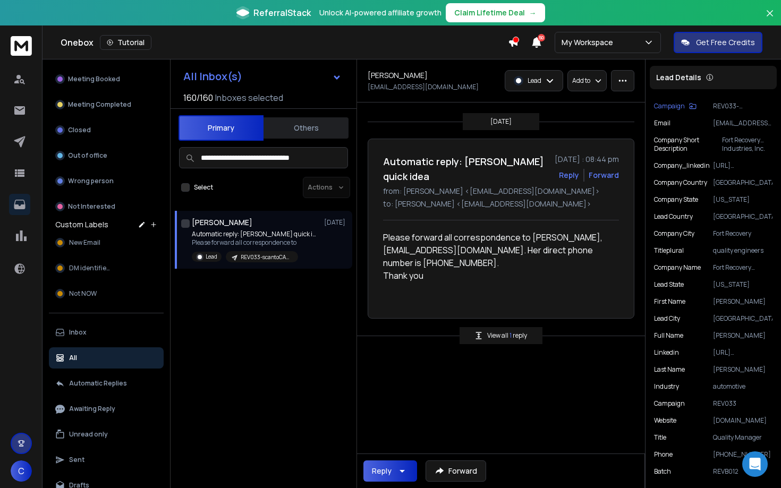
click at [286, 155] on input "**********" at bounding box center [263, 157] width 169 height 21
paste input
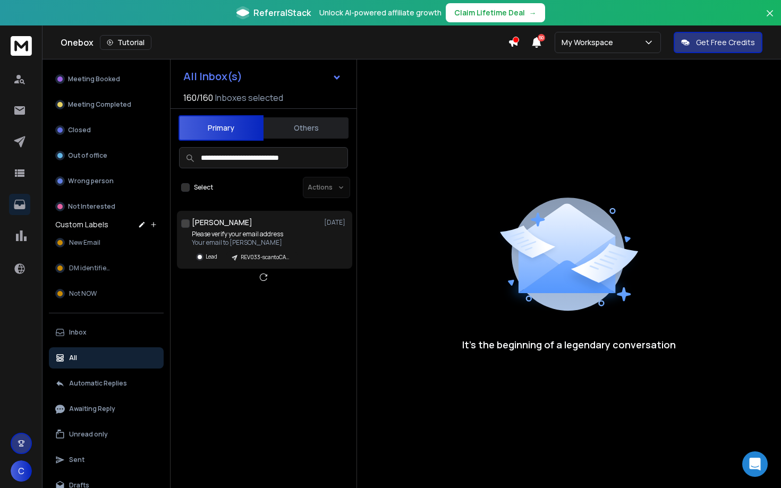
click at [298, 240] on div "Please verify your email address Your email to Bill Lethig Lead REV033-scantoCA…" at bounding box center [270, 246] width 156 height 32
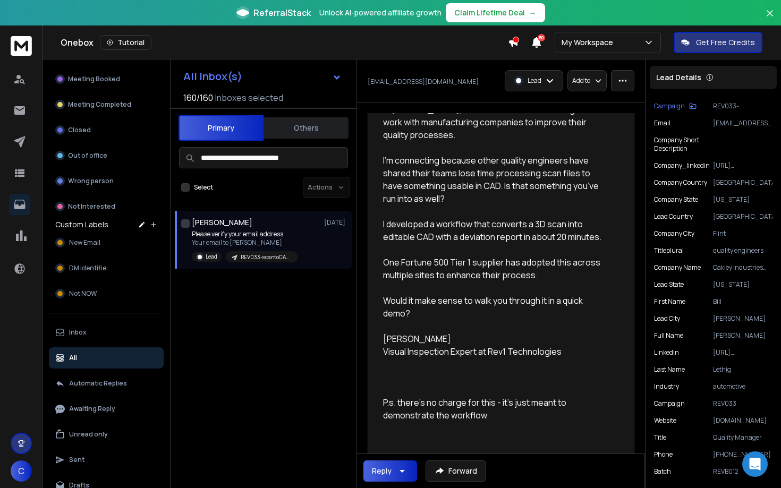
scroll to position [176, 0]
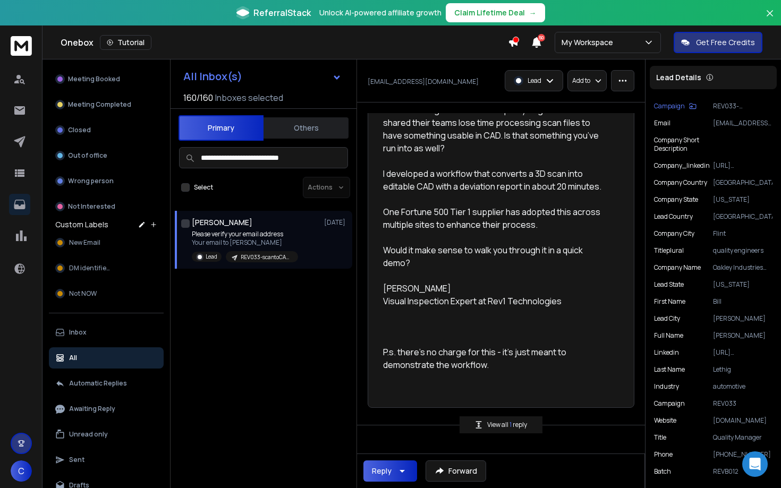
click at [503, 430] on div "View all 1 reply" at bounding box center [501, 425] width 82 height 17
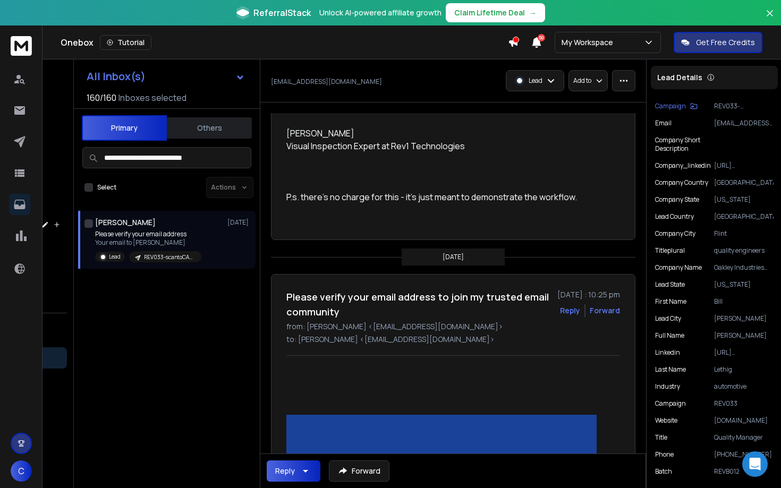
scroll to position [0, 104]
click at [171, 165] on input "**********" at bounding box center [165, 157] width 169 height 21
paste input "*"
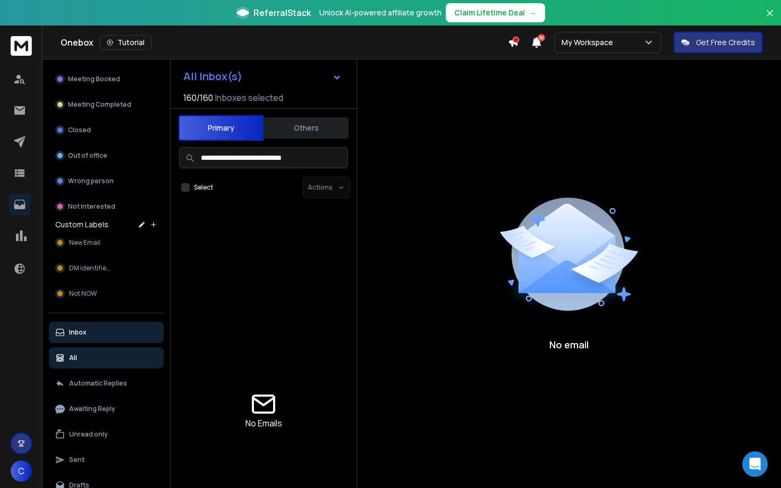
click at [92, 325] on button "Inbox" at bounding box center [106, 332] width 115 height 21
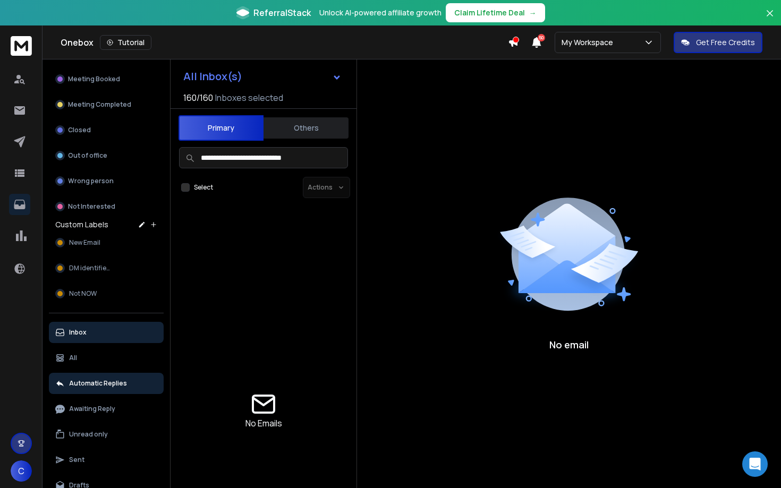
click at [78, 378] on div "Automatic Replies" at bounding box center [91, 383] width 72 height 13
click at [245, 156] on input "**********" at bounding box center [263, 157] width 169 height 21
paste input "**"
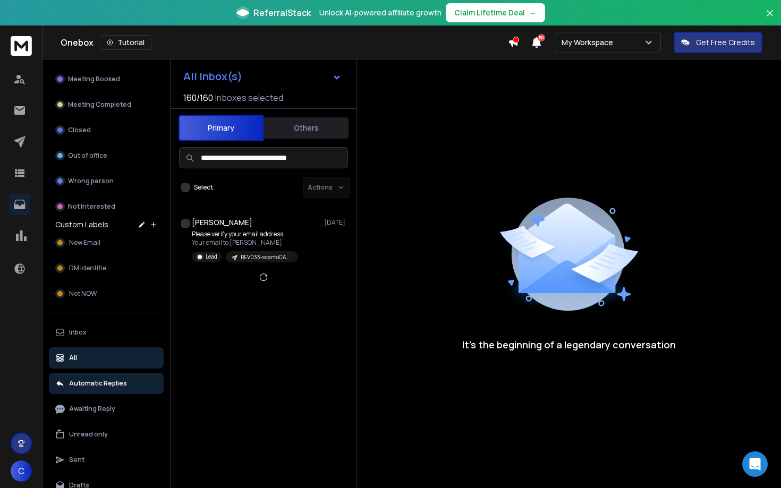
click at [89, 366] on button "All" at bounding box center [106, 358] width 115 height 21
click at [261, 227] on div "Tim Middleton 07 Oct" at bounding box center [270, 222] width 156 height 11
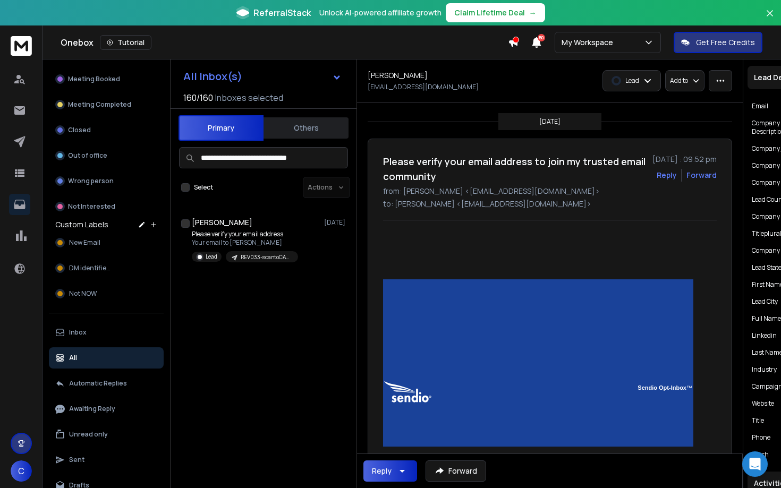
click at [263, 168] on input "**********" at bounding box center [263, 157] width 169 height 21
paste input
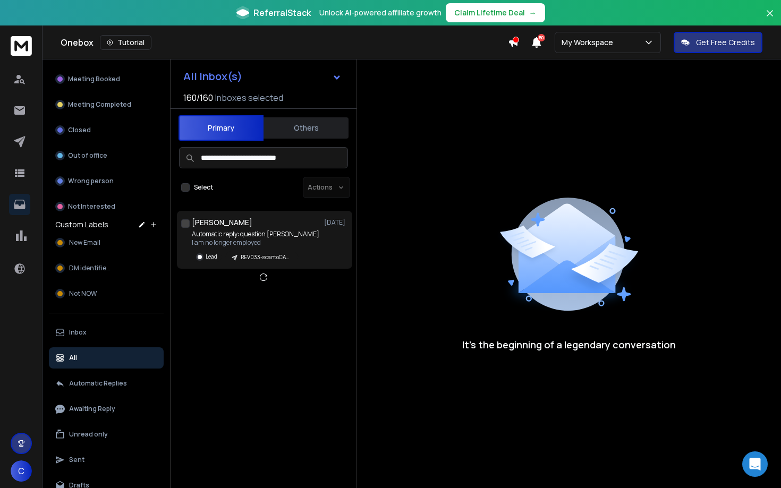
click at [270, 214] on div "Aaron McLaughlin 06 Oct Automatic reply: question Aaron I am no longer employed…" at bounding box center [264, 240] width 175 height 58
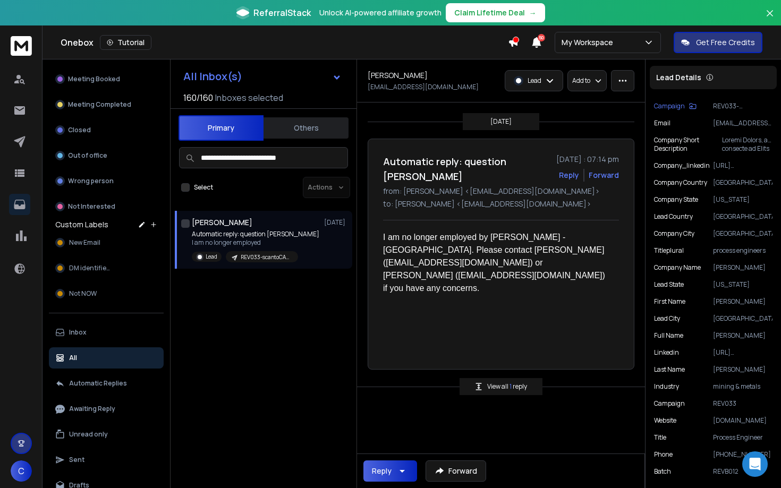
click at [503, 385] on p "View all 1 reply" at bounding box center [507, 387] width 40 height 9
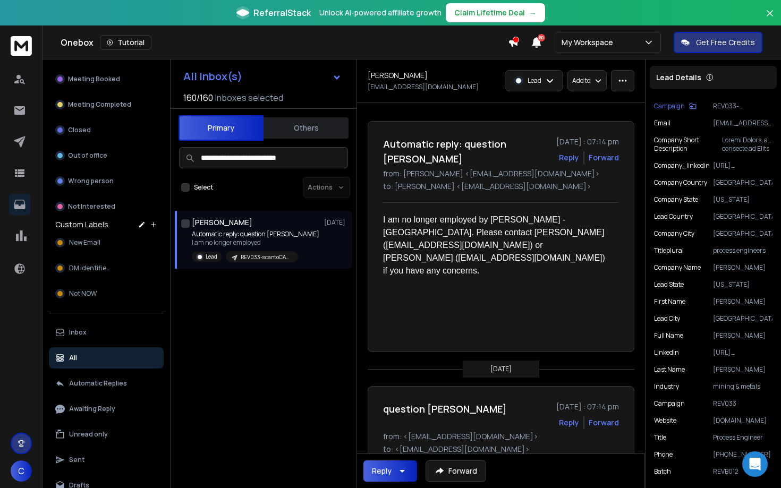
scroll to position [24, 0]
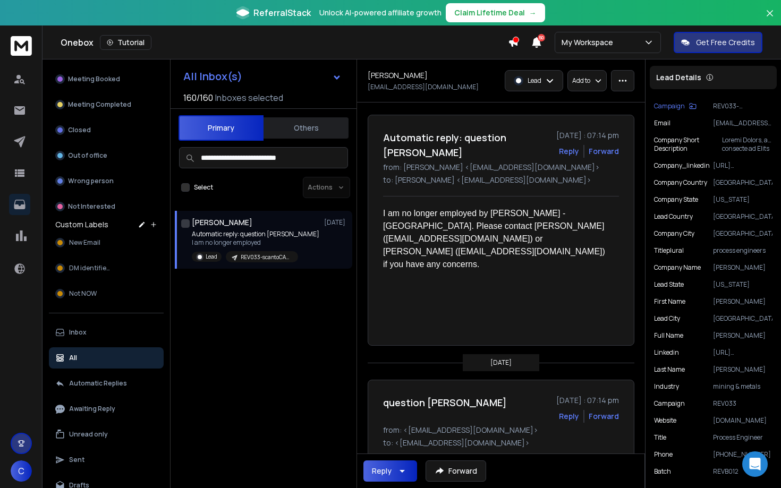
click at [258, 152] on input "**********" at bounding box center [263, 157] width 169 height 21
paste input "**"
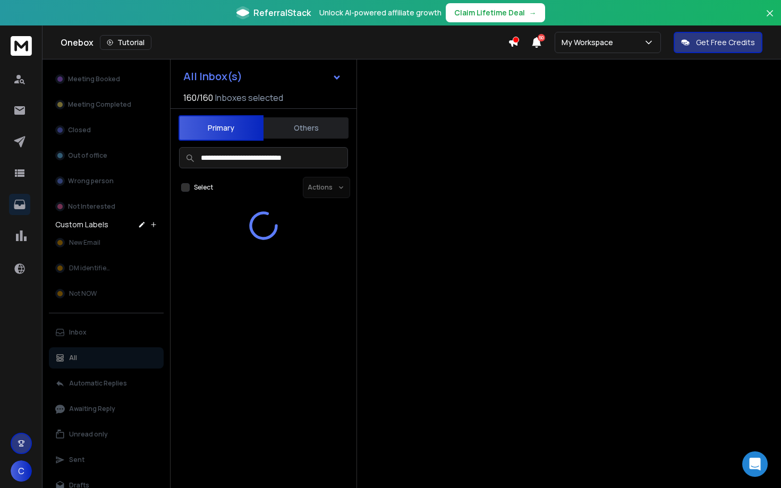
scroll to position [0, 0]
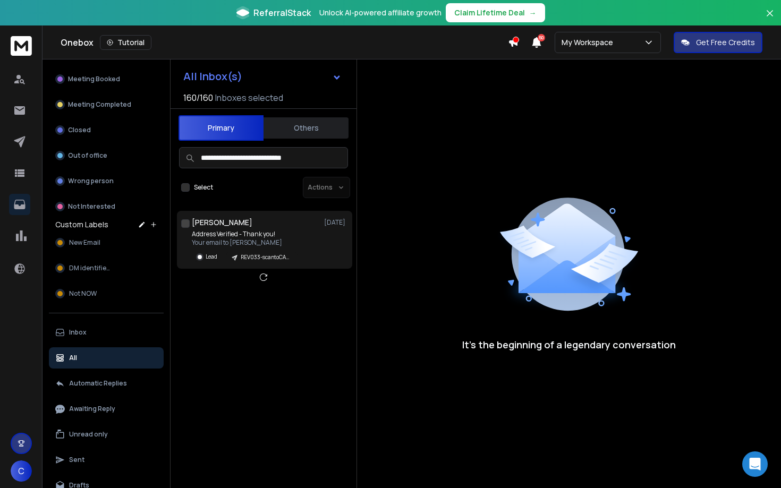
click at [249, 230] on p "Address Verified - Thank you!" at bounding box center [245, 234] width 106 height 9
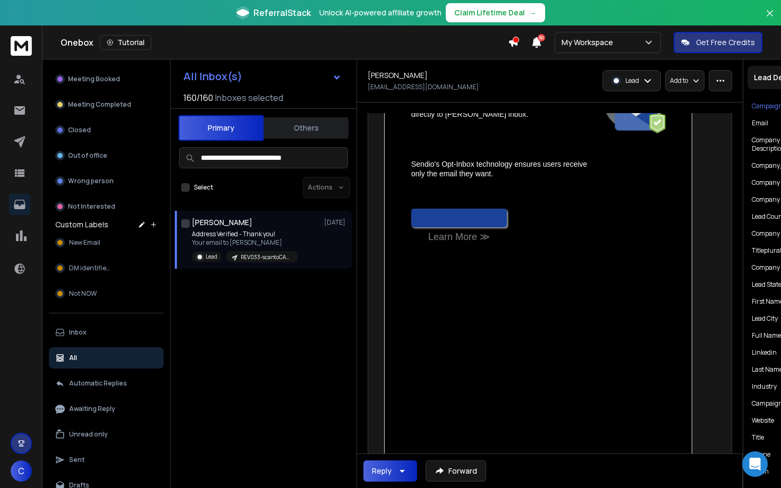
scroll to position [1071, 0]
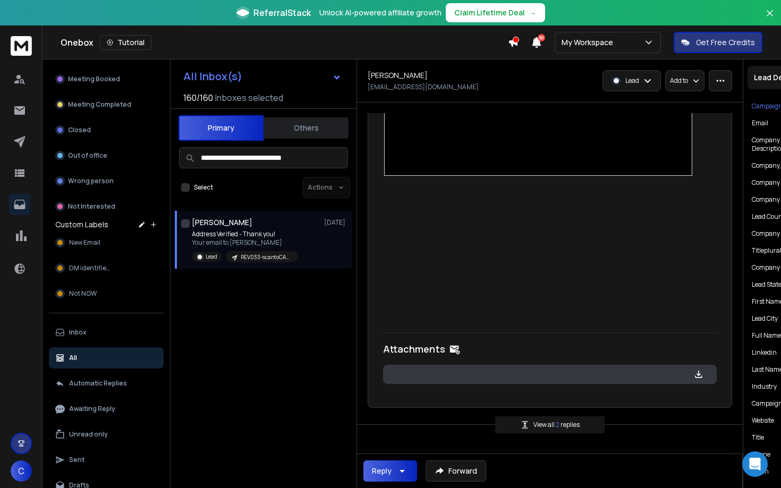
click at [535, 417] on div "View all 2 replies" at bounding box center [549, 425] width 109 height 17
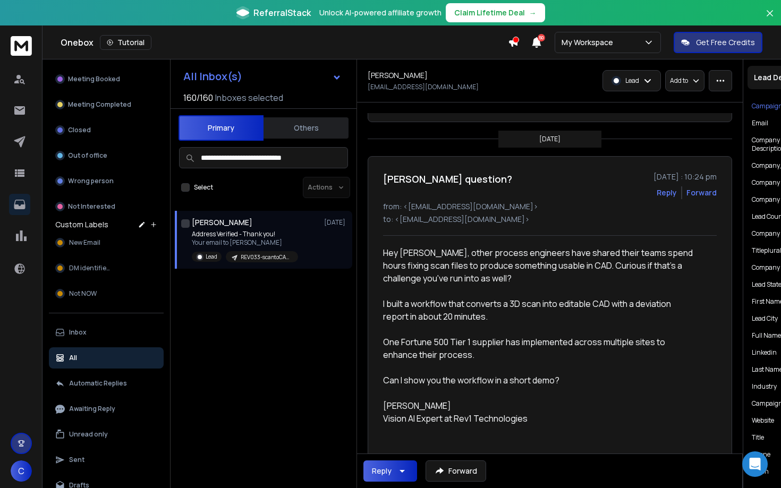
scroll to position [3020, 0]
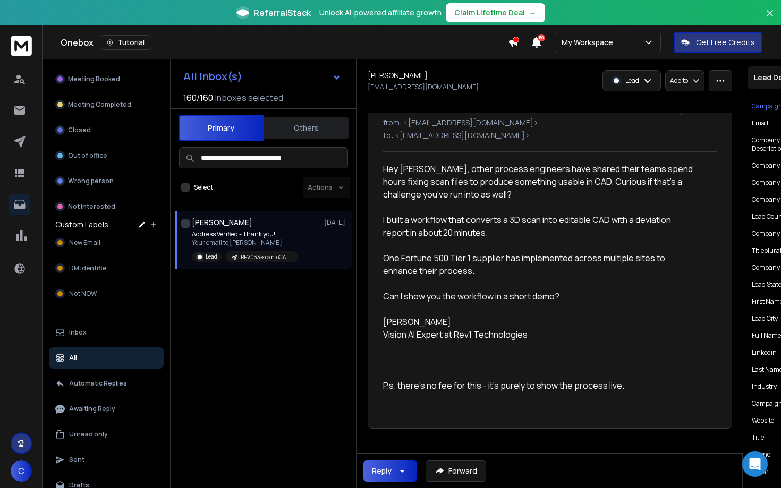
click at [261, 160] on input "**********" at bounding box center [263, 157] width 169 height 21
paste input
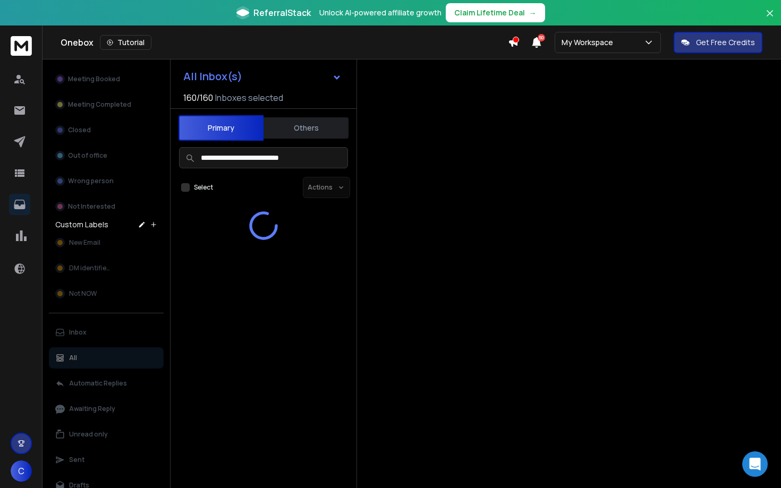
scroll to position [0, 0]
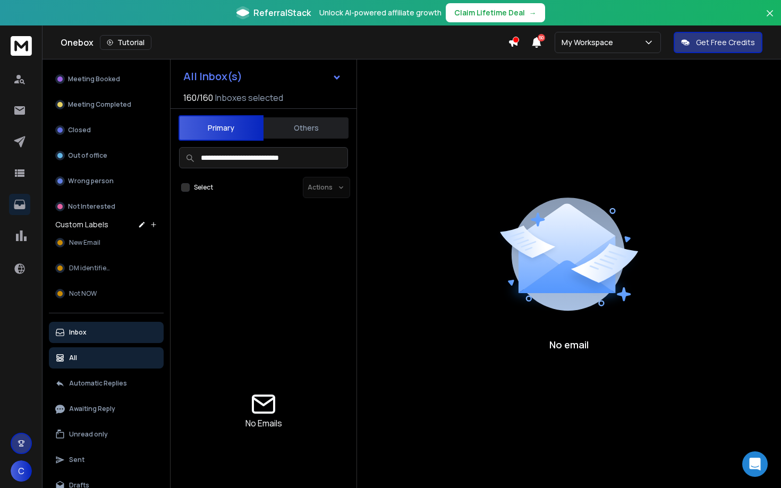
click at [92, 334] on button "Inbox" at bounding box center [106, 332] width 115 height 21
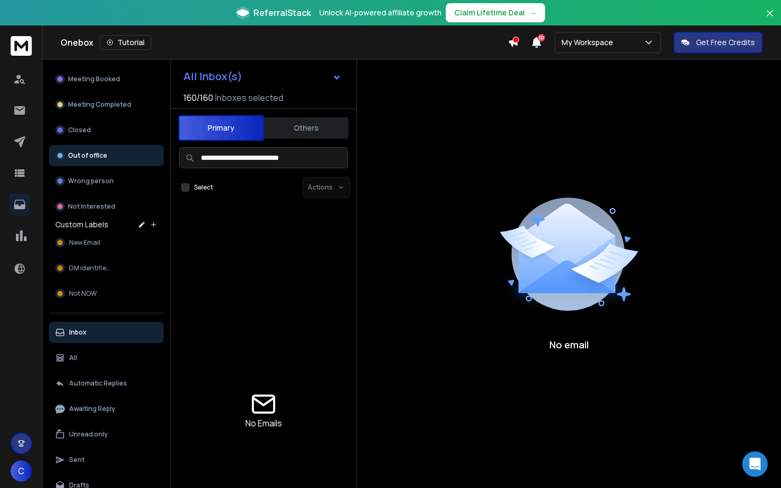
click at [110, 149] on button "Out of office" at bounding box center [106, 155] width 115 height 21
click at [89, 364] on button "All" at bounding box center [106, 358] width 115 height 21
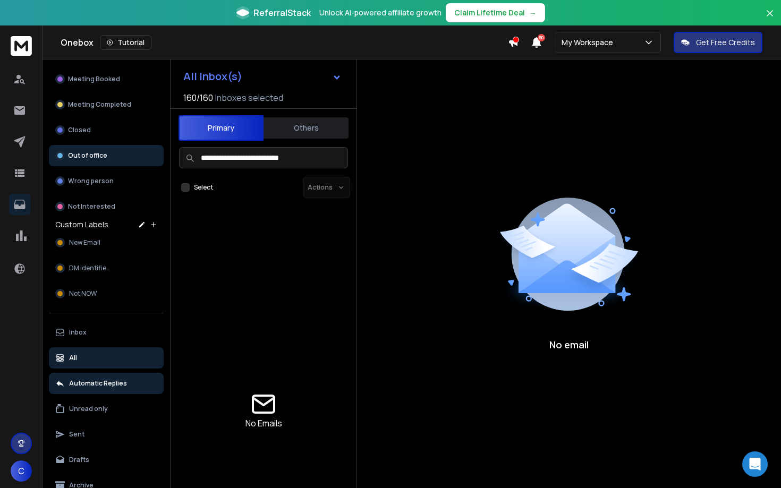
click at [101, 382] on p "Automatic Replies" at bounding box center [98, 383] width 58 height 9
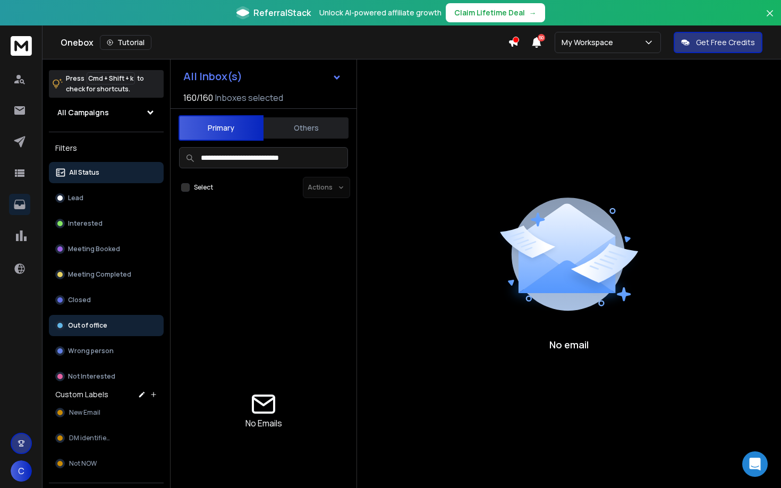
click at [81, 176] on p "All Status" at bounding box center [84, 172] width 30 height 9
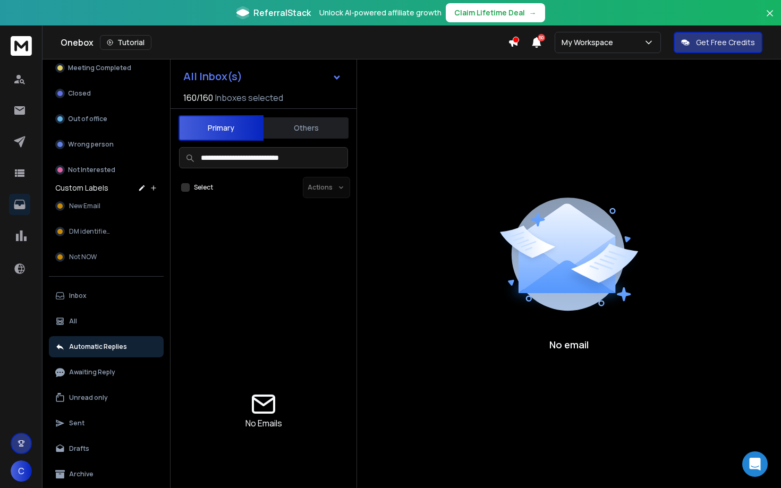
scroll to position [221, 0]
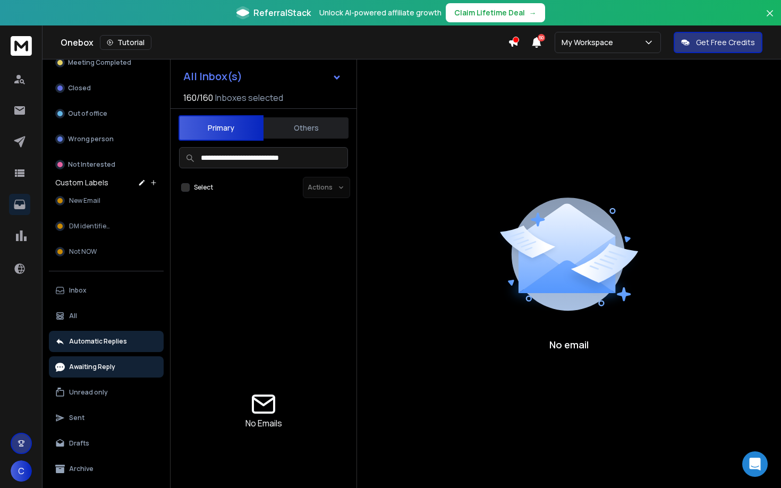
click at [95, 363] on p "Awaiting Reply" at bounding box center [92, 367] width 46 height 9
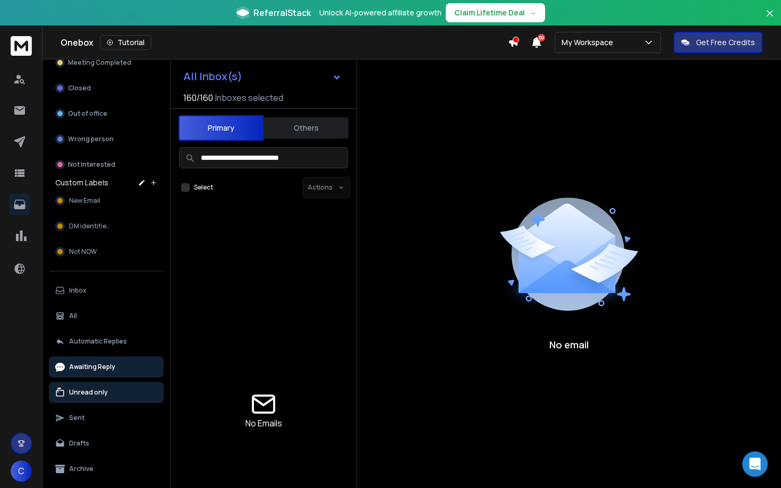
click at [95, 388] on p "Unread only" at bounding box center [88, 392] width 39 height 9
click at [314, 157] on input "**********" at bounding box center [263, 157] width 169 height 21
paste input
paste input "**********"
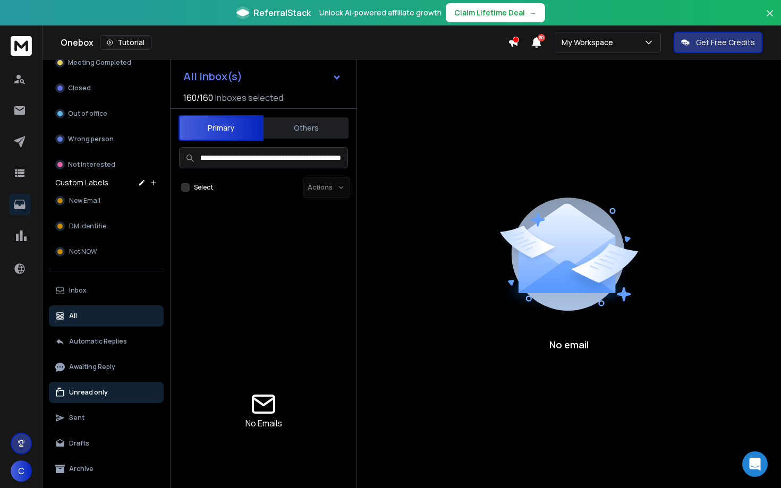
click at [75, 312] on p "All" at bounding box center [73, 316] width 8 height 9
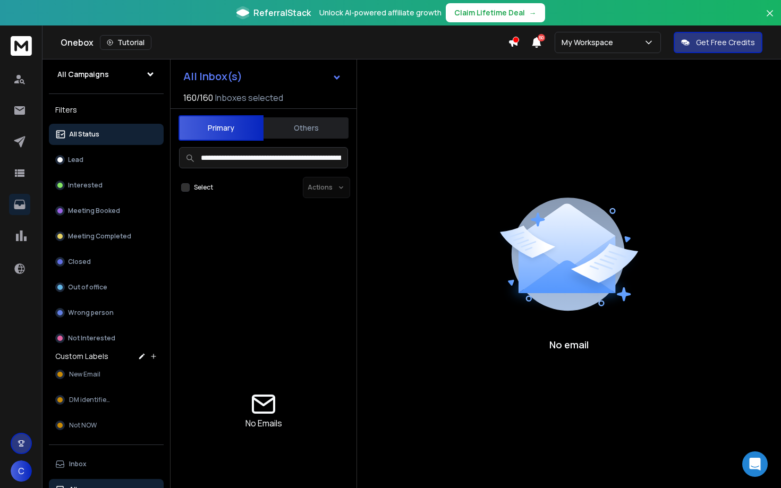
scroll to position [0, 0]
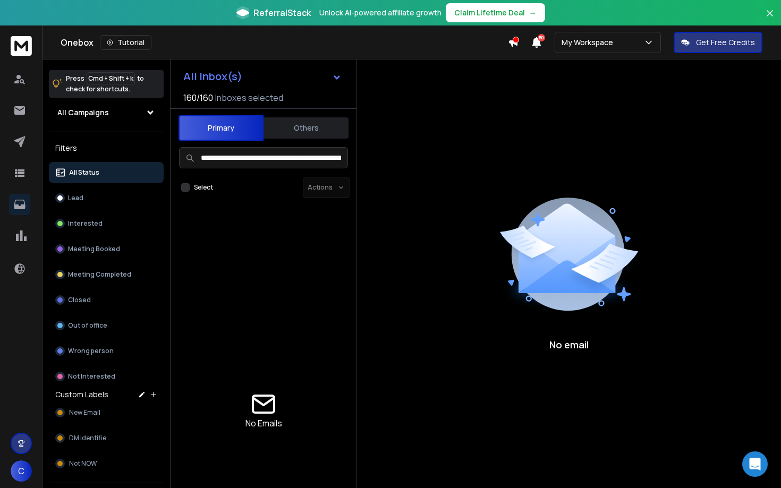
click at [277, 160] on input "**********" at bounding box center [263, 157] width 169 height 21
paste input
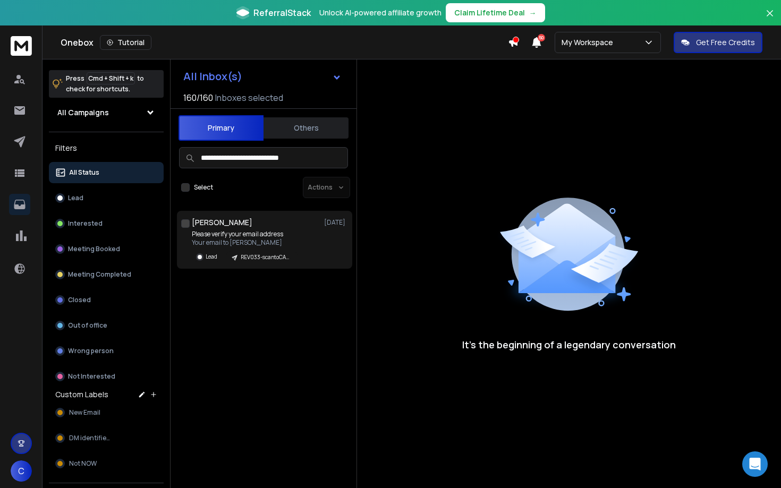
click at [263, 243] on p "Your email to Aaron Purdue" at bounding box center [245, 243] width 106 height 9
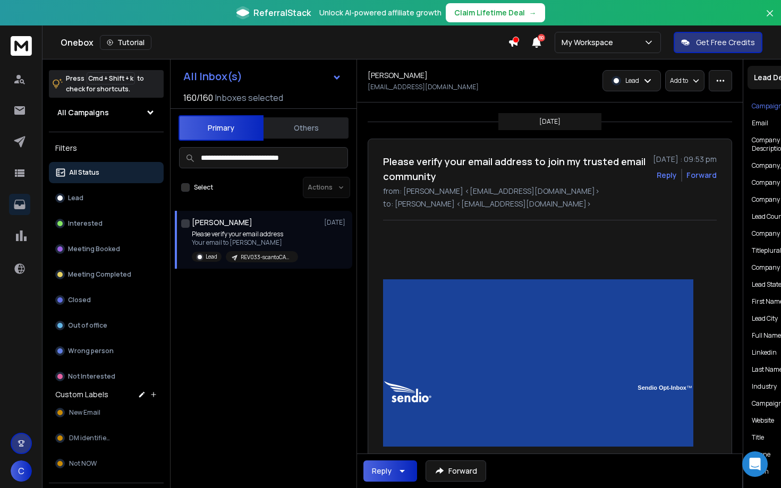
scroll to position [38, 0]
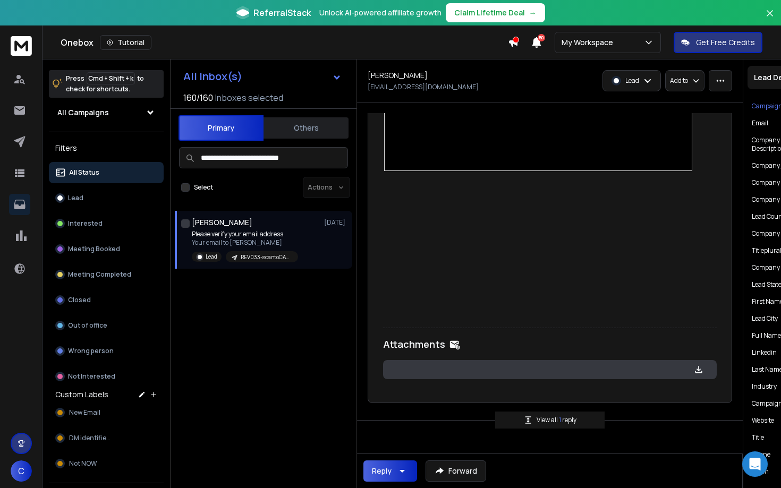
click at [548, 421] on p "View all 1 reply" at bounding box center [557, 420] width 40 height 9
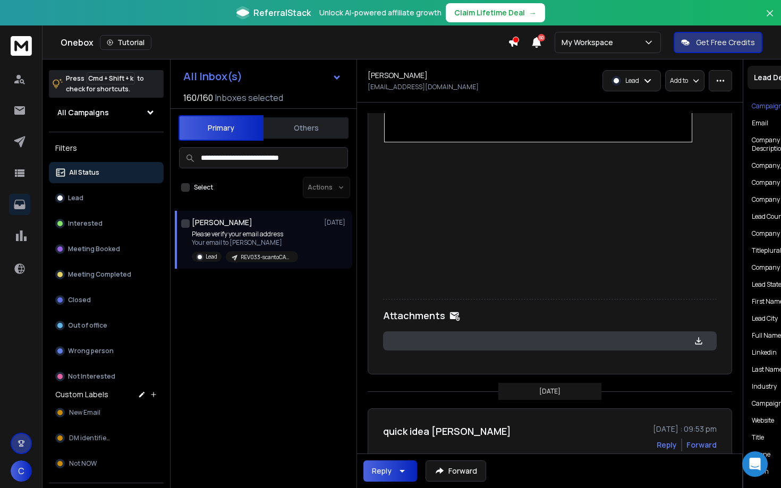
scroll to position [1688, 0]
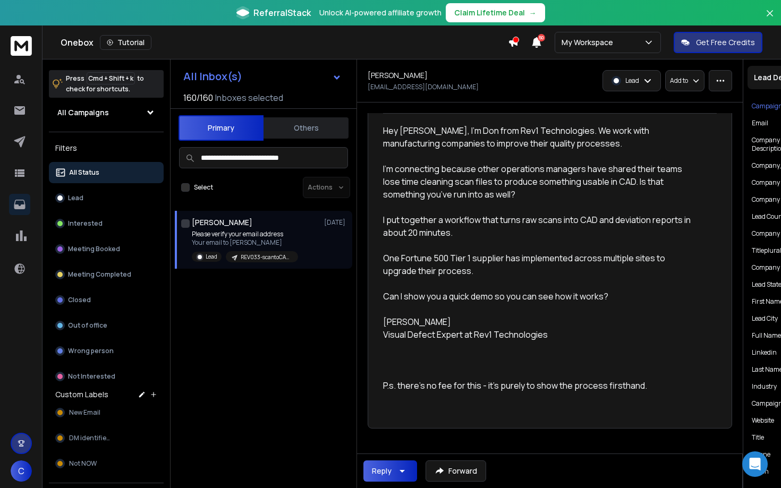
click at [252, 153] on input "**********" at bounding box center [263, 157] width 169 height 21
paste input "*"
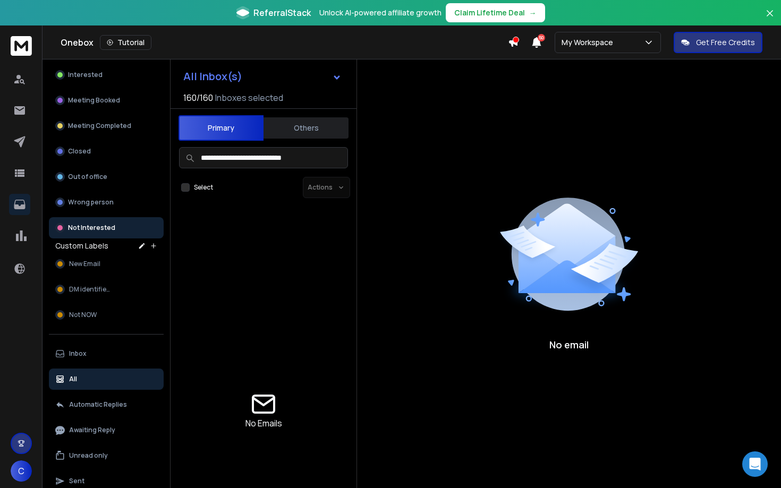
scroll to position [221, 0]
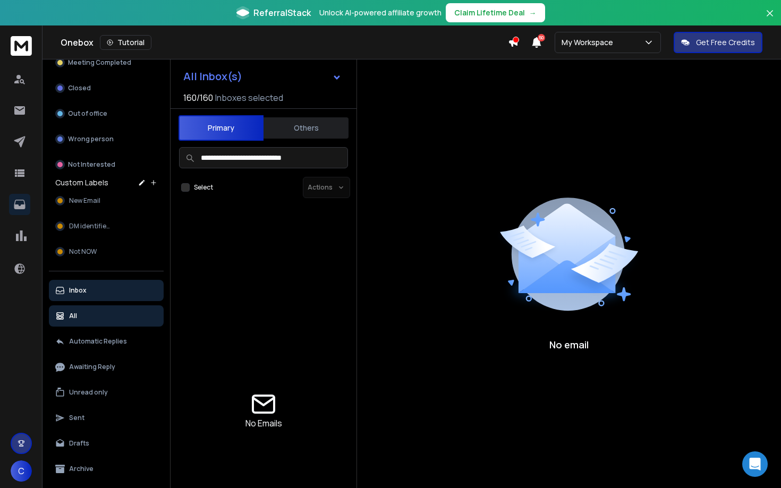
type input "**********"
click at [116, 285] on button "Inbox" at bounding box center [106, 290] width 115 height 21
click at [96, 320] on div "Inbox All Automatic Replies Awaiting Reply Unread only Sent Drafts Archive" at bounding box center [106, 392] width 115 height 225
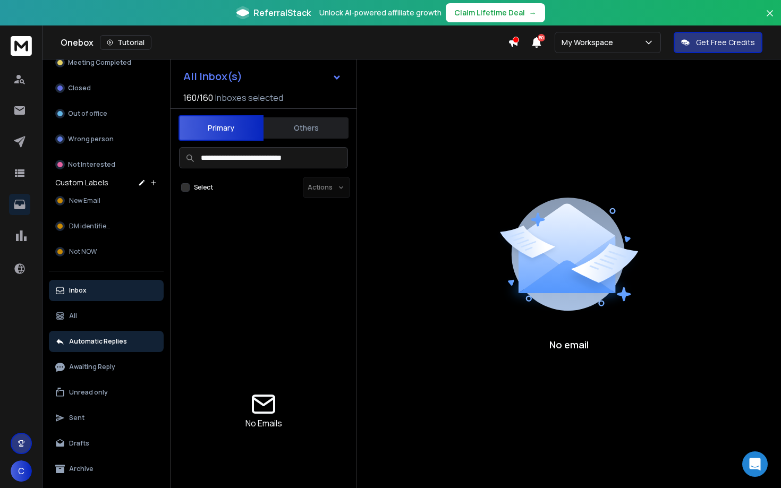
click at [95, 337] on p "Automatic Replies" at bounding box center [98, 341] width 58 height 9
click at [89, 318] on div "Inbox All Automatic Replies Awaiting Reply Unread only Sent Drafts Archive" at bounding box center [106, 392] width 115 height 225
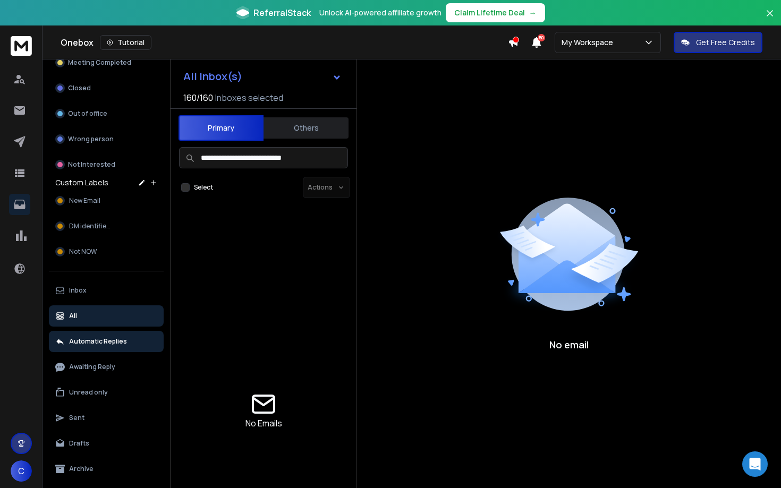
click at [67, 310] on div "All" at bounding box center [66, 316] width 22 height 13
click at [302, 161] on input "**********" at bounding box center [263, 157] width 169 height 21
click at [400, 218] on div "No email" at bounding box center [569, 267] width 424 height 415
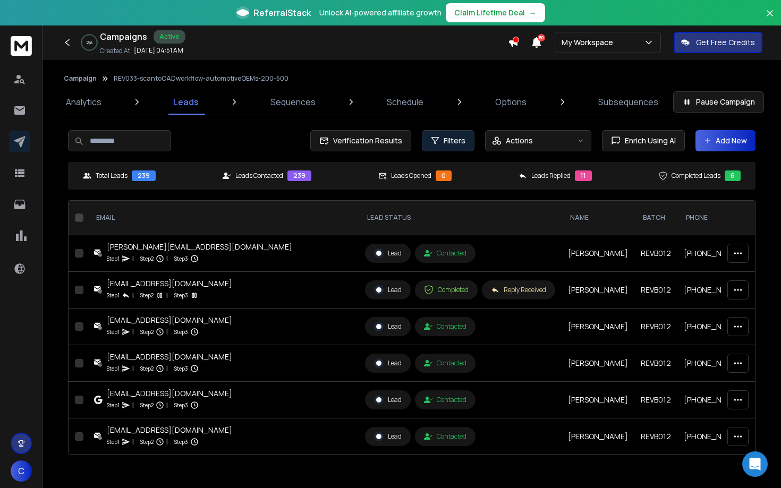
click at [440, 146] on button "Filters" at bounding box center [448, 140] width 53 height 21
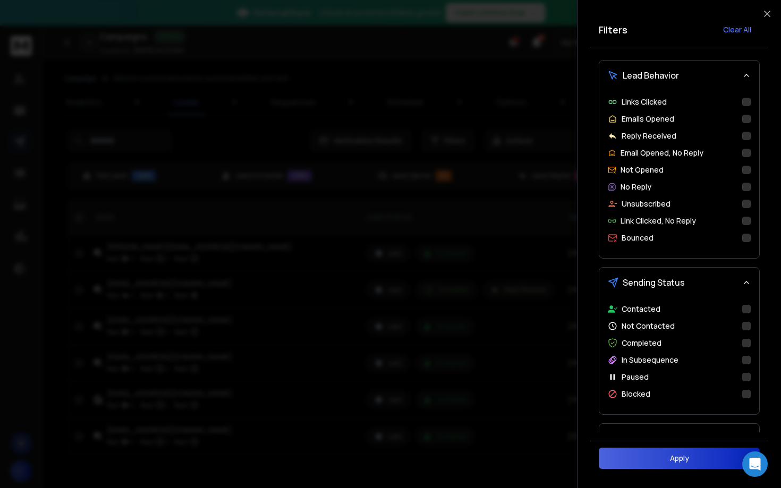
click at [656, 134] on p "Reply Received" at bounding box center [649, 136] width 55 height 11
click at [742, 134] on button "Reply Received" at bounding box center [746, 136] width 9 height 9
click at [632, 452] on button "Apply" at bounding box center [679, 458] width 161 height 21
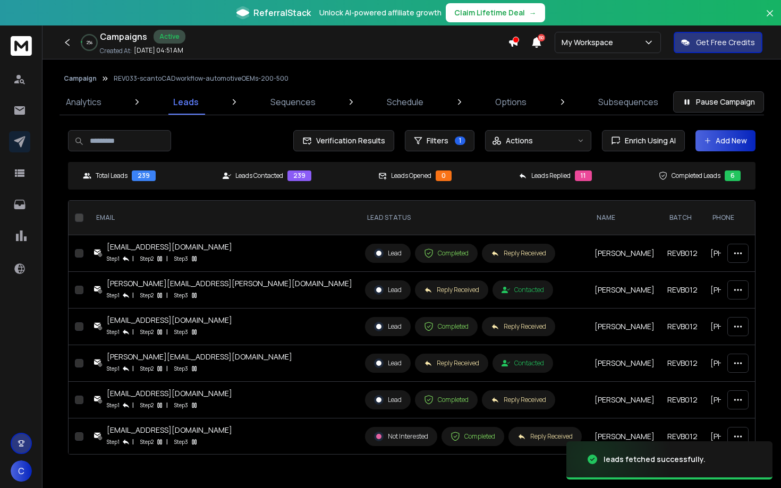
click at [78, 249] on button "button" at bounding box center [79, 253] width 9 height 9
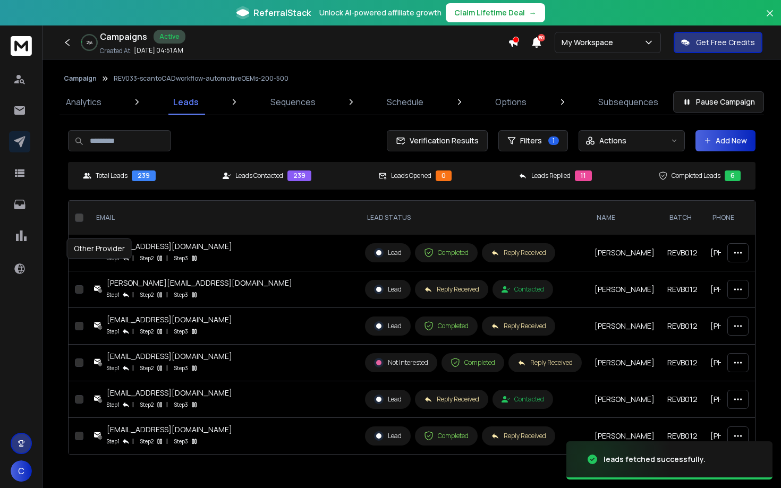
scroll to position [123, 0]
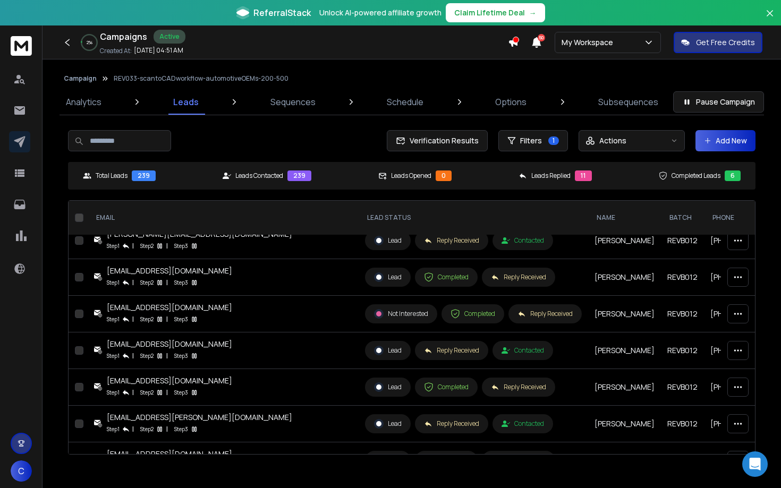
type button "on"
click at [82, 350] on button "button" at bounding box center [79, 350] width 9 height 9
type button "on"
click at [137, 388] on div "Step 1 | Step 2 | Step 3" at bounding box center [169, 392] width 125 height 11
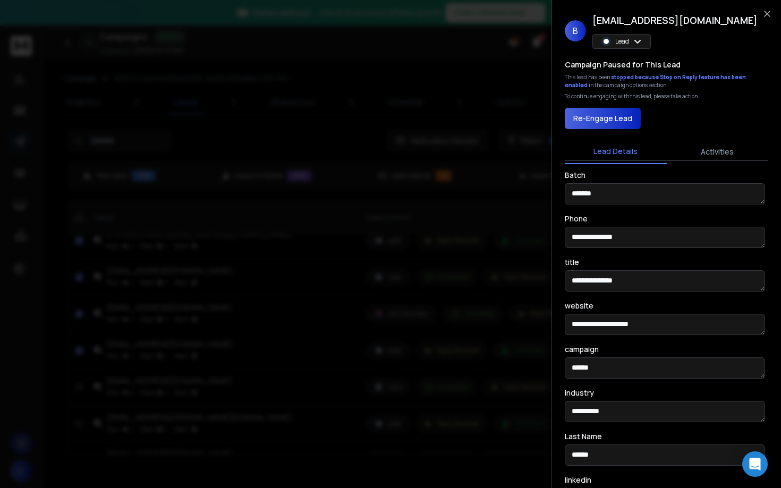
click at [651, 23] on h1 "blethig@oakleysubassembly.com" at bounding box center [675, 20] width 165 height 15
copy h1 "blethig@oakleysubassembly.com"
click at [353, 273] on div at bounding box center [390, 244] width 781 height 488
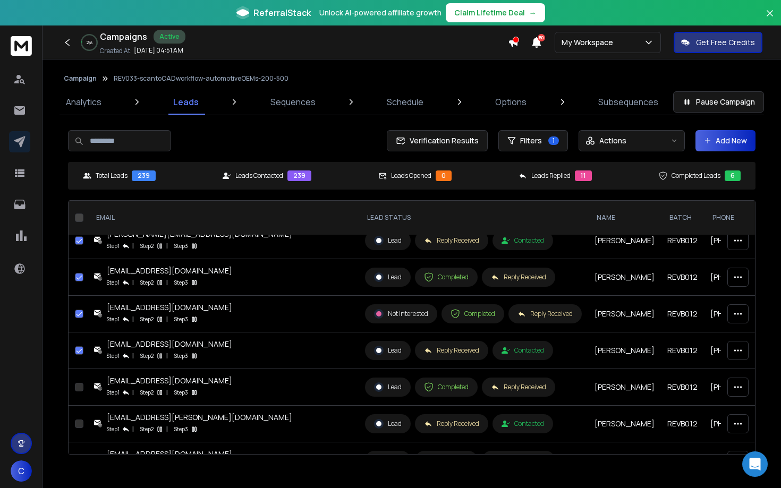
click at [79, 385] on button "button" at bounding box center [79, 387] width 9 height 9
click at [132, 421] on div "ventura.martinez@advics-na.com" at bounding box center [199, 417] width 185 height 11
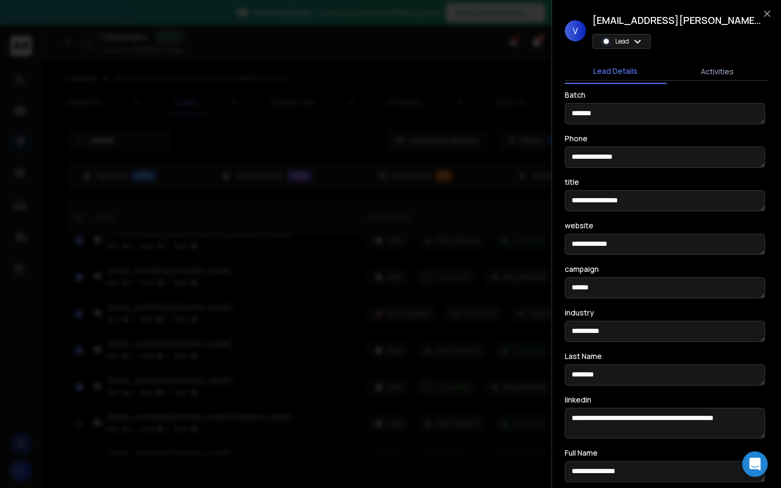
click at [632, 18] on h1 "ventura.martinez@advics-na.com" at bounding box center [678, 20] width 170 height 15
copy h1 "ventura.martinez@advics-na.com"
click at [717, 72] on button "Activities" at bounding box center [718, 71] width 102 height 23
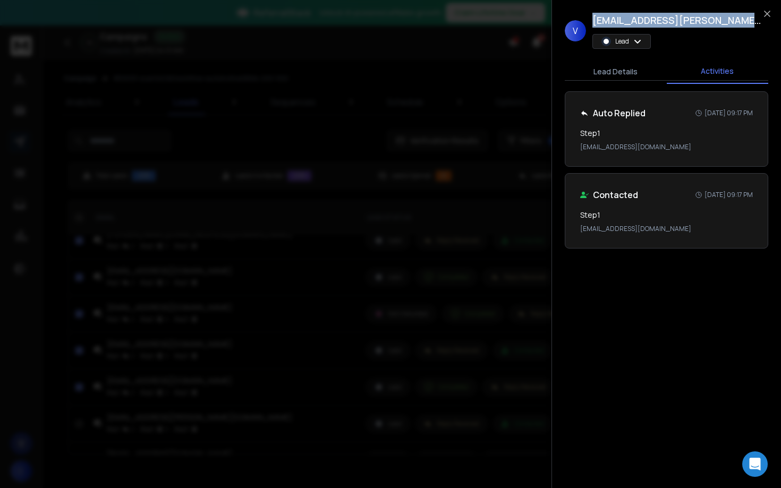
click at [677, 37] on body "ReferralStack Unlock AI-powered affiliate growth Lifetime Deals available! Clai…" at bounding box center [390, 244] width 781 height 488
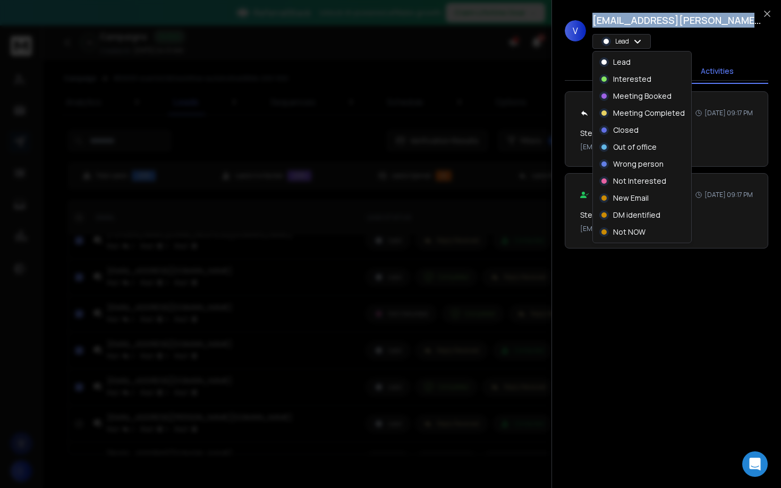
click at [698, 43] on div at bounding box center [390, 244] width 781 height 488
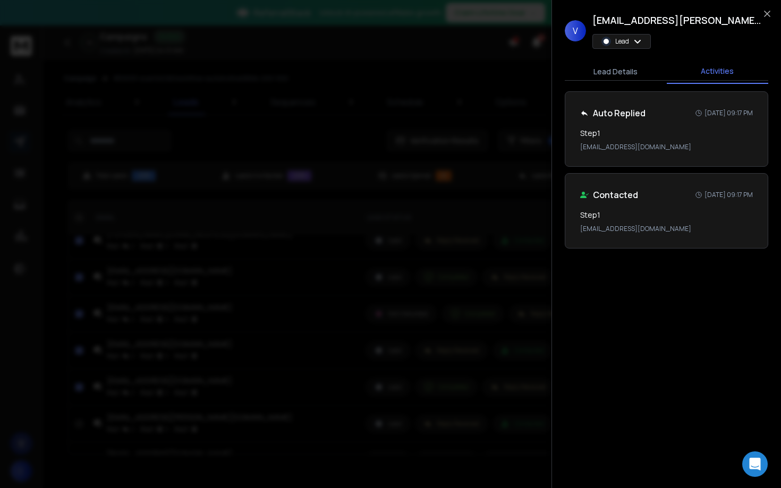
click at [331, 172] on div at bounding box center [390, 244] width 781 height 488
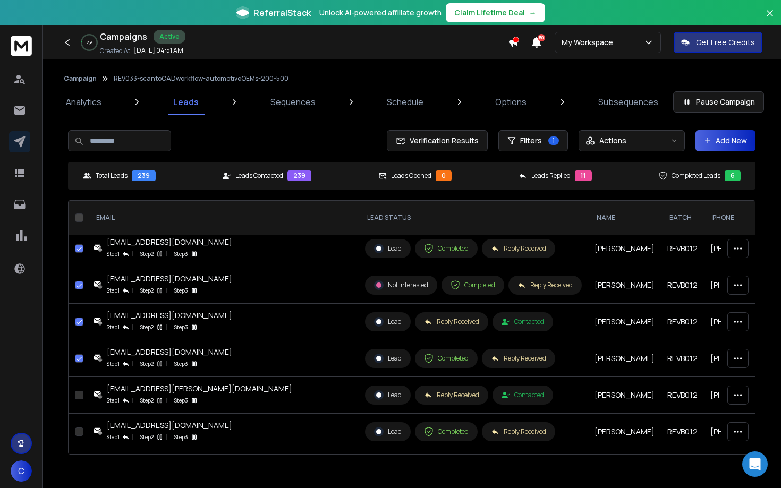
scroll to position [192, 0]
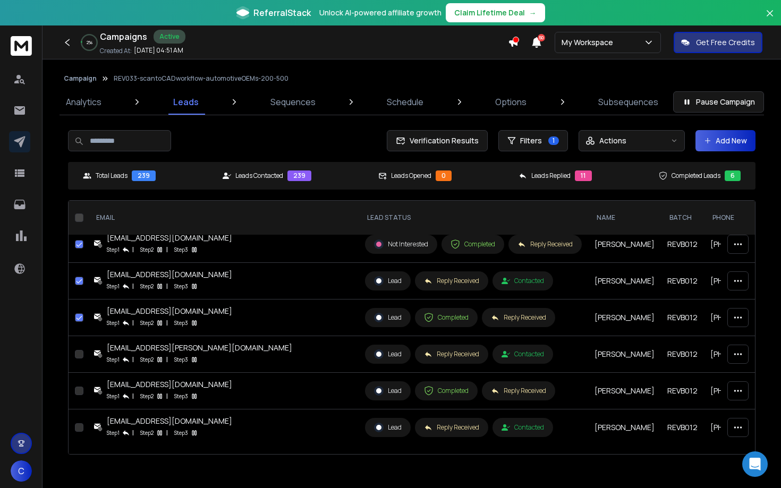
click at [78, 354] on button "button" at bounding box center [79, 354] width 9 height 9
click at [177, 383] on div "This step has been paused as Lead has replied" at bounding box center [156, 380] width 146 height 18
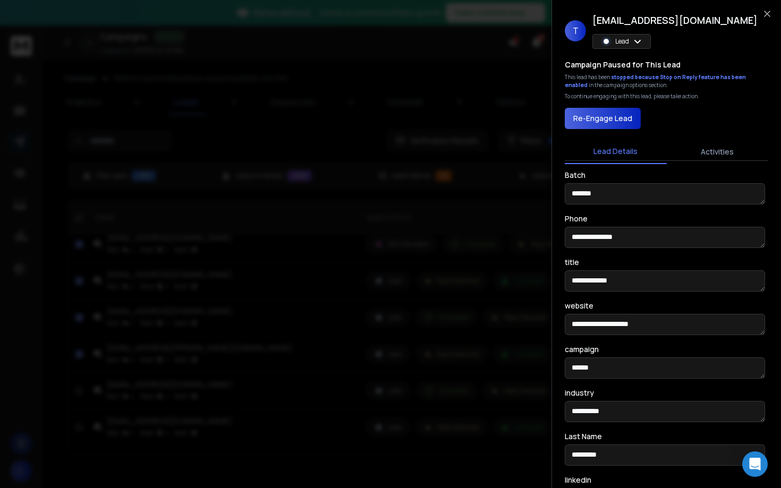
click at [698, 141] on button "Activities" at bounding box center [718, 151] width 102 height 23
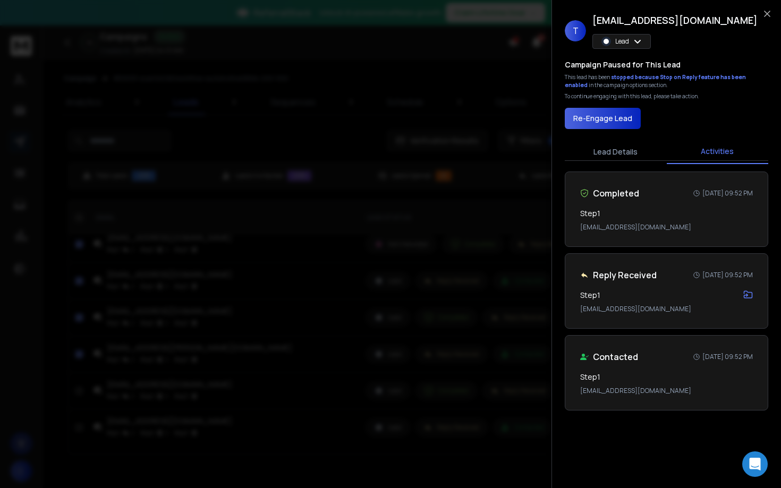
click at [624, 21] on h1 "tmiddleton@oakleysubassembly.com" at bounding box center [675, 20] width 165 height 15
copy h1 "tmiddleton@oakleysubassembly.com"
click at [84, 417] on div at bounding box center [390, 244] width 781 height 488
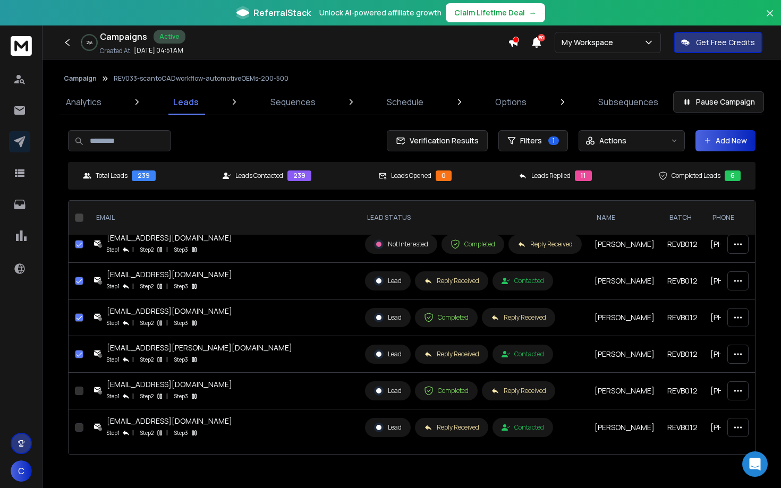
click at [77, 391] on button "button" at bounding box center [79, 391] width 9 height 9
click at [187, 419] on div "amclaughlin@parkertrutec.com" at bounding box center [169, 421] width 125 height 11
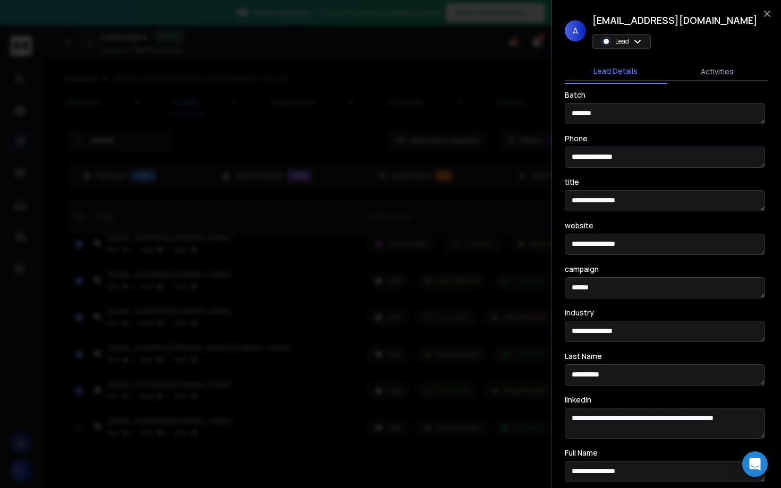
click at [662, 17] on h1 "amclaughlin@parkertrutec.com" at bounding box center [675, 20] width 165 height 15
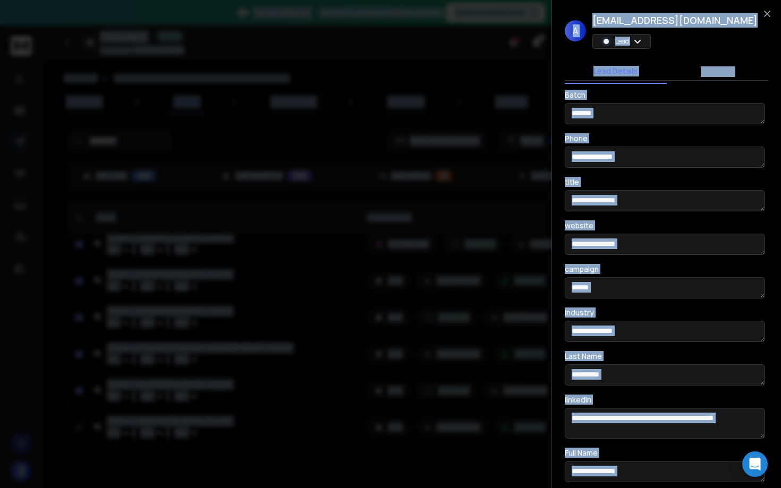
click at [658, 18] on h1 "amclaughlin@parkertrutec.com" at bounding box center [675, 20] width 165 height 15
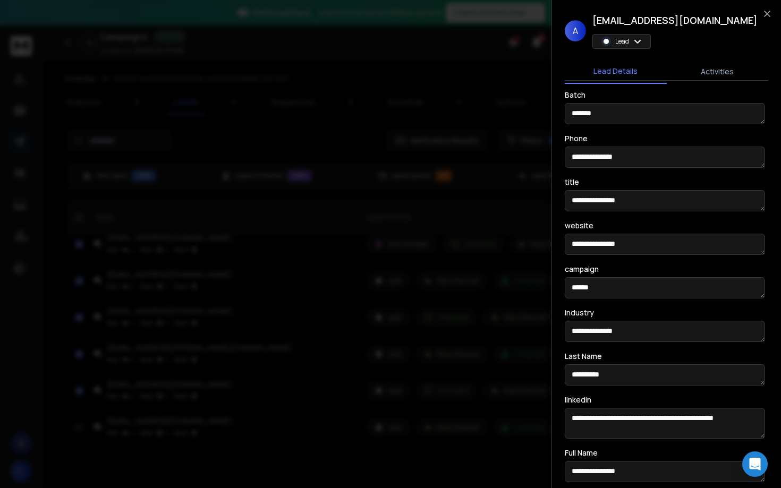
click at [669, 15] on h1 "amclaughlin@parkertrutec.com" at bounding box center [675, 20] width 165 height 15
copy h1 "amclaughlin@parkertrutec.com"
click at [460, 162] on div at bounding box center [390, 244] width 781 height 488
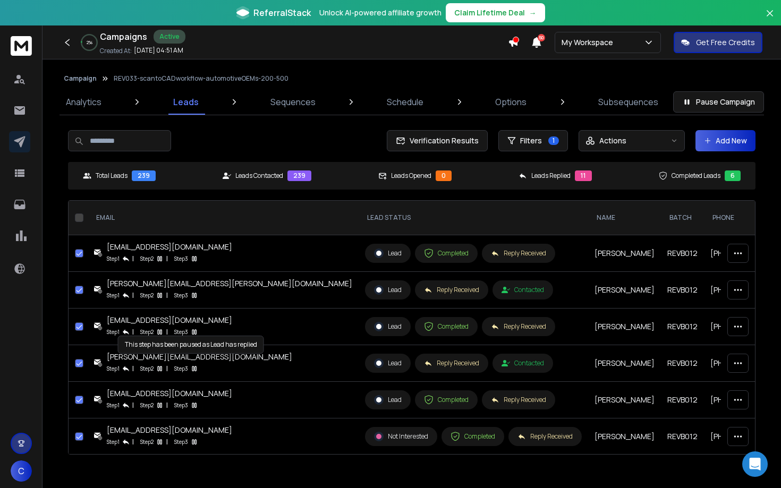
scroll to position [13, 0]
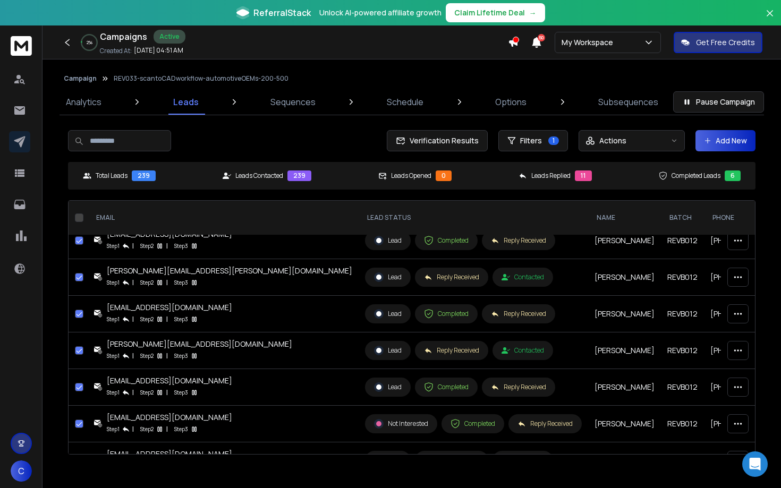
click at [218, 381] on div "ykachouh@oakleysubassembly.com" at bounding box center [169, 381] width 125 height 11
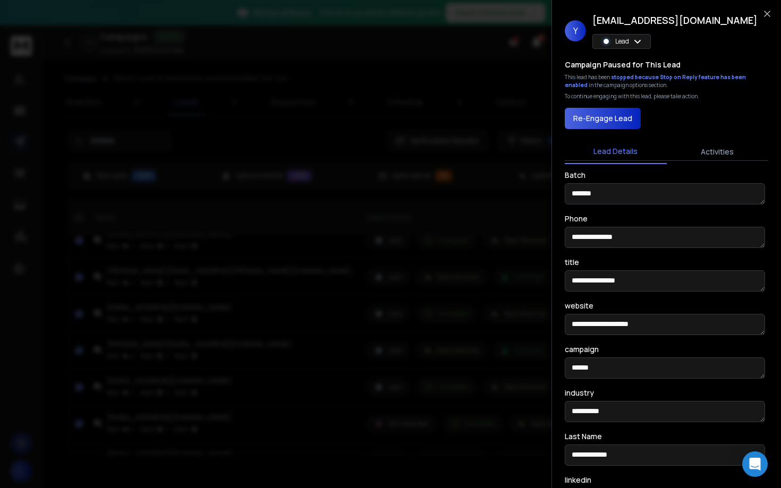
click at [672, 25] on h1 "ykachouh@oakleysubassembly.com" at bounding box center [675, 20] width 165 height 15
copy h1 "ykachouh@oakleysubassembly.com"
click at [411, 222] on div at bounding box center [390, 244] width 781 height 488
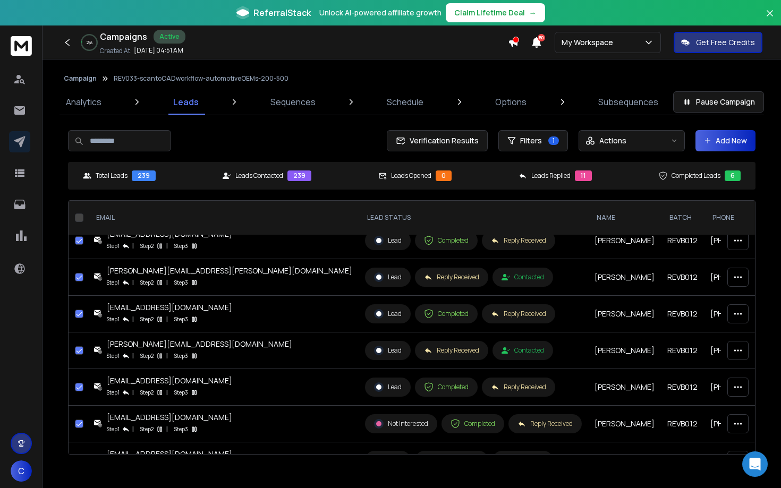
click at [172, 342] on div "andrew_gray@kayautomotive.net" at bounding box center [199, 344] width 185 height 11
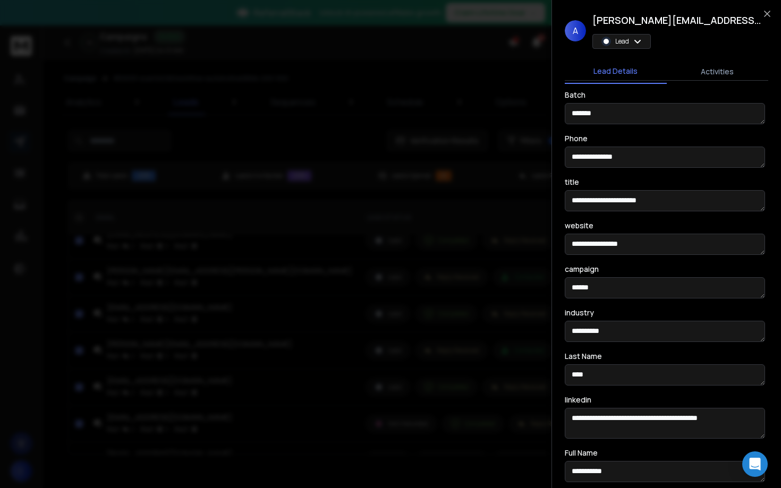
click at [646, 21] on h1 "andrew_gray@kayautomotive.net" at bounding box center [678, 20] width 170 height 15
copy h1 "andrew_gray@kayautomotive.net"
click at [711, 78] on button "Activities" at bounding box center [718, 71] width 102 height 23
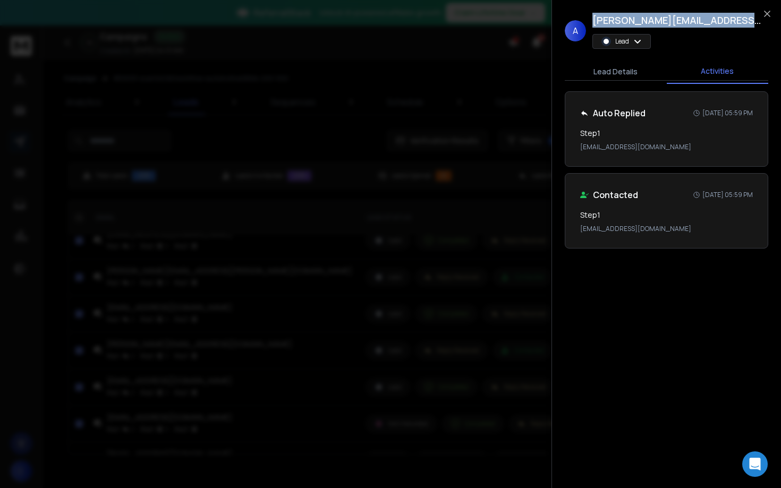
click at [613, 231] on p "[EMAIL_ADDRESS][DOMAIN_NAME]" at bounding box center [666, 229] width 173 height 9
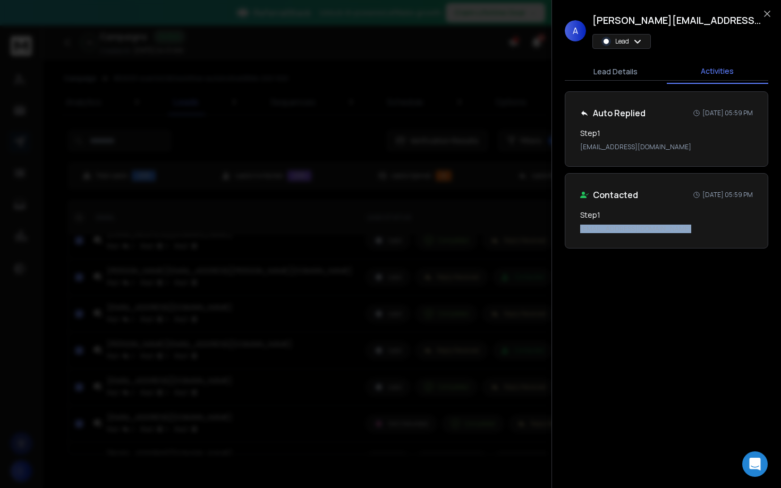
copy div "[EMAIL_ADDRESS][DOMAIN_NAME]"
click at [2, 114] on div at bounding box center [390, 244] width 781 height 488
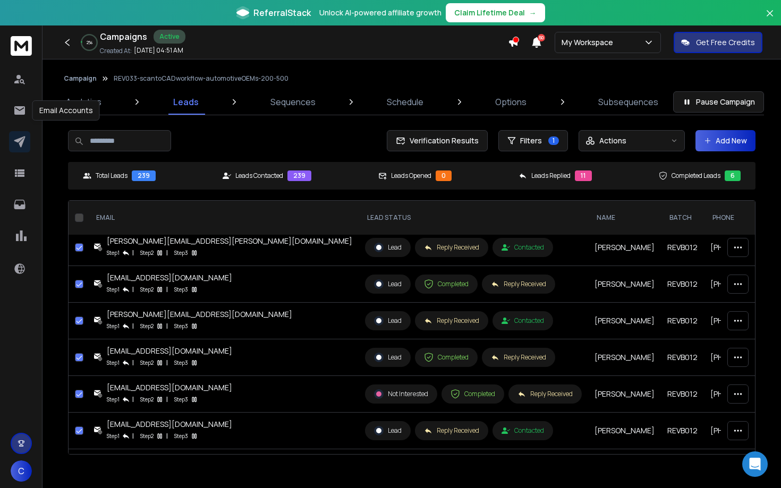
scroll to position [0, 0]
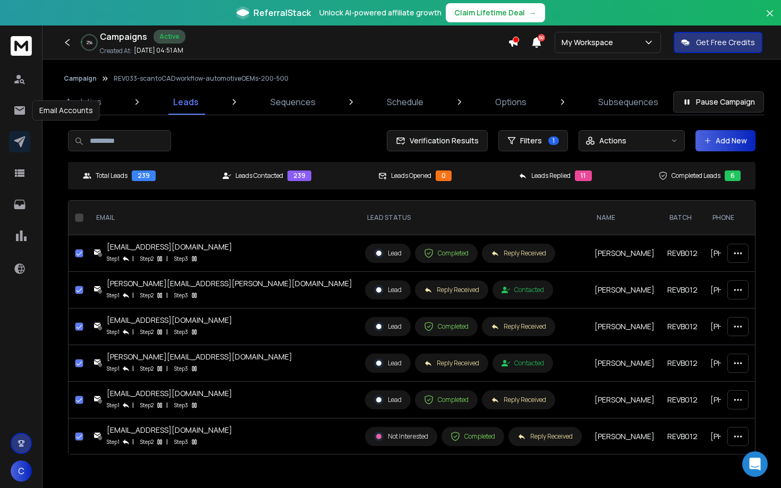
click at [223, 258] on div "Step 1 | Step 2 | Step 3" at bounding box center [169, 258] width 125 height 11
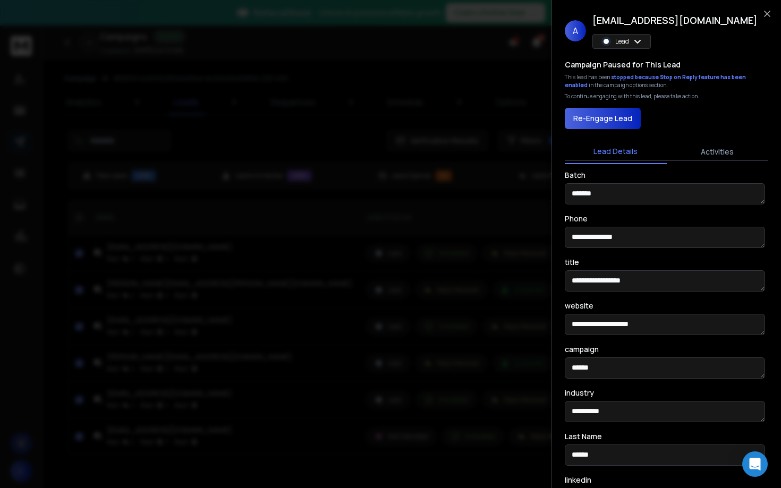
click at [646, 16] on h1 "apurdue@oakleysubassembly.com" at bounding box center [675, 20] width 165 height 15
copy h1 "apurdue@oakleysubassembly.com"
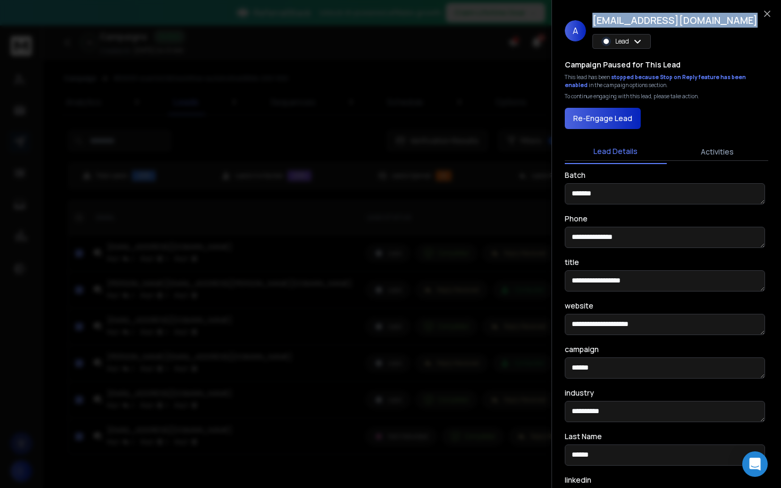
click at [475, 246] on div at bounding box center [390, 244] width 781 height 488
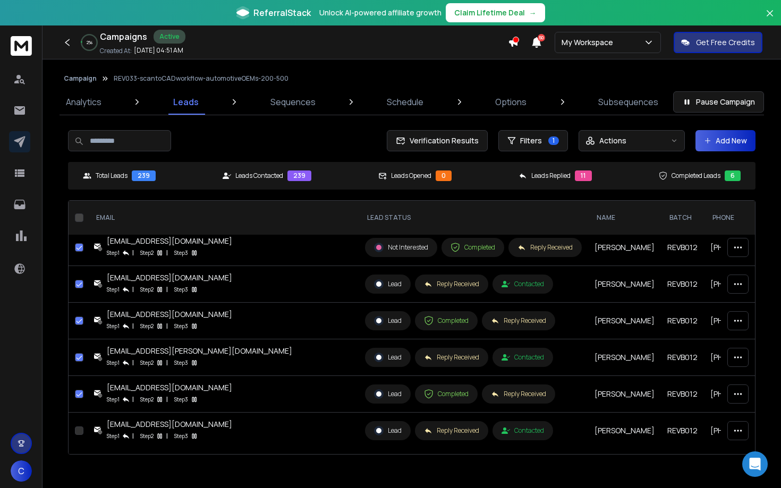
scroll to position [192, 0]
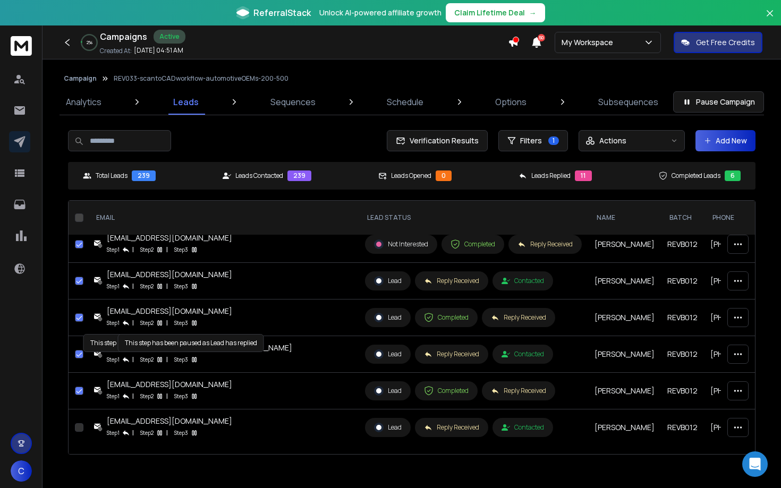
click at [206, 357] on div "Step 1 | Step 2 | Step 3" at bounding box center [199, 359] width 185 height 11
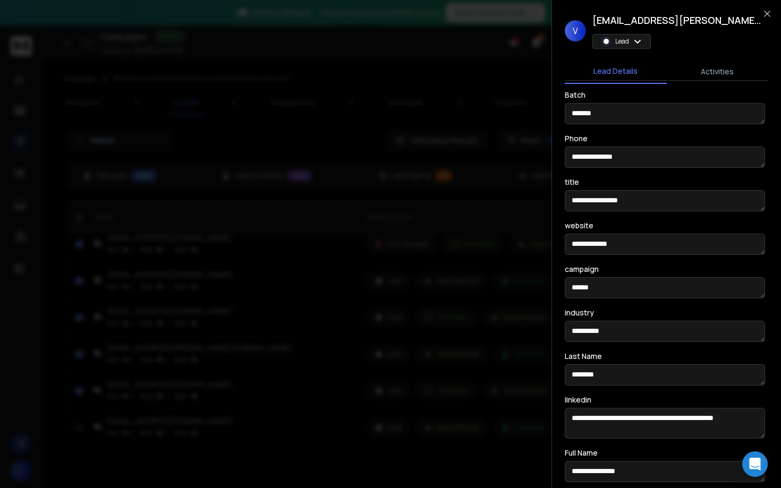
click at [622, 20] on h1 "ventura.martinez@advics-na.com" at bounding box center [678, 20] width 170 height 15
click at [720, 74] on button "Activities" at bounding box center [718, 71] width 102 height 23
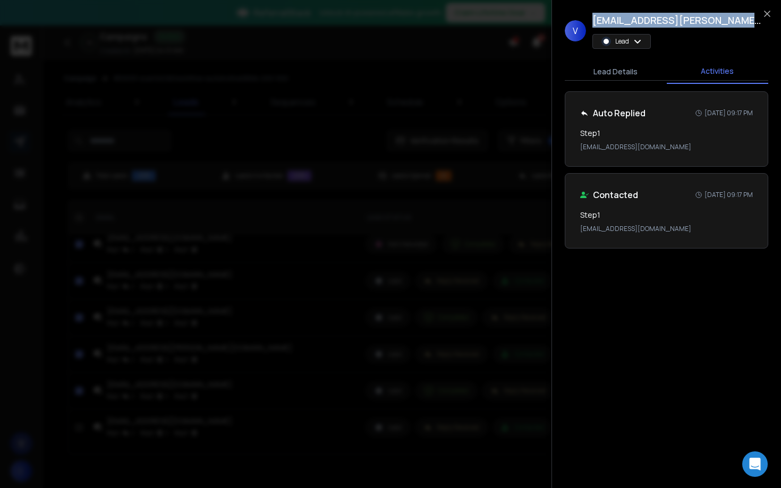
click at [635, 228] on p "don@rev1technologies3d.com" at bounding box center [666, 229] width 173 height 9
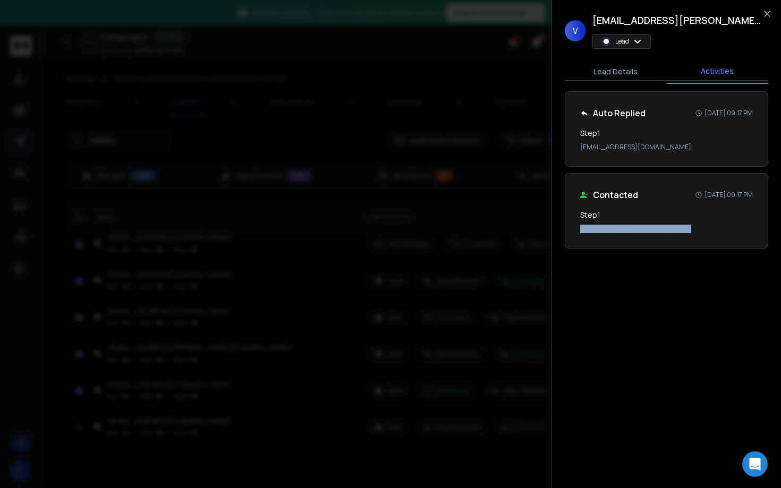
click at [630, 209] on div "Contacted Oct 07, 2025, 09:17 PM Step 1 don@rev1technologies3d.com" at bounding box center [666, 211] width 173 height 45
click at [633, 22] on h1 "ventura.martinez@advics-na.com" at bounding box center [678, 20] width 170 height 15
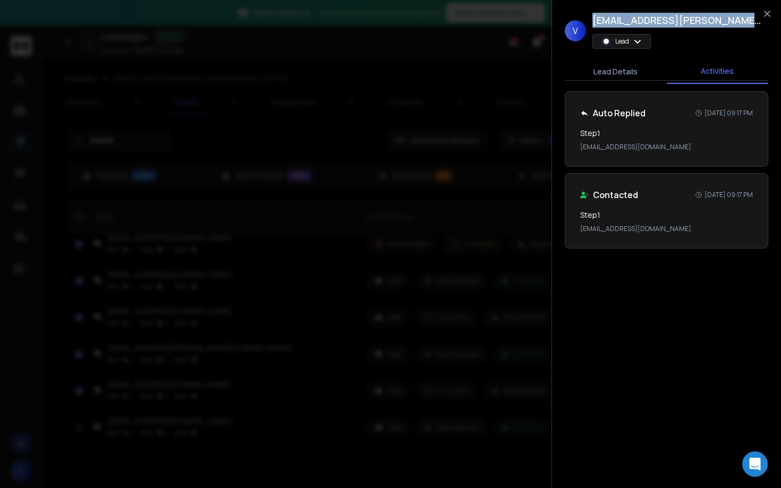
click at [628, 116] on div "Auto Replied" at bounding box center [612, 113] width 65 height 13
click at [652, 264] on div "Multi Select Table Sheet V ventura.martinez@advics-na.com Lead Lead Details Act…" at bounding box center [667, 244] width 230 height 488
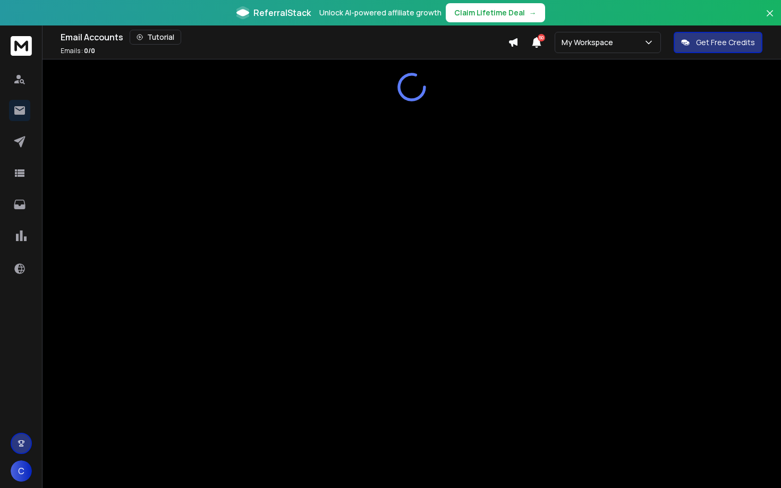
click at [116, 82] on div at bounding box center [412, 87] width 705 height 34
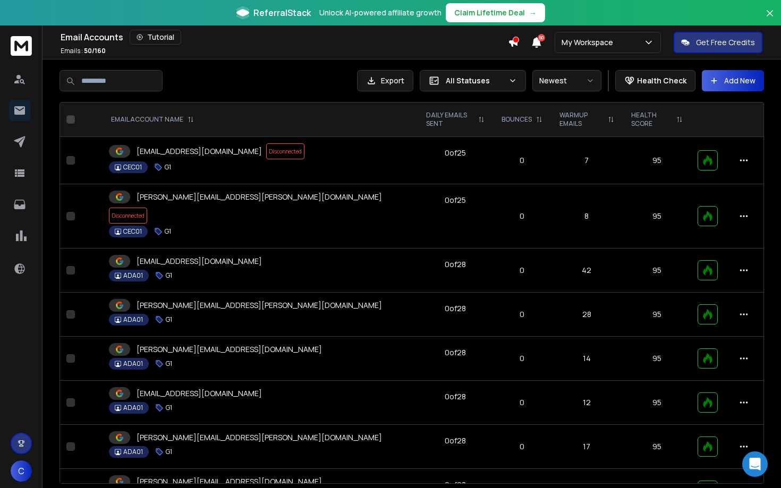
click at [92, 93] on div "Export All Statuses Newest Health Check Add New EMAIL ACCOUNT NAME DAILY EMAILS…" at bounding box center [412, 277] width 705 height 414
click at [87, 77] on input at bounding box center [111, 80] width 103 height 21
paste input "**********"
type input "**********"
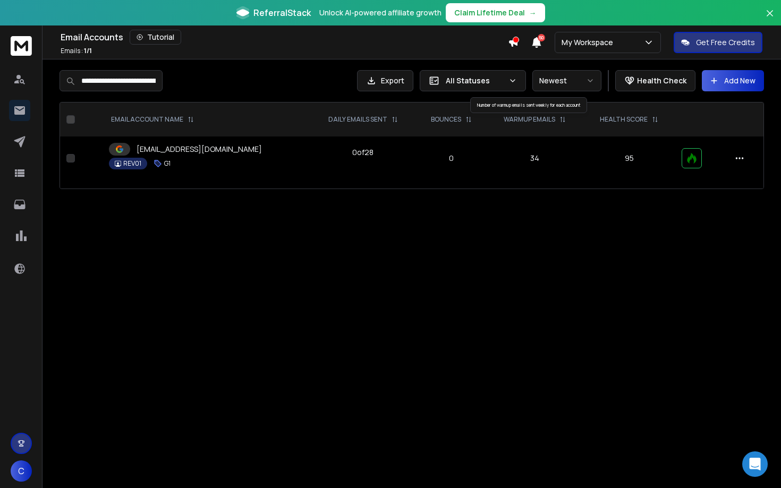
click at [495, 149] on td "34" at bounding box center [535, 159] width 97 height 44
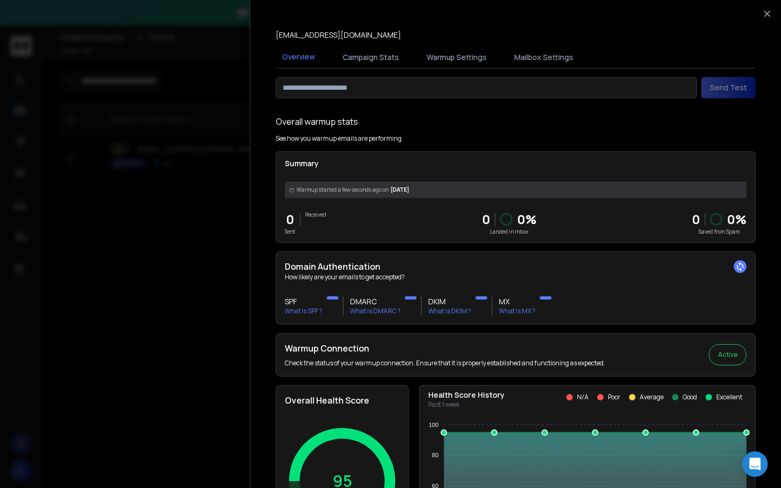
click at [555, 64] on button "Mailbox Settings" at bounding box center [544, 57] width 72 height 23
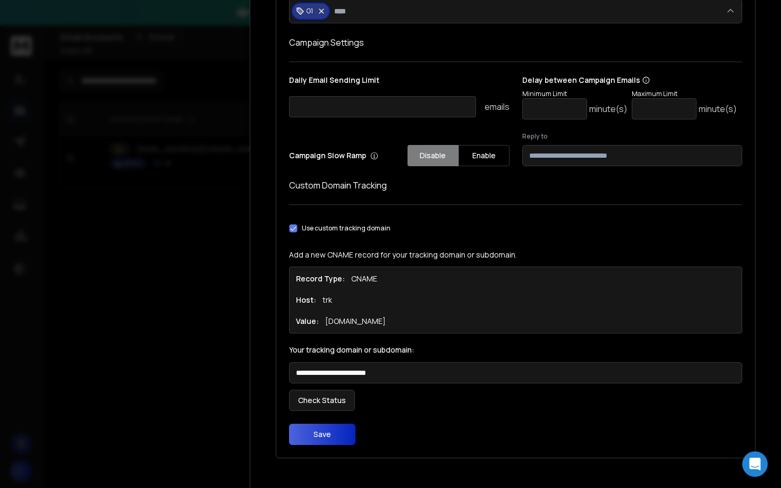
click at [173, 333] on div at bounding box center [390, 244] width 781 height 488
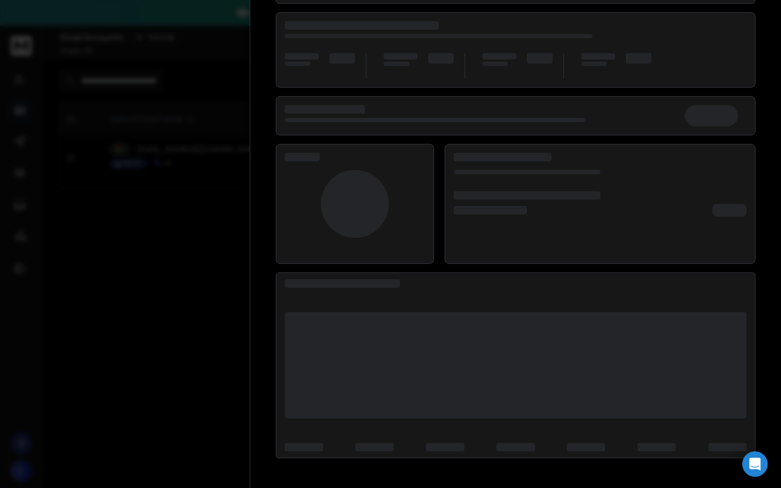
scroll to position [94, 0]
